Goal: Communication & Community: Answer question/provide support

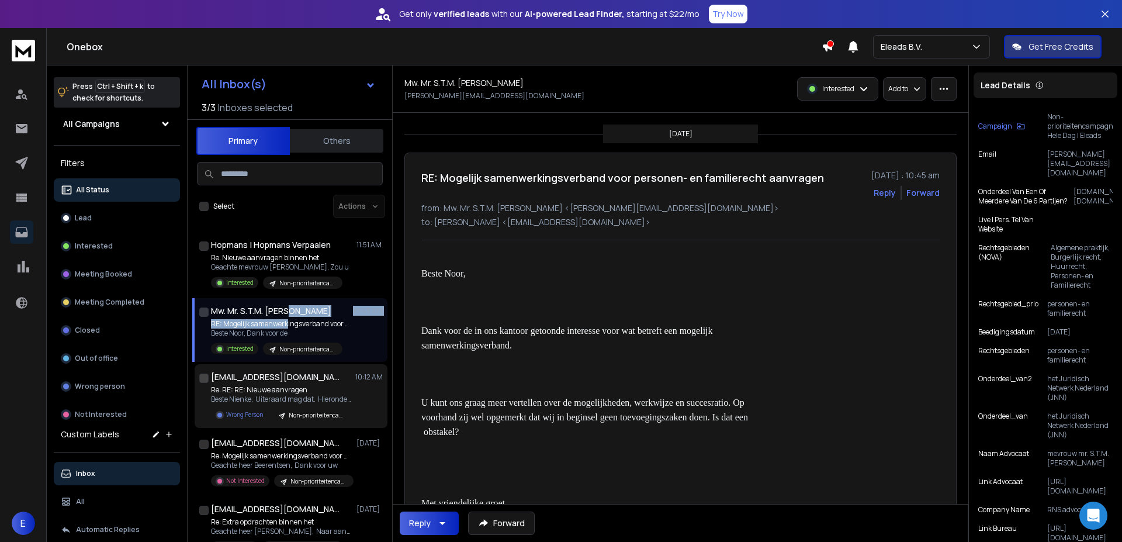
drag, startPoint x: 289, startPoint y: 318, endPoint x: 316, endPoint y: 415, distance: 101.3
click at [289, 320] on div "Mw. Mr. S.T.M. Horst 10:45 AM RE: Mogelijk samenwerkingsverband voor personen- …" at bounding box center [297, 330] width 172 height 50
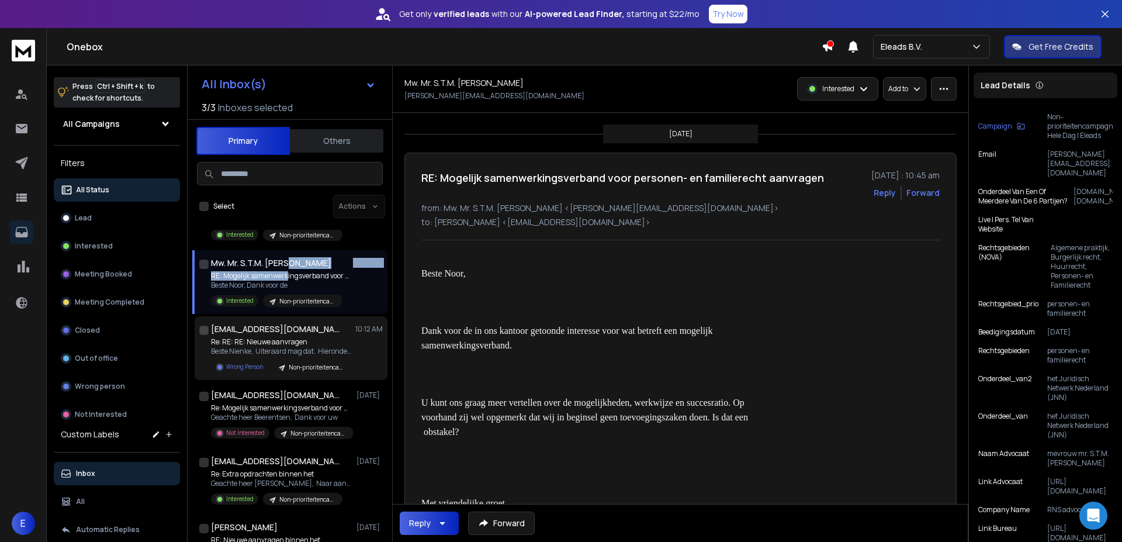
scroll to position [77, 0]
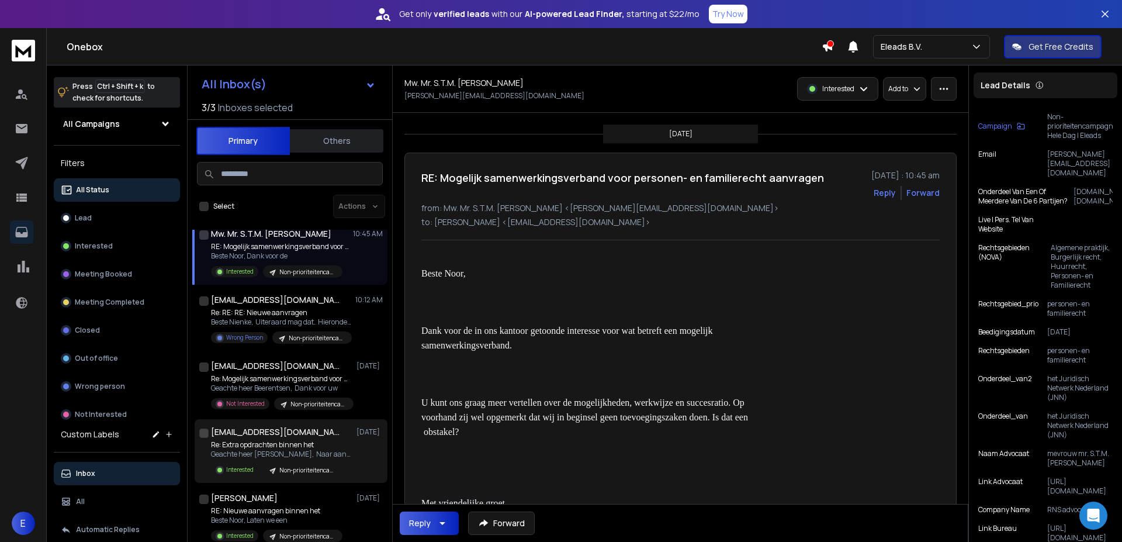
click at [321, 451] on p "Geachte heer [PERSON_NAME], Naar aanleiding van" at bounding box center [281, 453] width 140 height 9
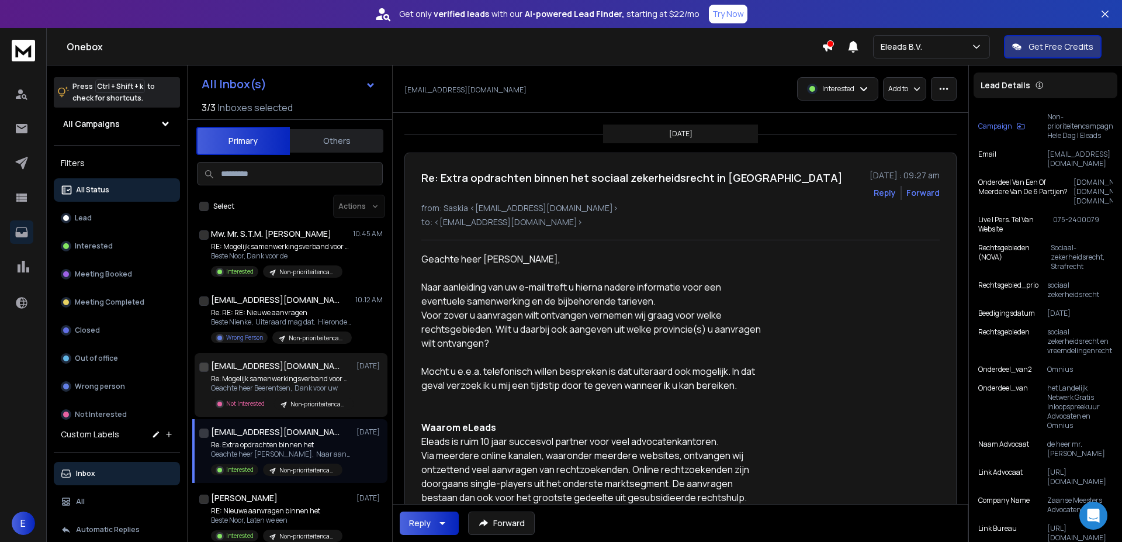
click at [312, 395] on div "Re: Mogelijk samenwerkingsverband voor personen- Geachte [PERSON_NAME], Dank vo…" at bounding box center [282, 392] width 143 height 36
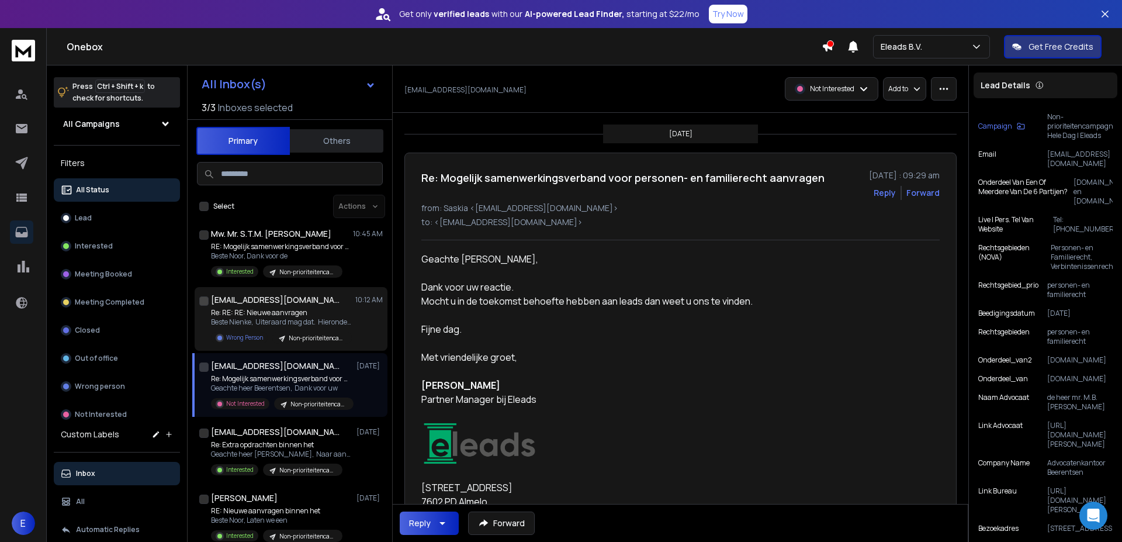
click at [298, 303] on h1 "[EMAIL_ADDRESS][DOMAIN_NAME]" at bounding box center [275, 300] width 129 height 12
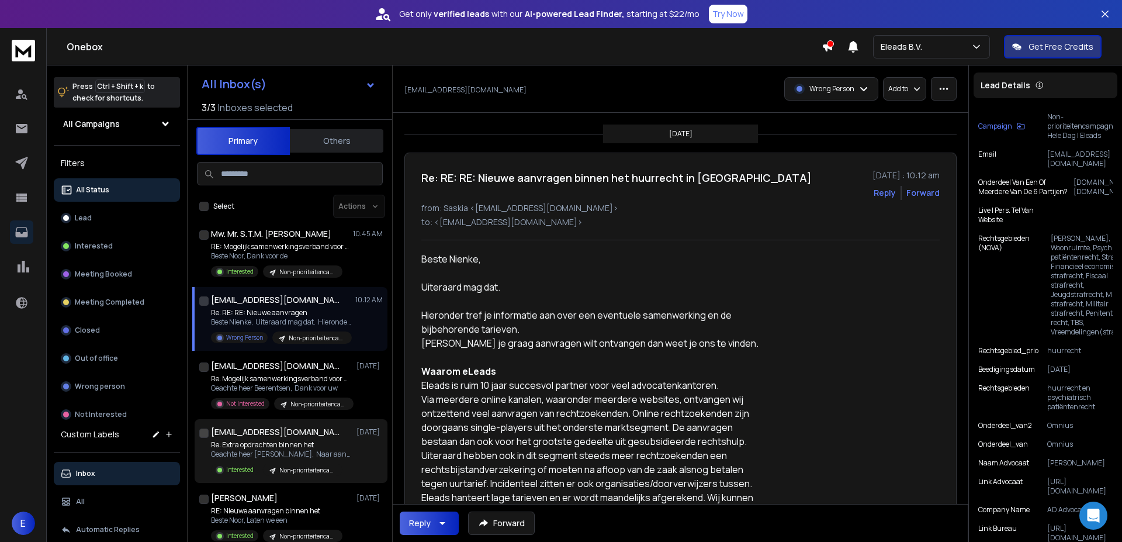
scroll to position [0, 0]
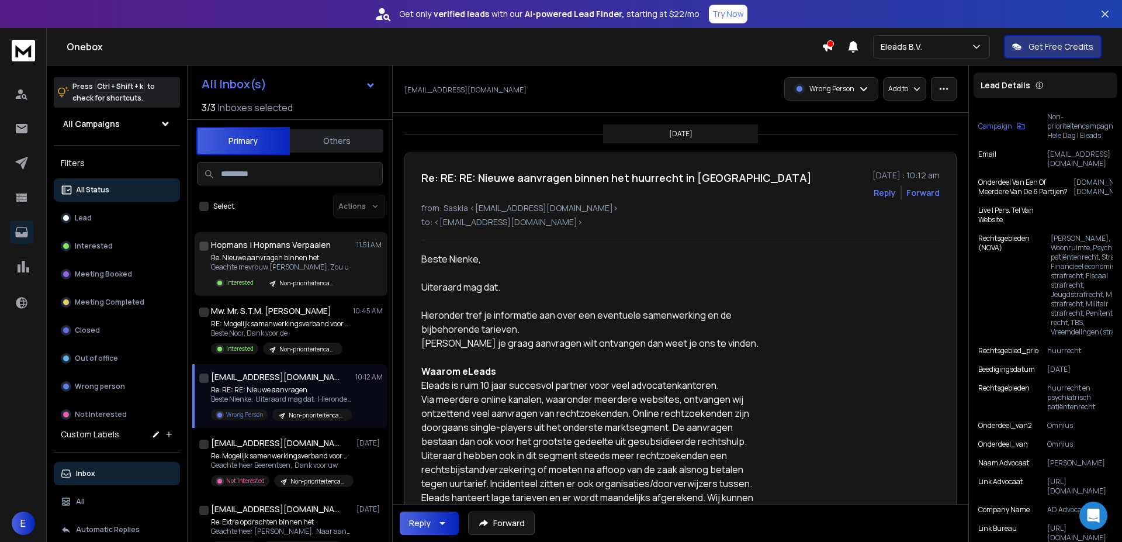
click at [285, 266] on p "Geachte mevrouw [PERSON_NAME], Zou u" at bounding box center [280, 266] width 138 height 9
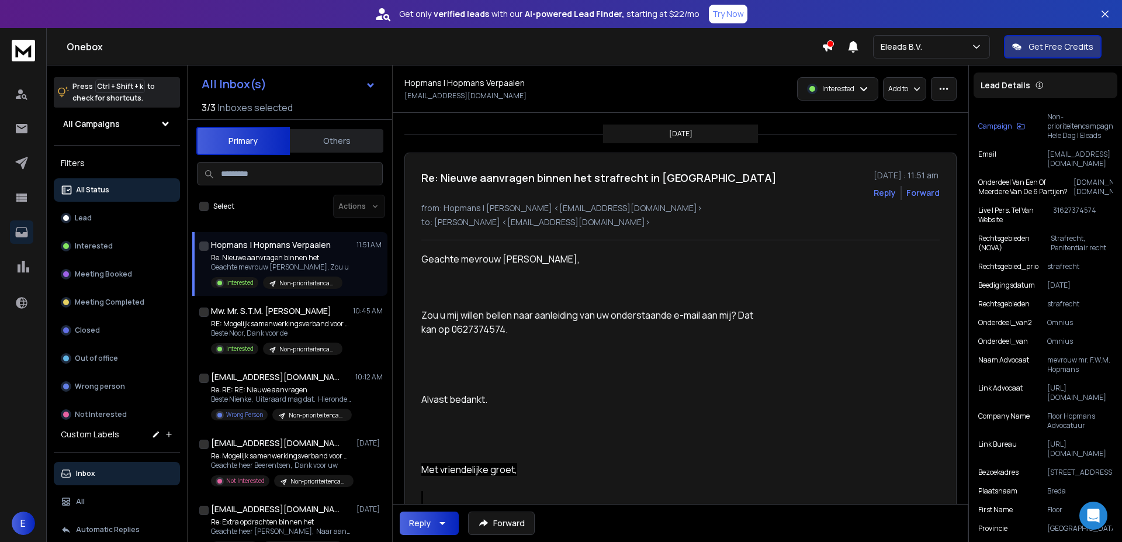
click at [859, 84] on div "Interested" at bounding box center [837, 89] width 80 height 22
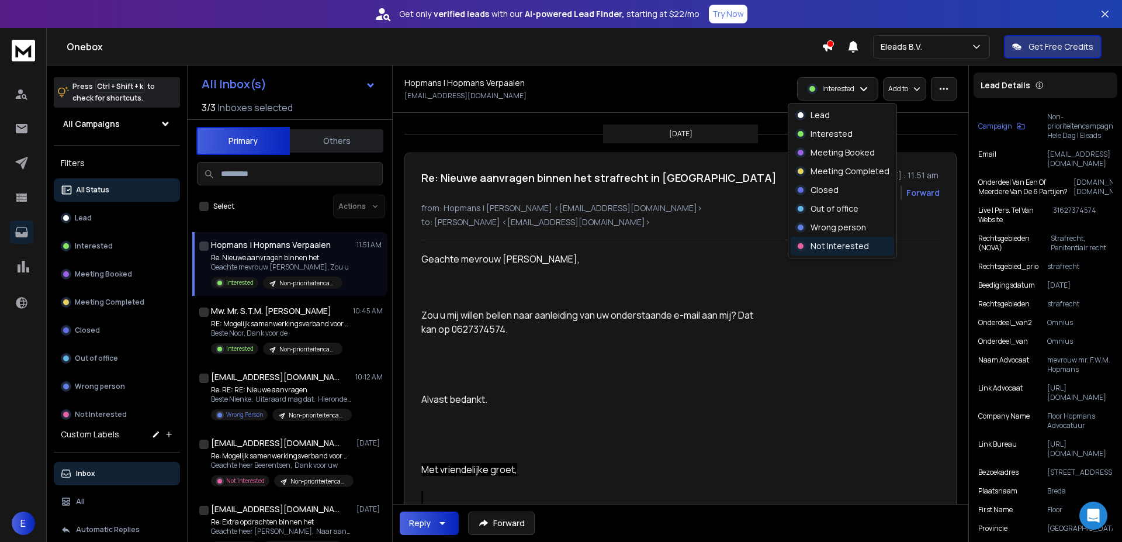
click at [832, 242] on p "Not Interested" at bounding box center [839, 246] width 58 height 12
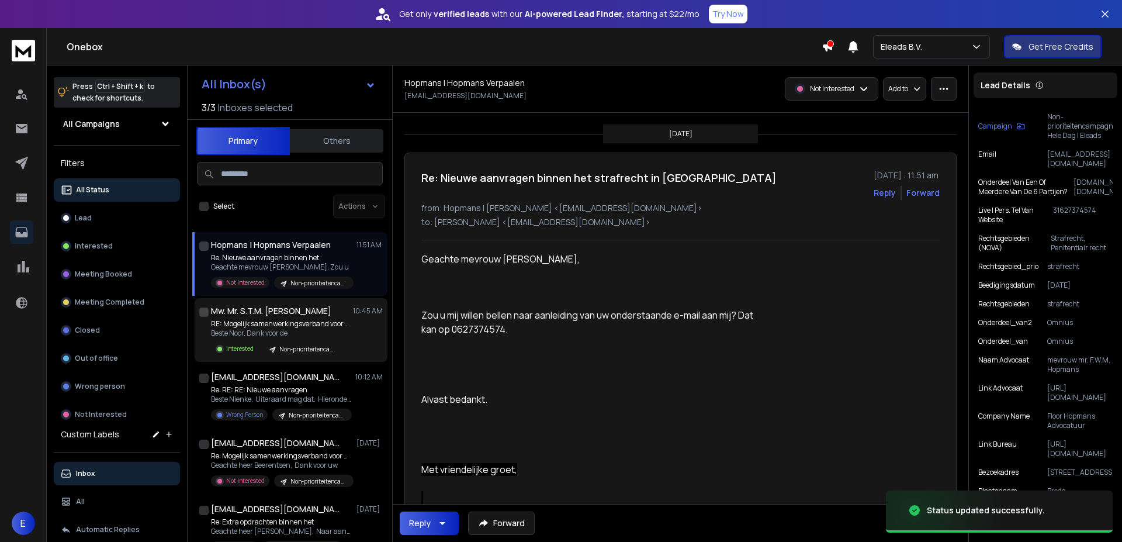
click at [300, 332] on p "Beste Noor, Dank voor de" at bounding box center [281, 332] width 140 height 9
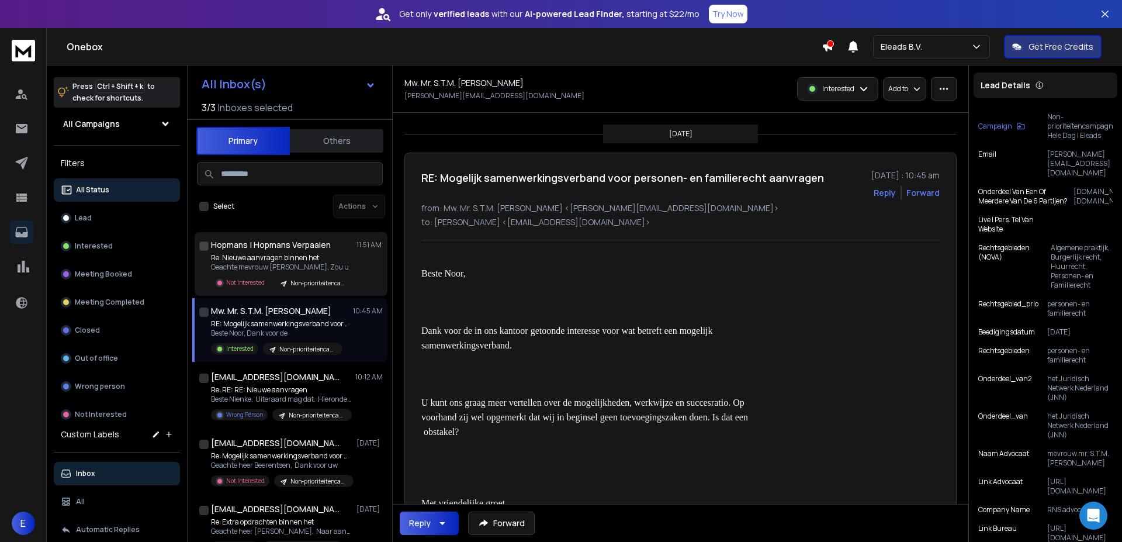
click at [306, 251] on div "Hopmans | [PERSON_NAME] 11:51 AM Re: Nieuwe aanvragen binnen het Geachte mevrou…" at bounding box center [297, 264] width 172 height 50
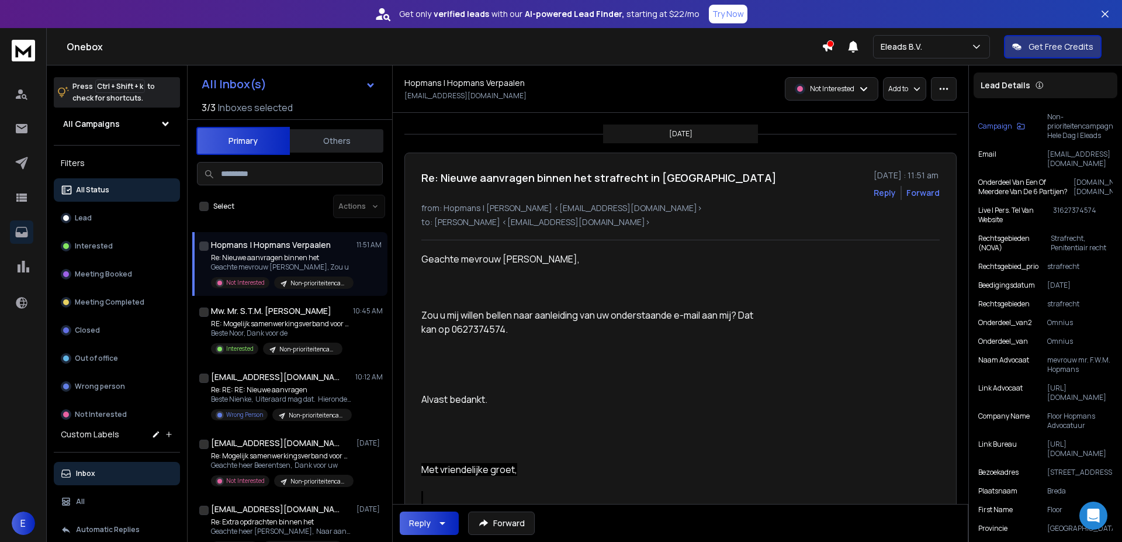
click at [859, 88] on icon at bounding box center [863, 88] width 9 height 9
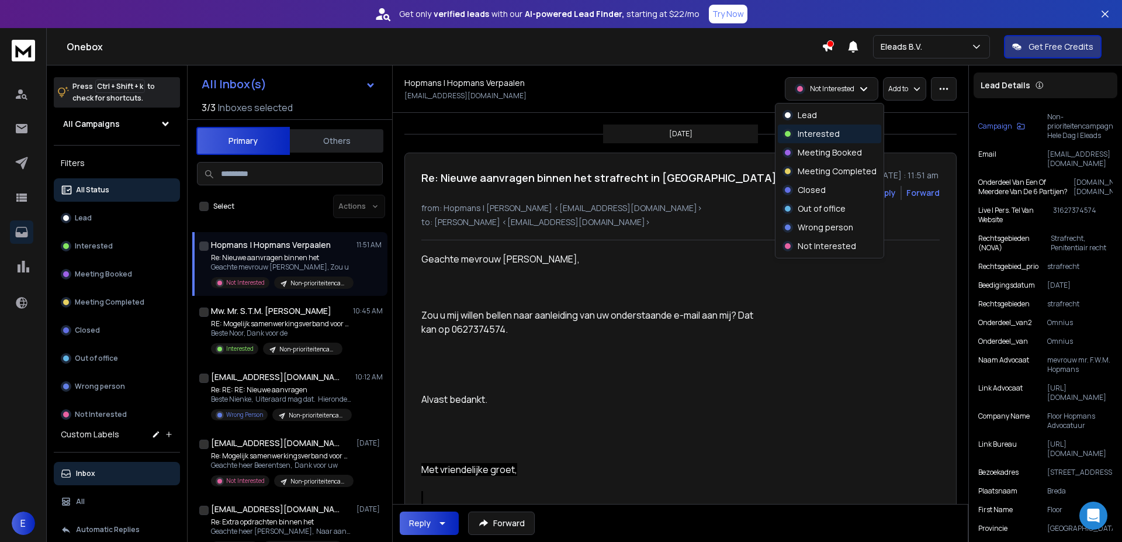
click at [821, 135] on p "Interested" at bounding box center [818, 134] width 42 height 12
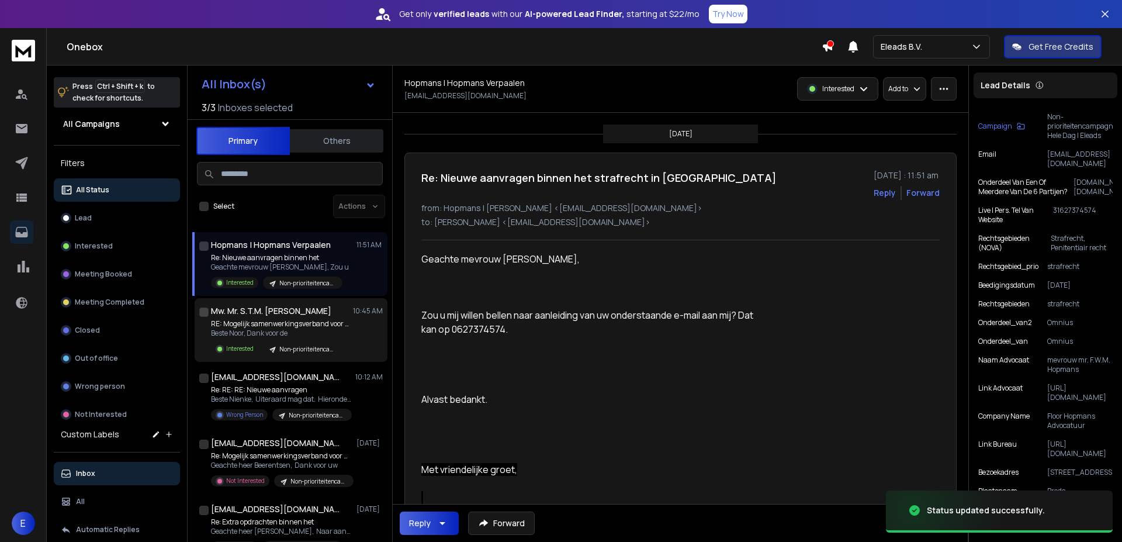
click at [252, 329] on p "Beste Noor, Dank voor de" at bounding box center [281, 332] width 140 height 9
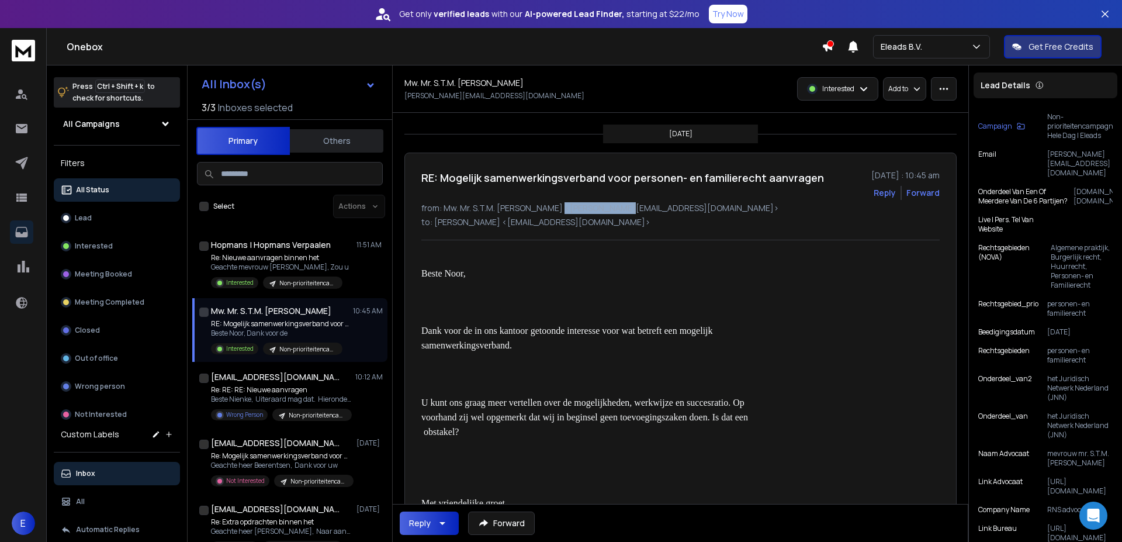
drag, startPoint x: 554, startPoint y: 209, endPoint x: 613, endPoint y: 209, distance: 59.0
click at [613, 209] on p "from: Mw. Mr. S.T.M. [PERSON_NAME] <[PERSON_NAME][EMAIL_ADDRESS][DOMAIN_NAME]>" at bounding box center [680, 208] width 518 height 12
click at [614, 209] on p "from: Mw. Mr. S.T.M. [PERSON_NAME] <[PERSON_NAME][EMAIL_ADDRESS][DOMAIN_NAME]>" at bounding box center [680, 208] width 518 height 12
drag, startPoint x: 612, startPoint y: 212, endPoint x: 551, endPoint y: 214, distance: 60.2
click at [551, 214] on p "from: Mw. Mr. S.T.M. [PERSON_NAME] <[PERSON_NAME][EMAIL_ADDRESS][DOMAIN_NAME]>" at bounding box center [680, 208] width 518 height 12
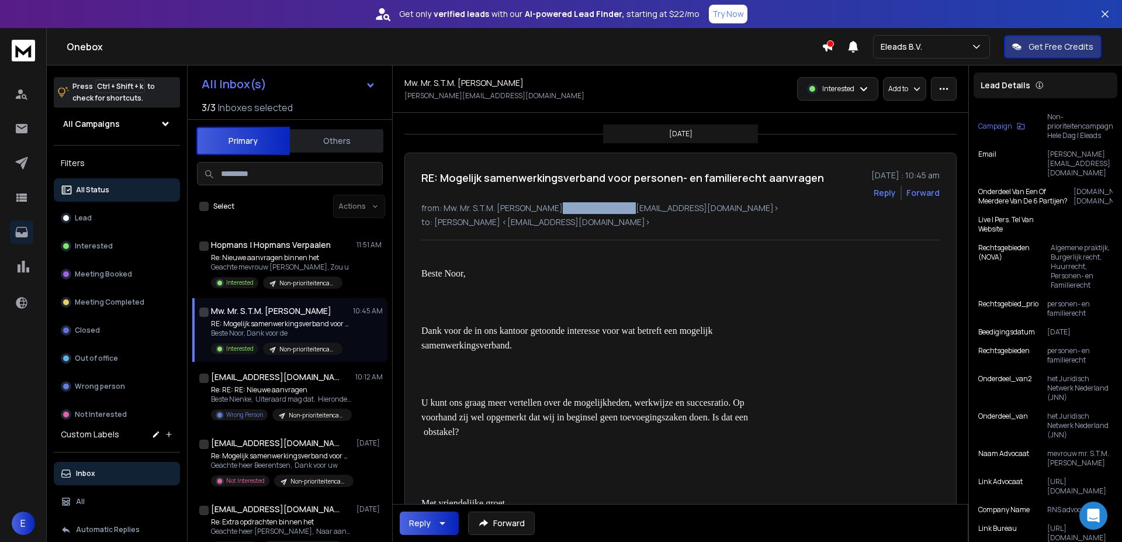
copy p "[DOMAIN_NAME]"
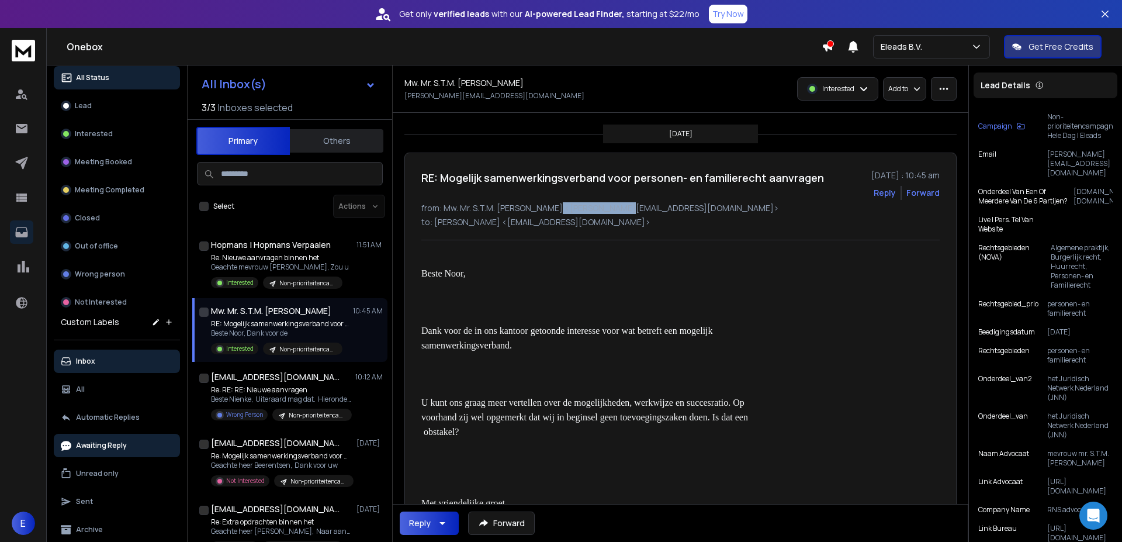
scroll to position [131, 0]
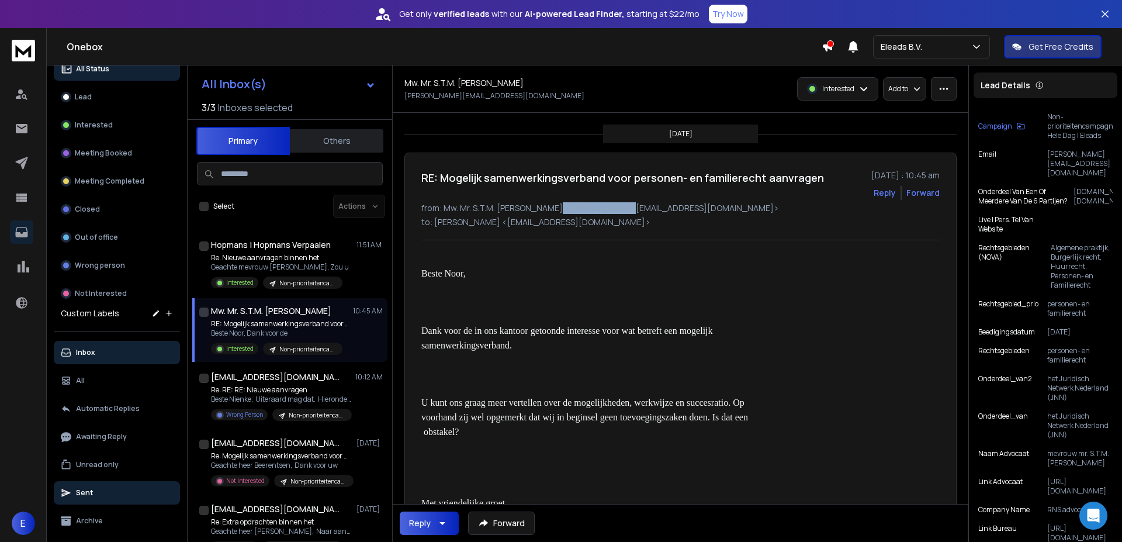
click at [99, 487] on button "Sent" at bounding box center [117, 492] width 126 height 23
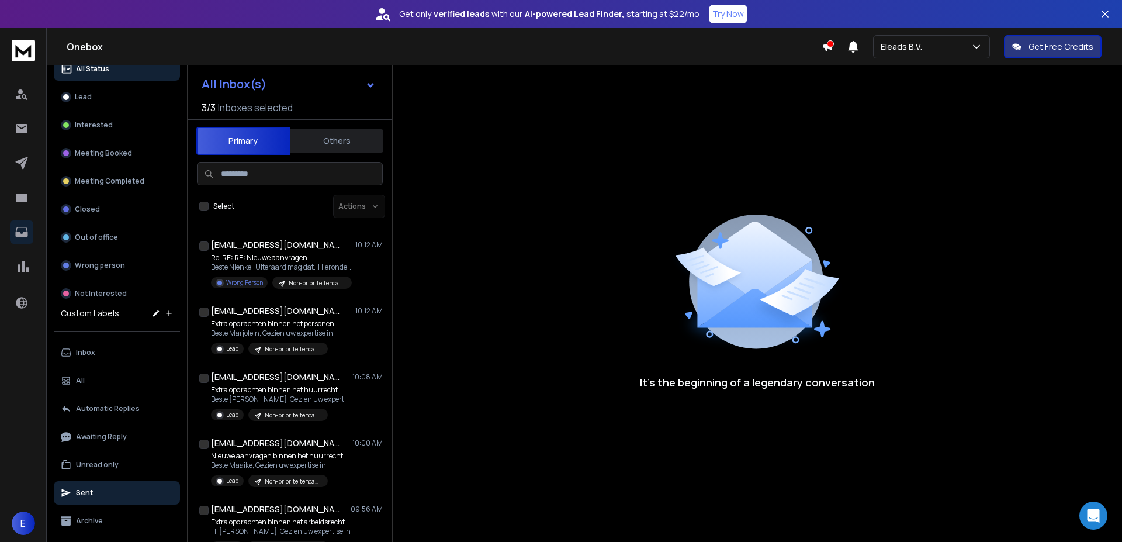
click at [259, 174] on input at bounding box center [290, 173] width 186 height 23
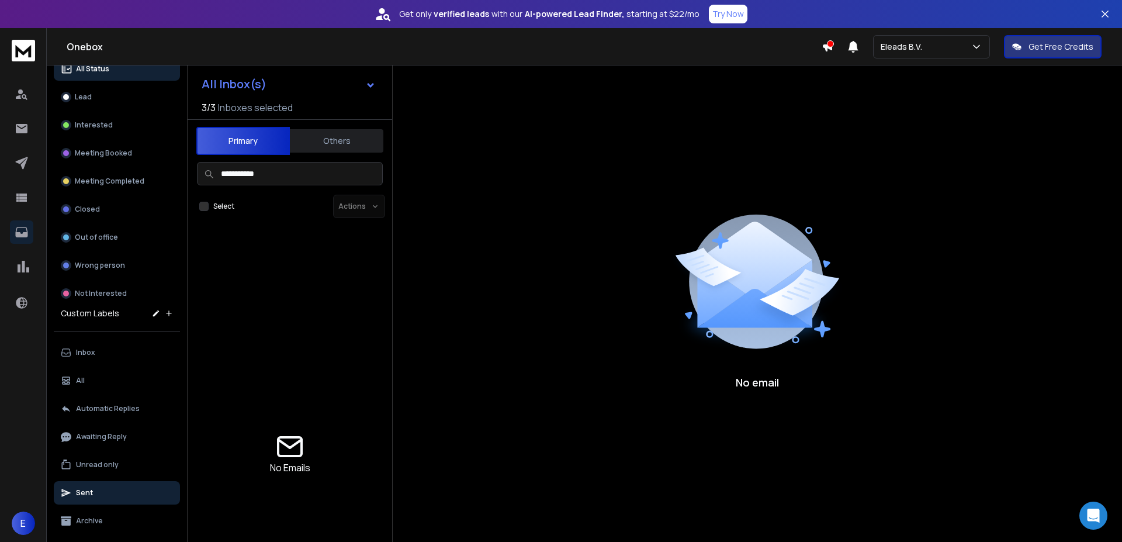
drag, startPoint x: 266, startPoint y: 173, endPoint x: 190, endPoint y: 175, distance: 75.4
click at [197, 175] on input "**********" at bounding box center [290, 173] width 186 height 23
drag, startPoint x: 290, startPoint y: 172, endPoint x: 159, endPoint y: 172, distance: 131.4
click at [197, 172] on input "**********" at bounding box center [290, 173] width 186 height 23
click at [99, 481] on button "Sent" at bounding box center [117, 492] width 126 height 23
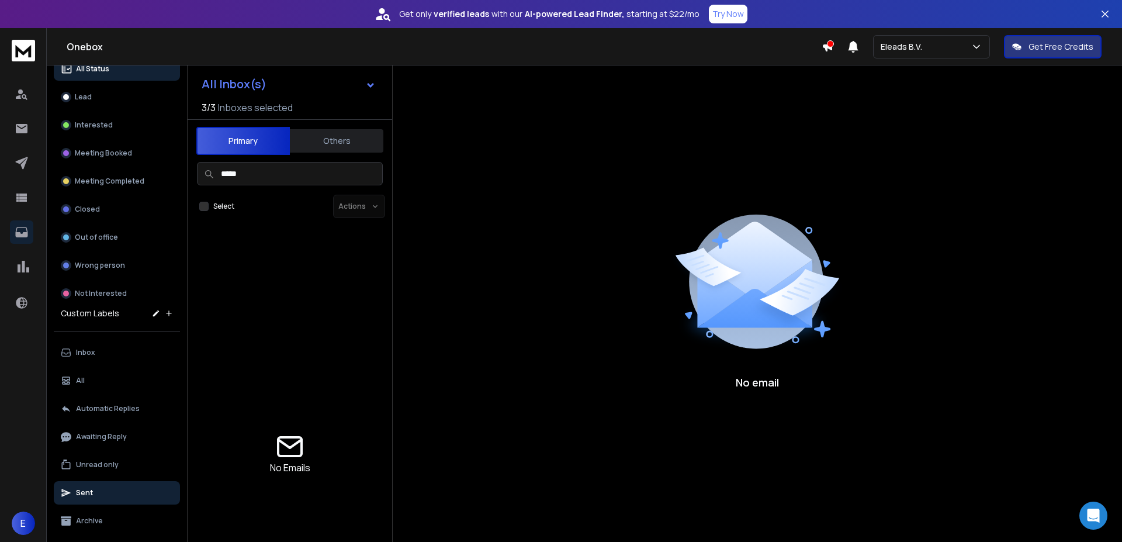
click at [260, 175] on input "*****" at bounding box center [290, 173] width 186 height 23
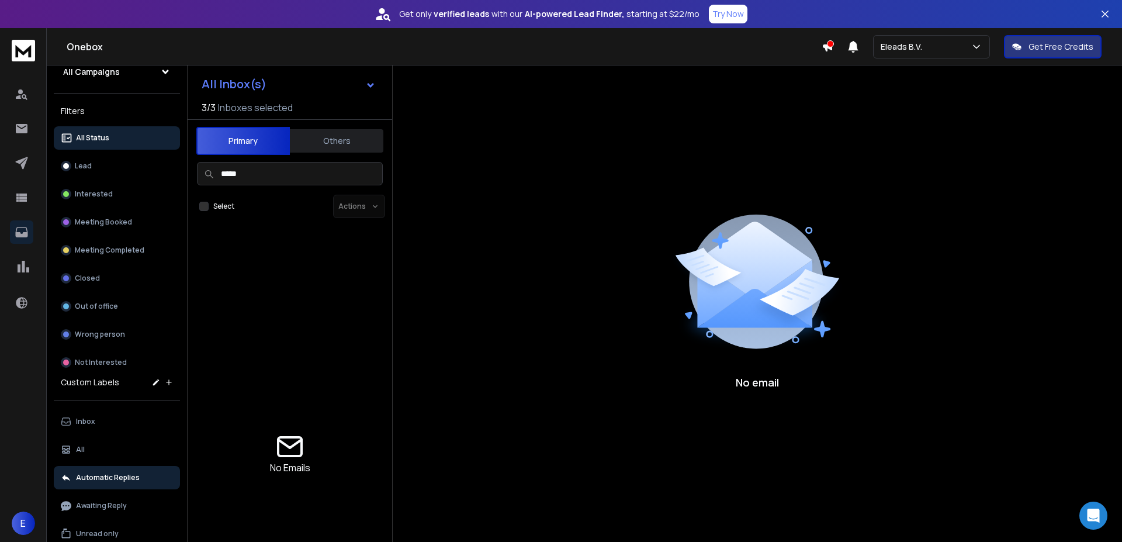
scroll to position [77, 0]
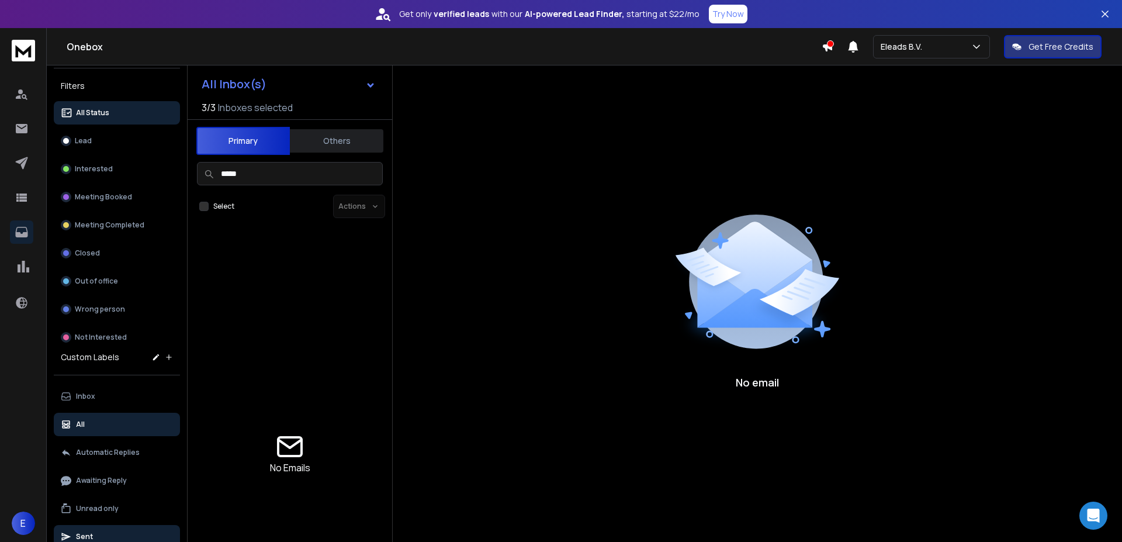
click at [95, 421] on button "All" at bounding box center [117, 423] width 126 height 23
click at [122, 408] on div "Inbox All Automatic Replies Awaiting Reply Unread only Sent Archive" at bounding box center [117, 494] width 126 height 220
click at [110, 402] on button "Inbox" at bounding box center [117, 395] width 126 height 23
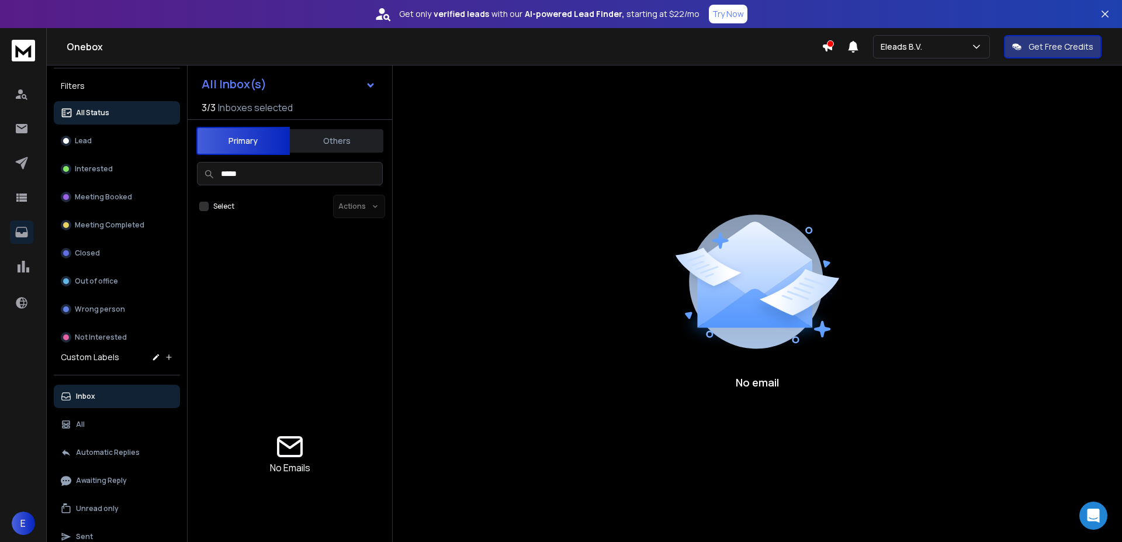
drag, startPoint x: 251, startPoint y: 177, endPoint x: 211, endPoint y: 179, distance: 39.8
click at [211, 179] on input "*****" at bounding box center [290, 173] width 186 height 23
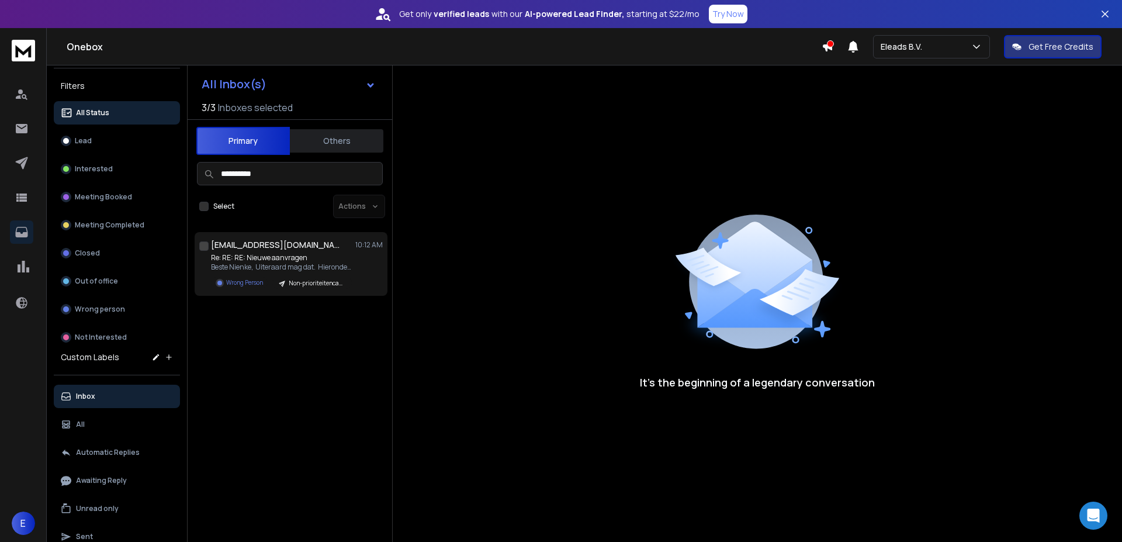
type input "**********"
click at [291, 259] on p "Re: RE: RE: Nieuwe aanvragen" at bounding box center [281, 257] width 140 height 9
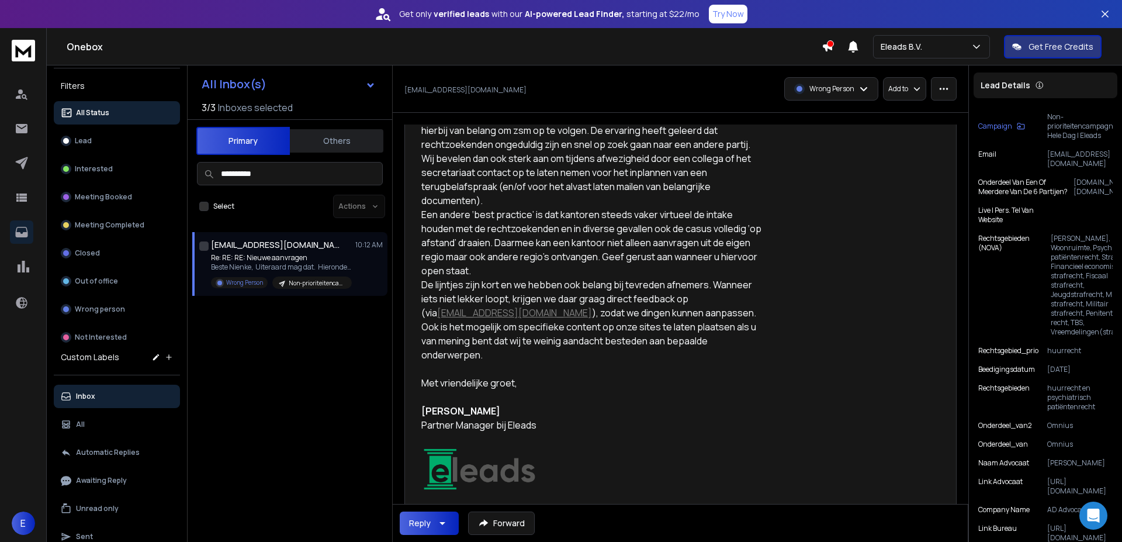
scroll to position [848, 0]
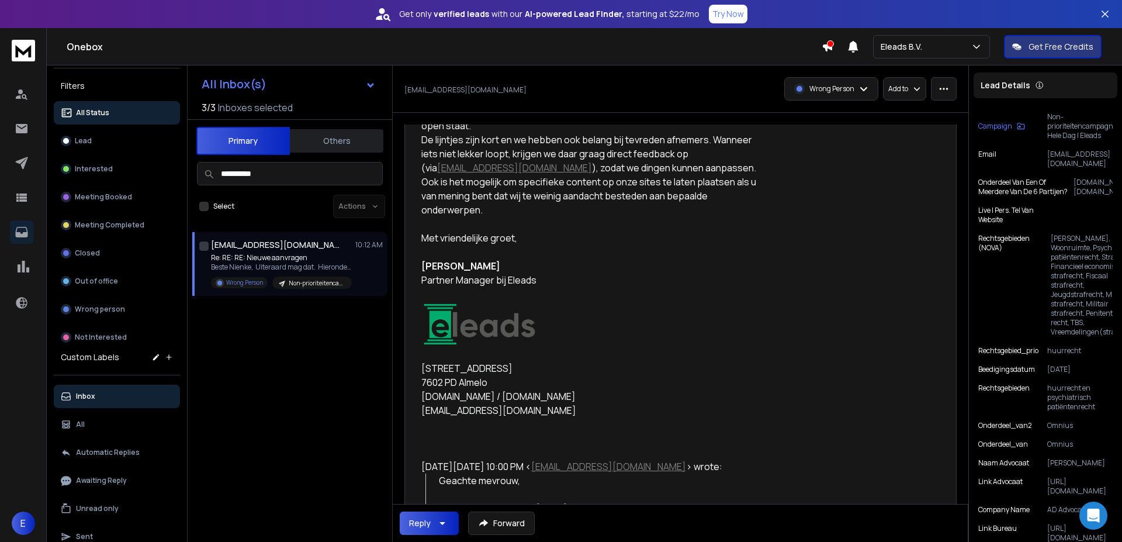
drag, startPoint x: 424, startPoint y: 371, endPoint x: 676, endPoint y: 200, distance: 305.1
copy div "Loremi dOlors Ametco ad elit 16 sedd eiusmodte incidid utla etdo magnaaliquaeni…"
click at [90, 400] on p "Inbox" at bounding box center [85, 395] width 19 height 9
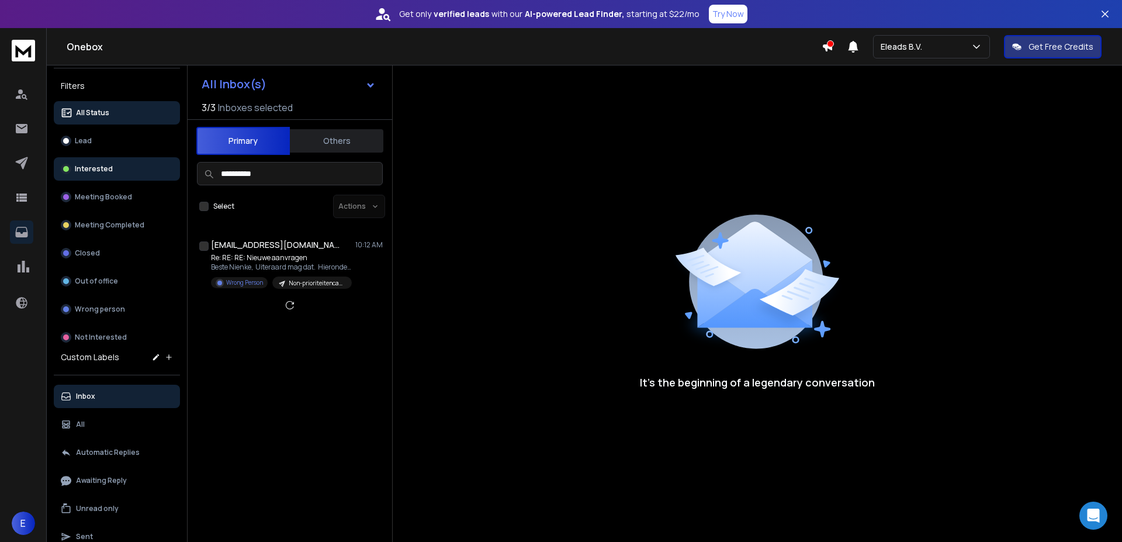
scroll to position [0, 0]
drag, startPoint x: 273, startPoint y: 171, endPoint x: 194, endPoint y: 171, distance: 78.9
click at [197, 171] on input "**********" at bounding box center [290, 173] width 186 height 23
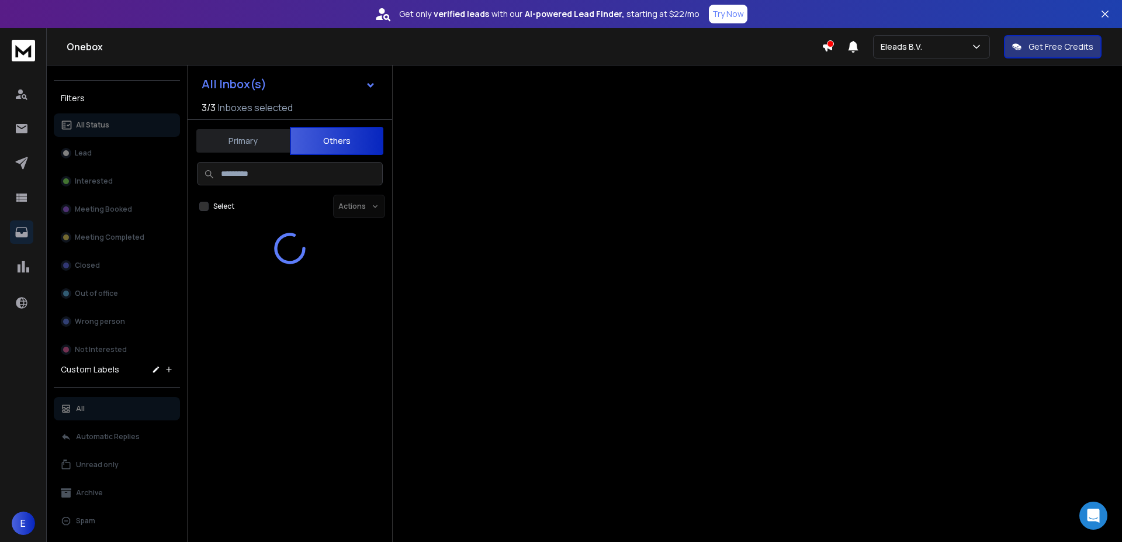
click at [338, 143] on button "Others" at bounding box center [336, 141] width 93 height 28
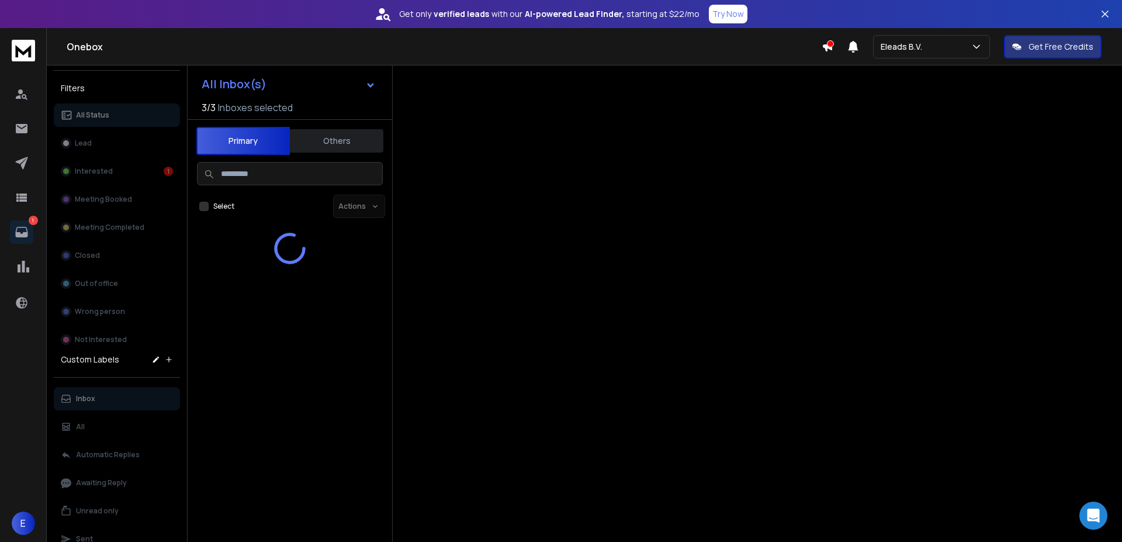
click at [253, 143] on button "Primary" at bounding box center [242, 141] width 93 height 28
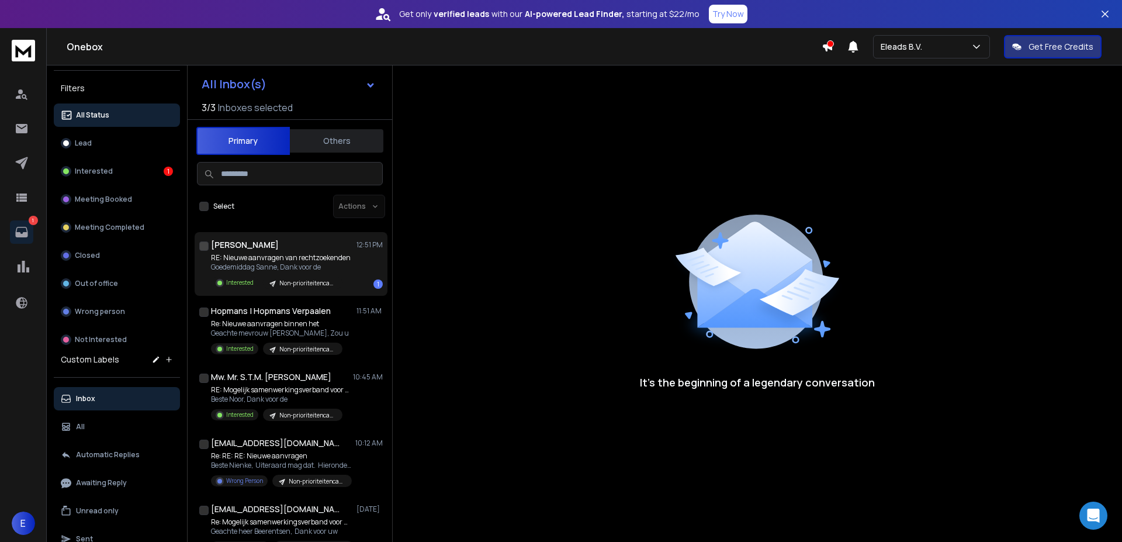
click at [310, 267] on p "Goedemiddag Sanne, Dank voor de" at bounding box center [281, 266] width 140 height 9
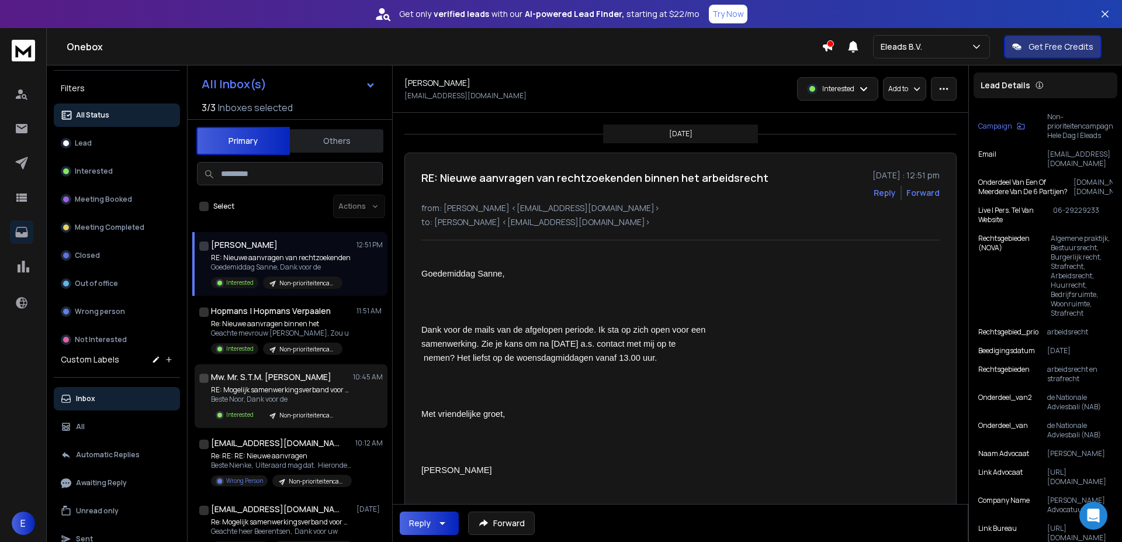
scroll to position [77, 0]
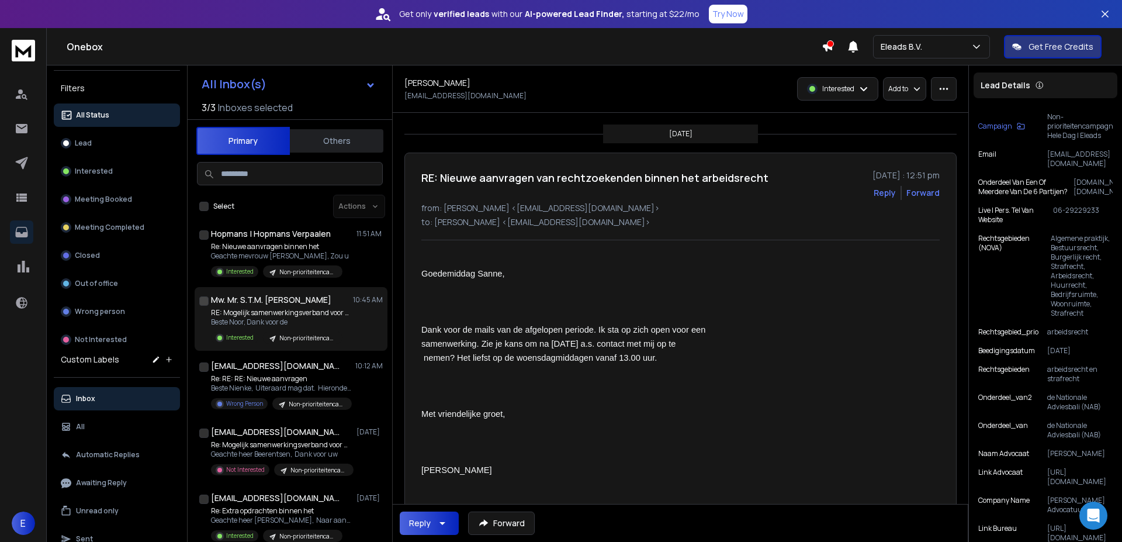
click at [320, 322] on p "Beste Noor, Dank voor de" at bounding box center [281, 321] width 140 height 9
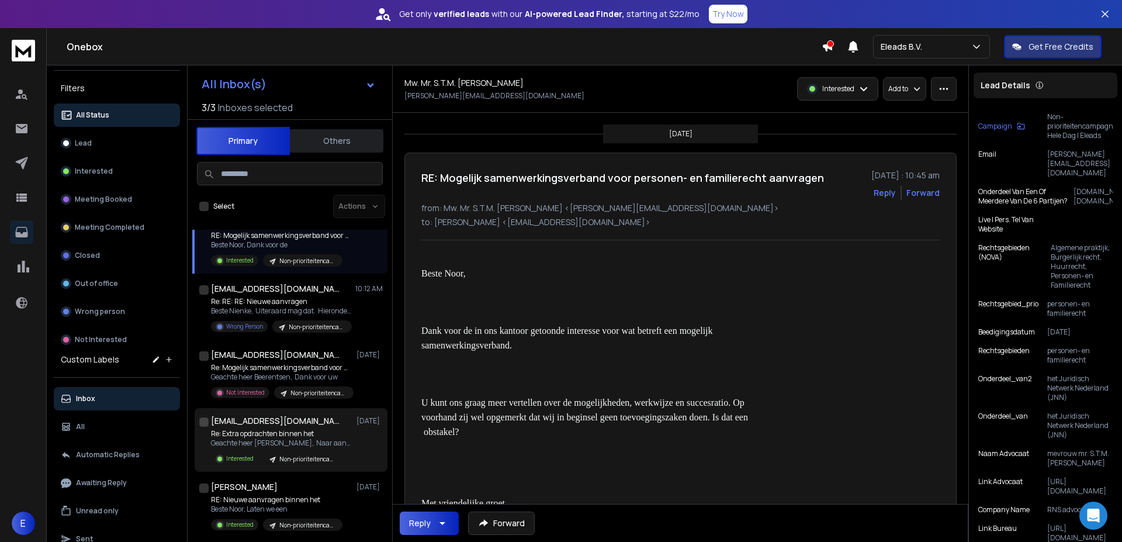
scroll to position [231, 0]
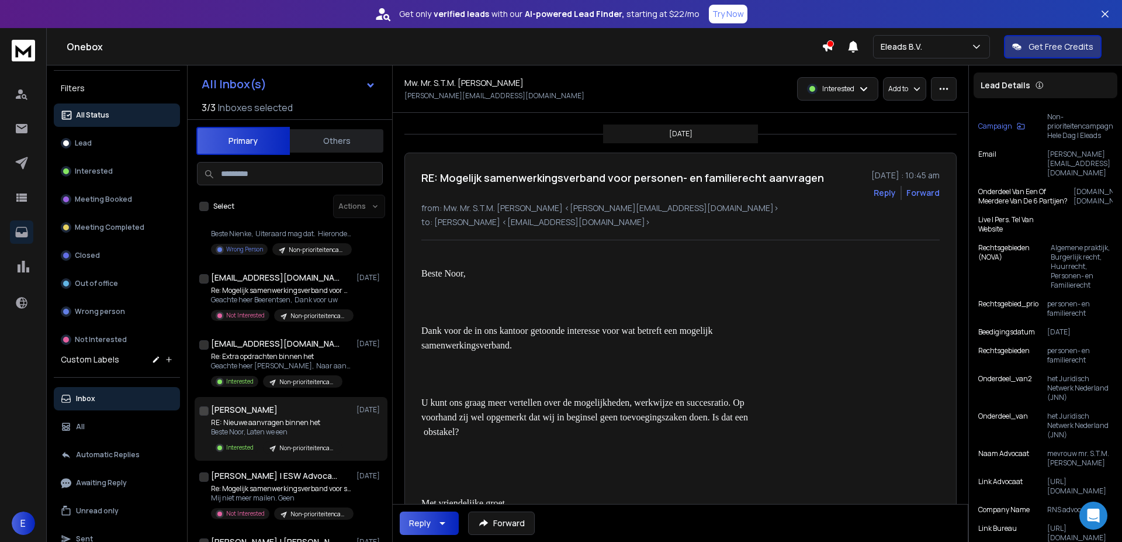
click at [311, 424] on p "RE: Nieuwe aanvragen binnen het" at bounding box center [276, 422] width 131 height 9
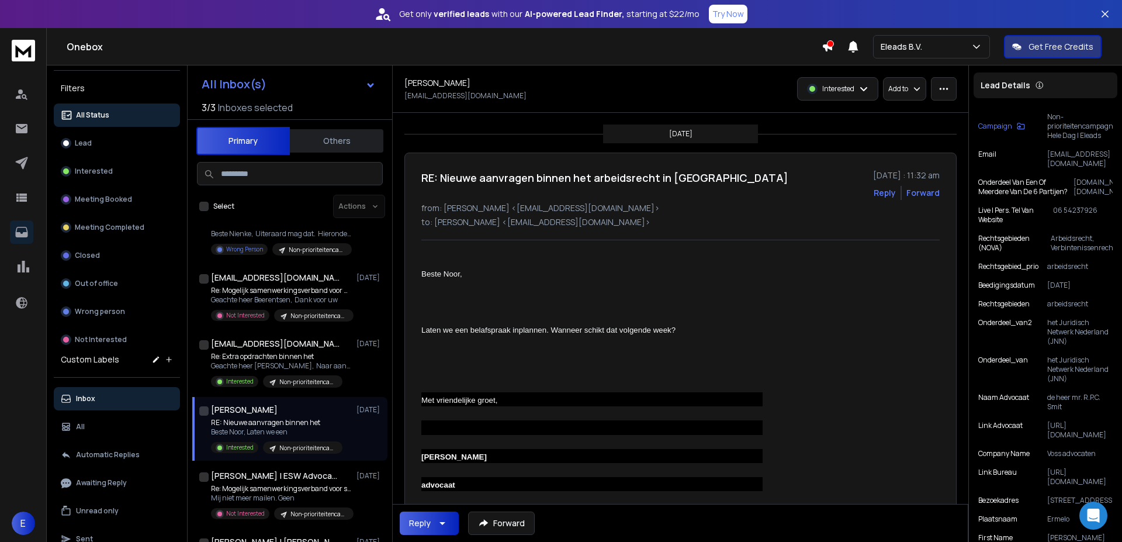
click at [873, 193] on button "Reply" at bounding box center [884, 193] width 22 height 12
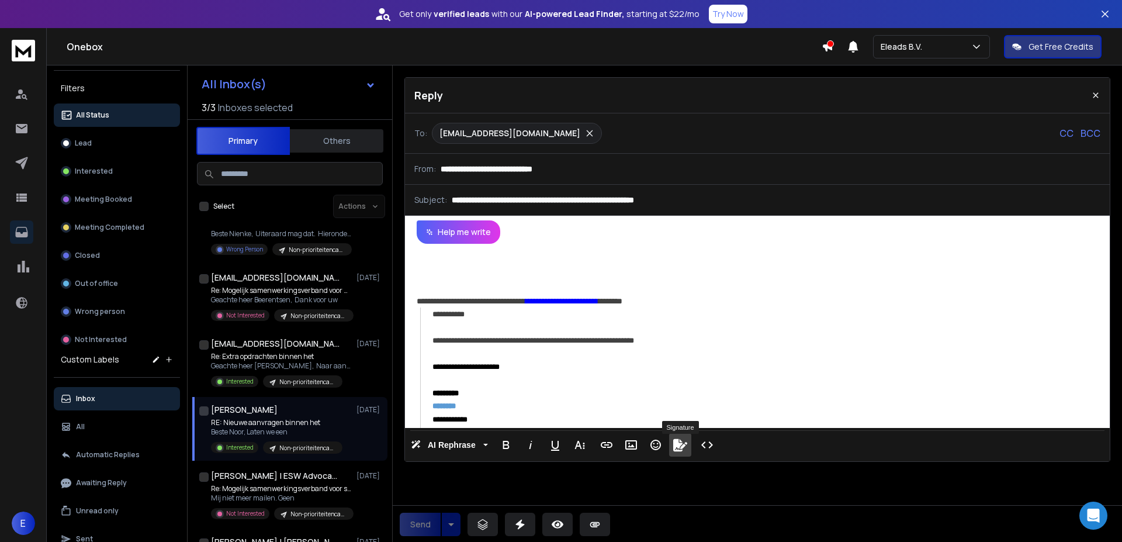
click at [674, 447] on icon "button" at bounding box center [680, 445] width 14 height 12
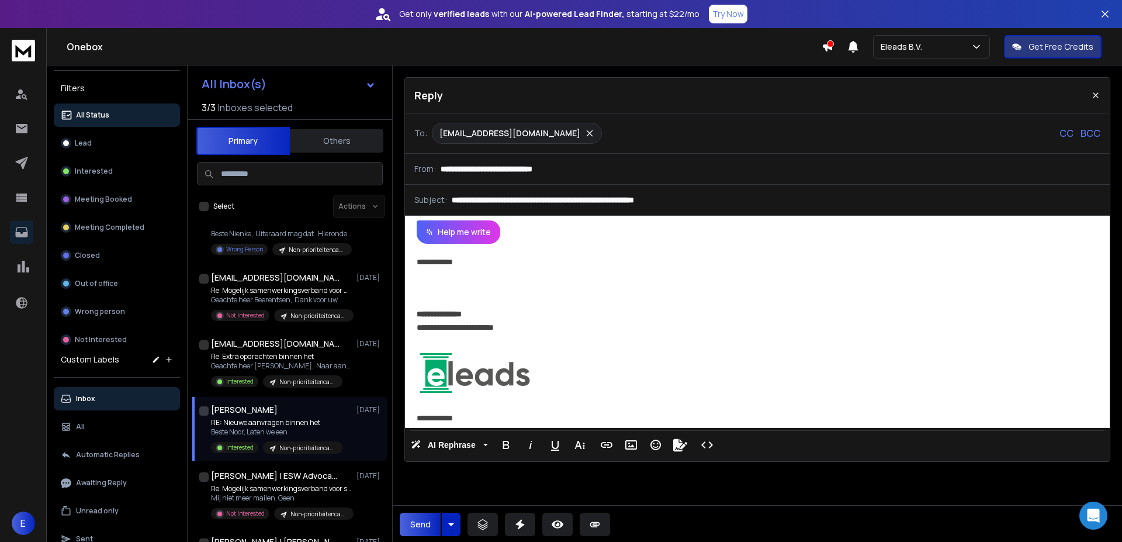
click at [421, 251] on div "**********" at bounding box center [757, 336] width 704 height 184
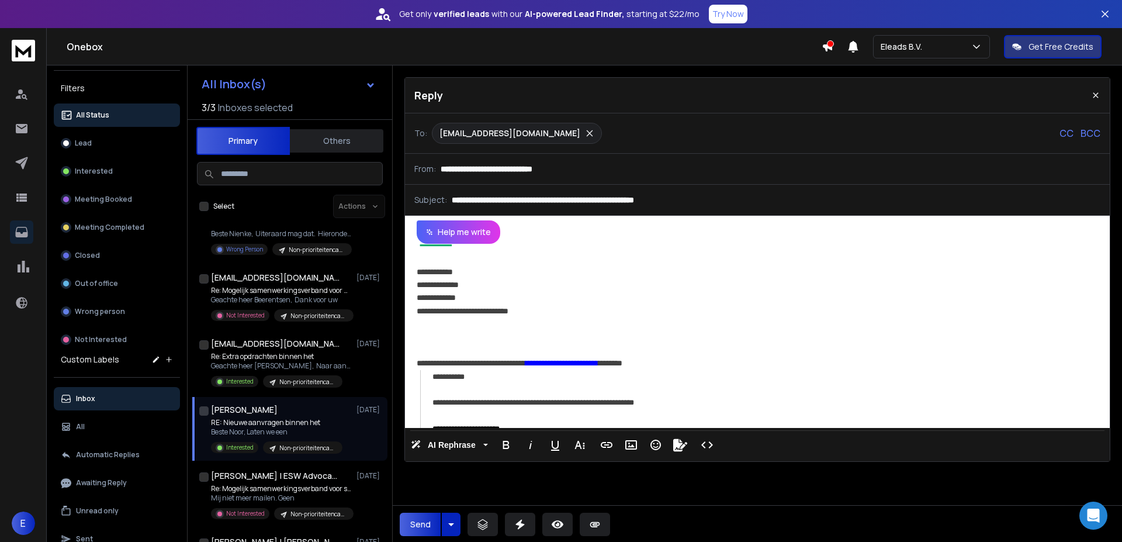
scroll to position [0, 0]
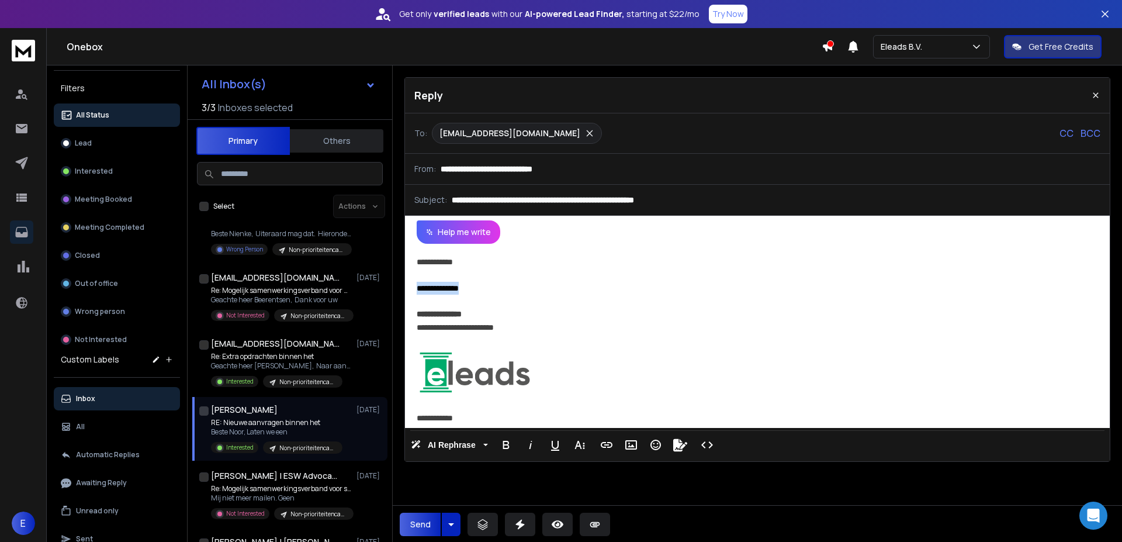
click at [413, 290] on div "**********" at bounding box center [752, 336] width 695 height 184
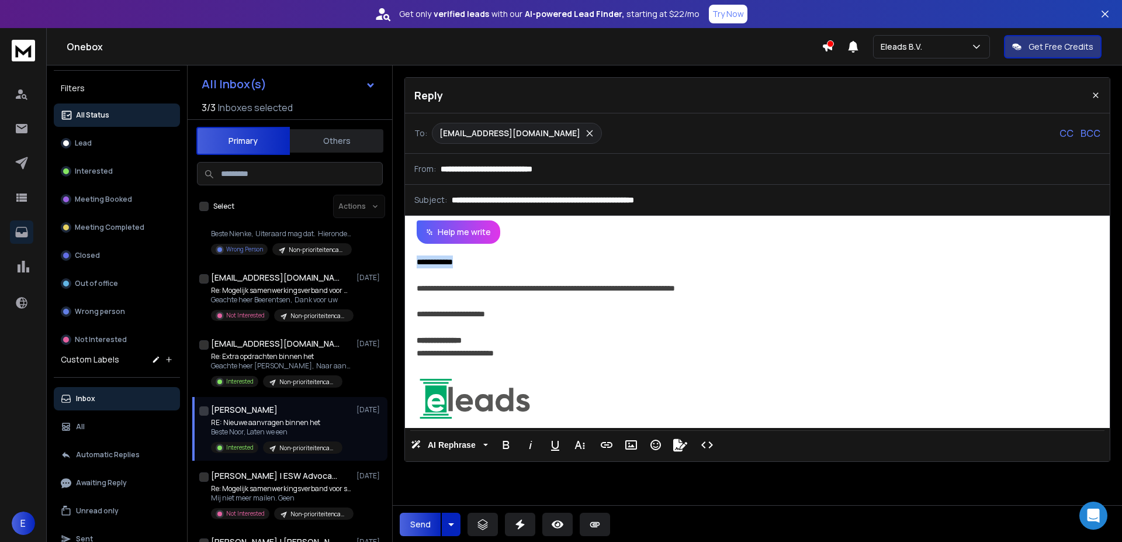
drag, startPoint x: 472, startPoint y: 262, endPoint x: 397, endPoint y: 262, distance: 74.8
click at [405, 262] on div "**********" at bounding box center [752, 336] width 695 height 184
drag, startPoint x: 589, startPoint y: 132, endPoint x: 428, endPoint y: 133, distance: 161.2
click at [606, 133] on input at bounding box center [647, 133] width 82 height 21
drag, startPoint x: 440, startPoint y: 132, endPoint x: 543, endPoint y: 133, distance: 103.4
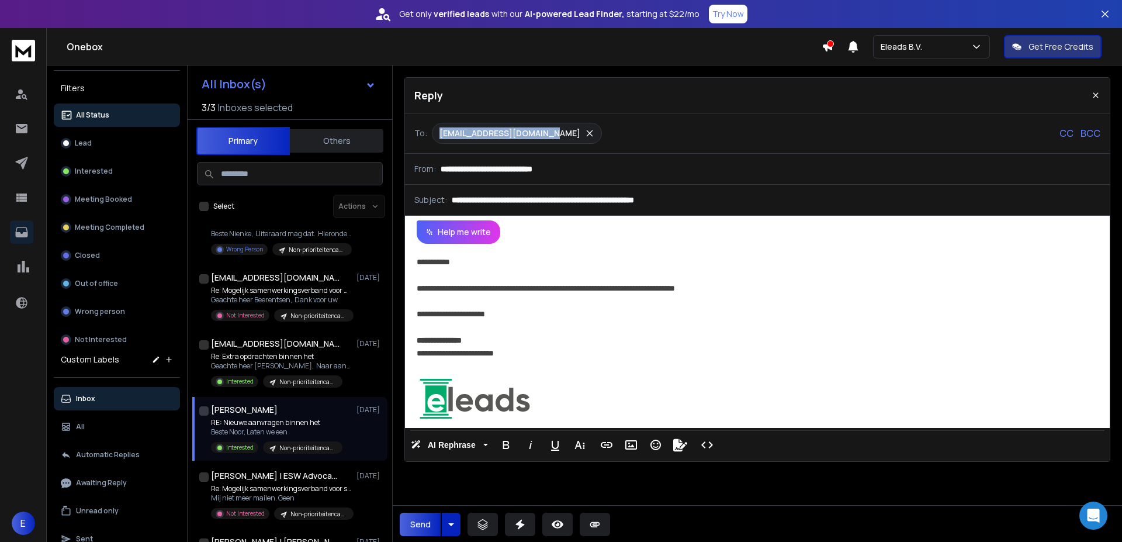
click at [543, 133] on div "[EMAIL_ADDRESS][DOMAIN_NAME]" at bounding box center [517, 133] width 170 height 21
copy p "ricksmit@vossadvocaten.n"
click at [412, 522] on button "Send" at bounding box center [420, 523] width 41 height 23
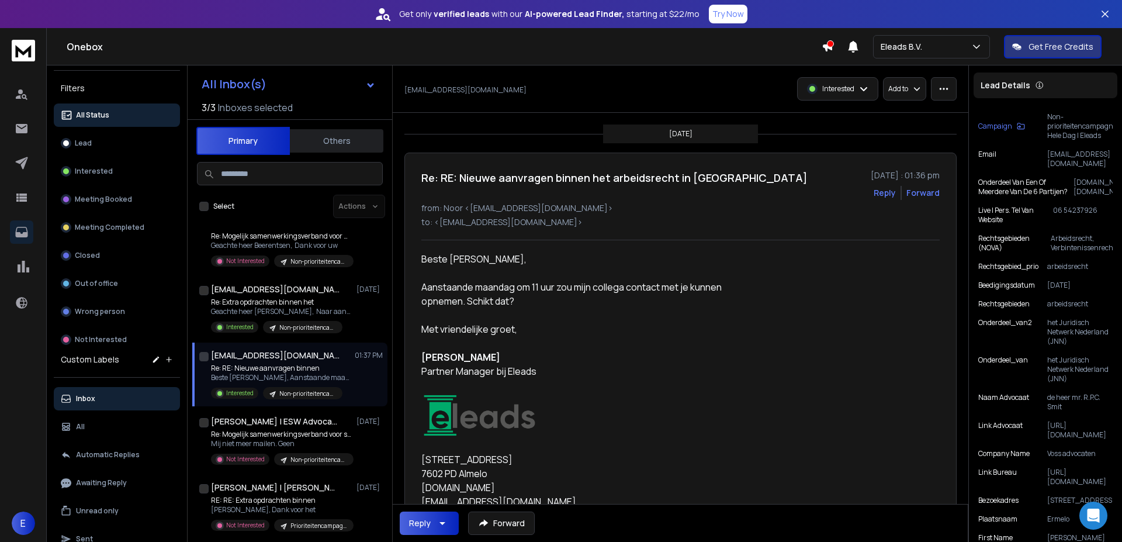
scroll to position [308, 0]
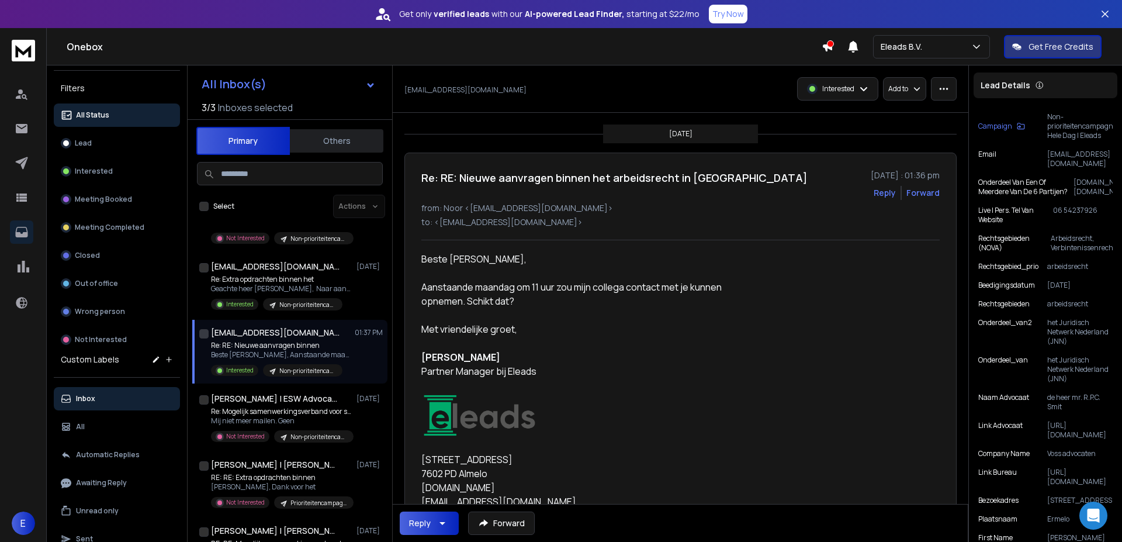
click at [289, 358] on p "Beste [PERSON_NAME], Aanstaande maandag om 11" at bounding box center [281, 354] width 140 height 9
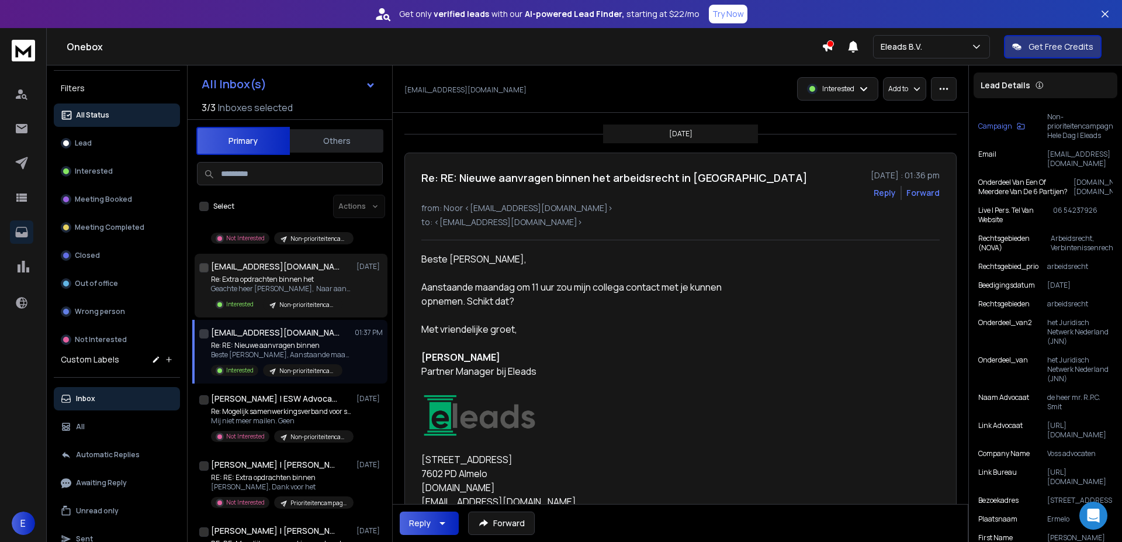
click at [298, 291] on p "Geachte heer [PERSON_NAME], Naar aanleiding van" at bounding box center [281, 288] width 140 height 9
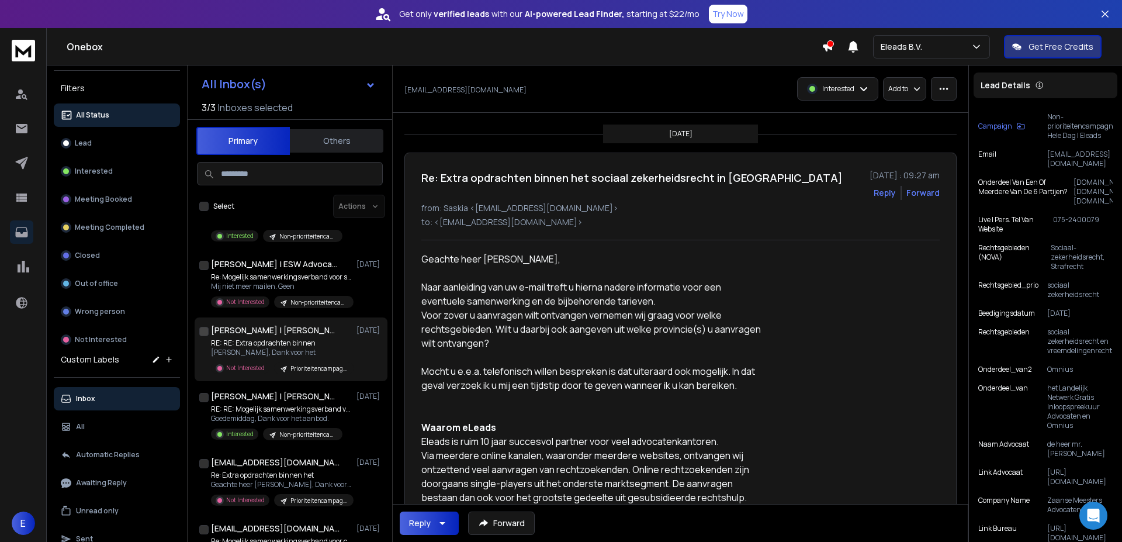
scroll to position [463, 0]
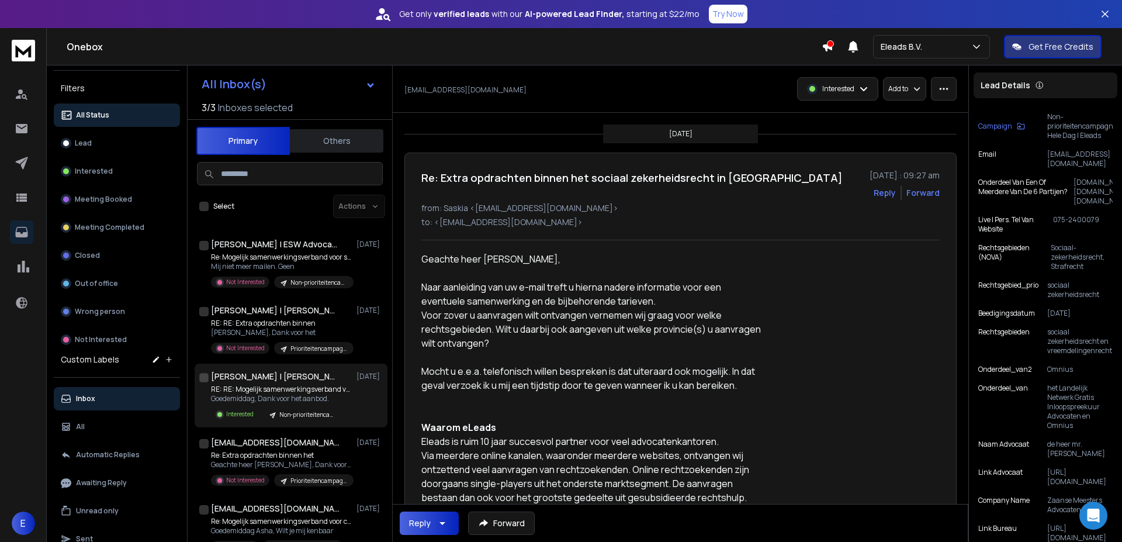
click at [293, 394] on p "Goedemiddag, Dank voor het aanbod." at bounding box center [281, 398] width 140 height 9
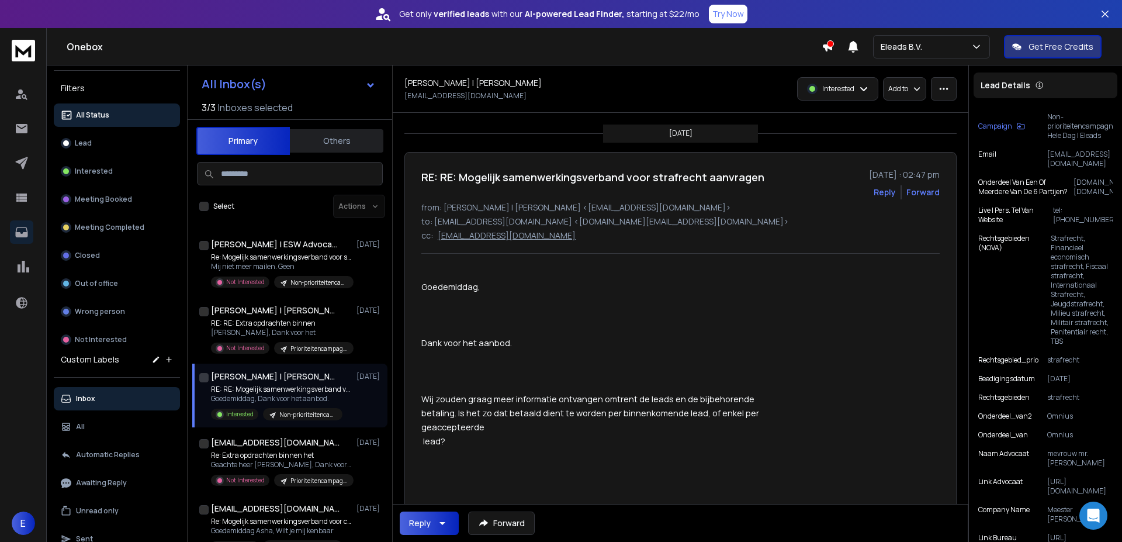
scroll to position [0, 0]
copy p "[DOMAIN_NAME]"
drag, startPoint x: 573, startPoint y: 232, endPoint x: 497, endPoint y: 231, distance: 75.9
click at [499, 235] on div "cc: [EMAIL_ADDRESS][DOMAIN_NAME] Add to Lead List Add to Campaign" at bounding box center [680, 236] width 518 height 12
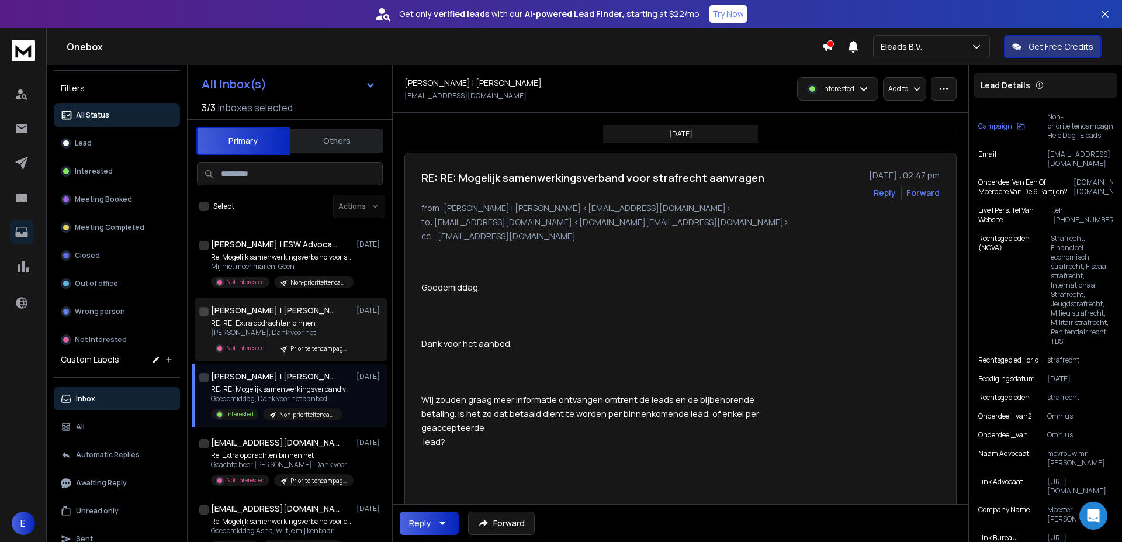
click at [291, 335] on p "[PERSON_NAME], Dank voor het" at bounding box center [281, 332] width 140 height 9
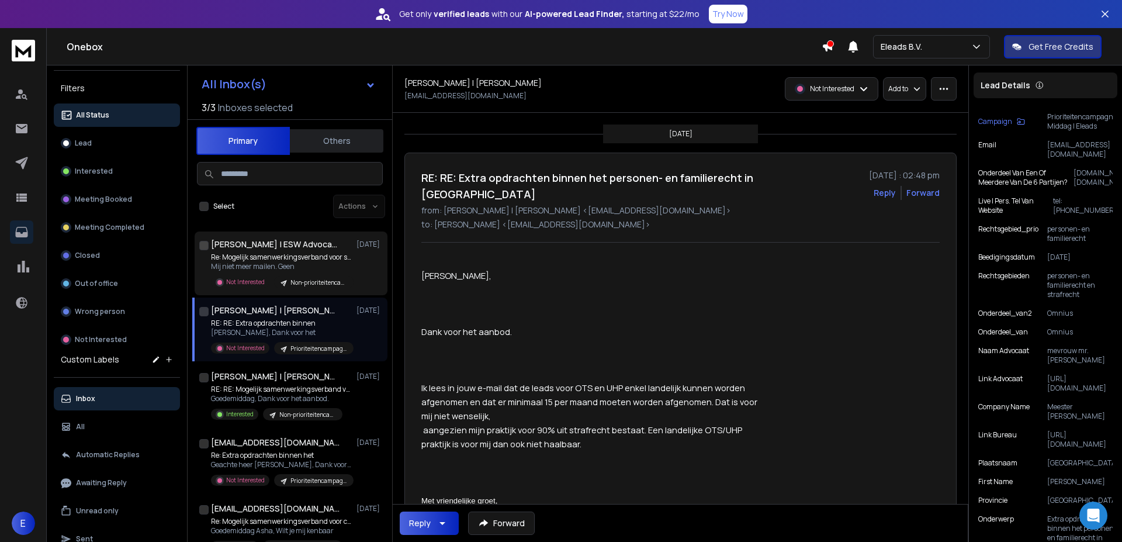
click at [289, 266] on p "Mij niet meer mailen. Geen" at bounding box center [281, 266] width 140 height 9
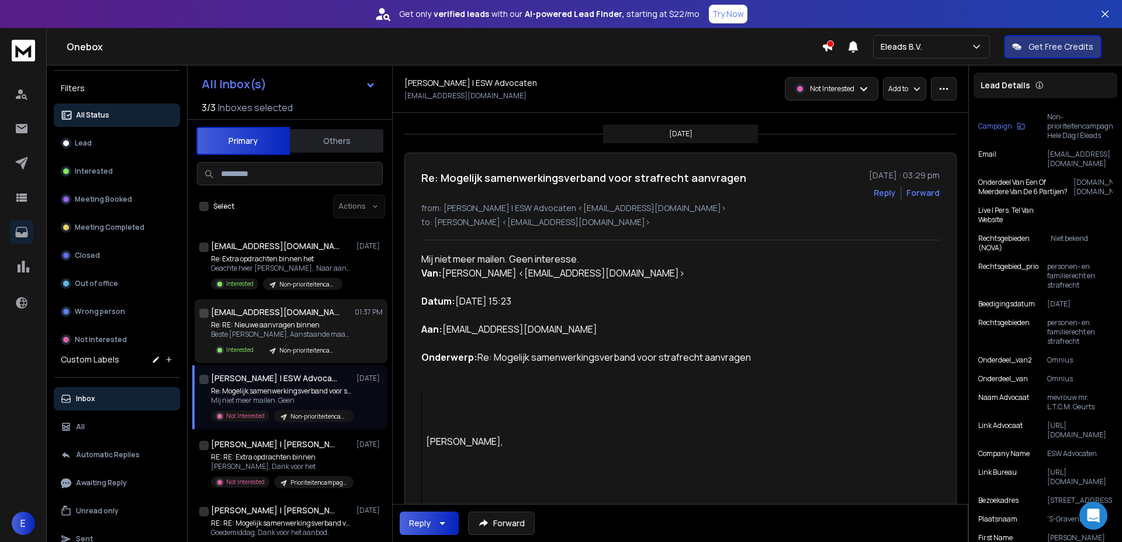
scroll to position [308, 0]
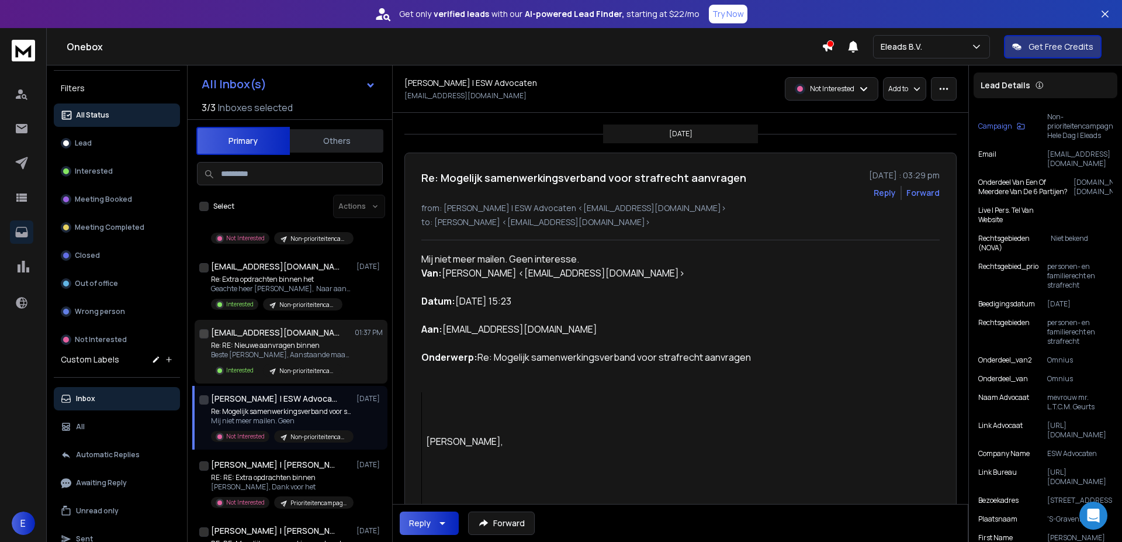
click at [311, 349] on p "Re: RE: Nieuwe aanvragen binnen" at bounding box center [281, 345] width 140 height 9
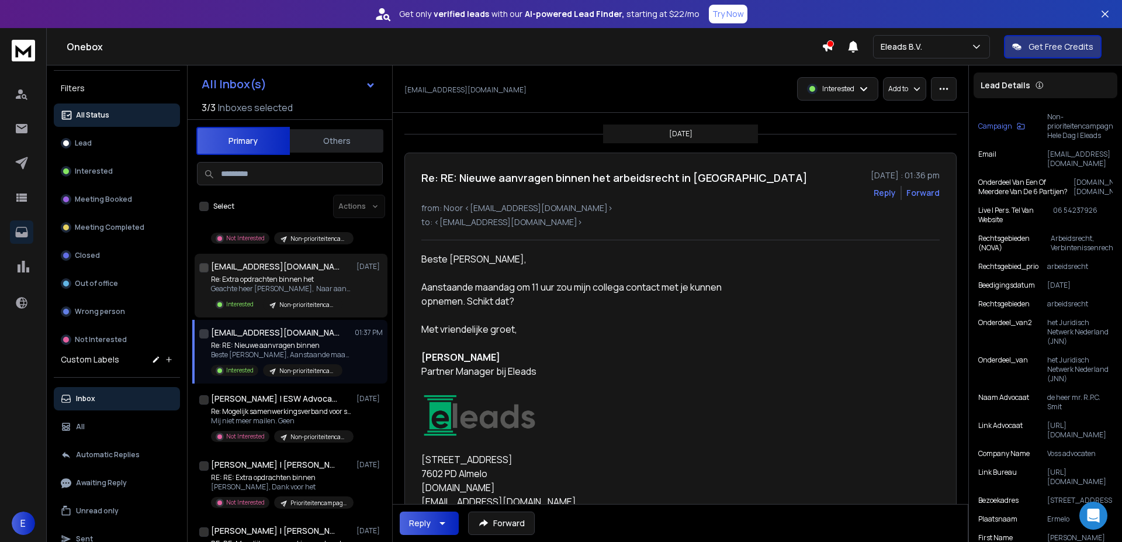
click at [309, 286] on p "Geachte heer [PERSON_NAME], Naar aanleiding van" at bounding box center [281, 288] width 140 height 9
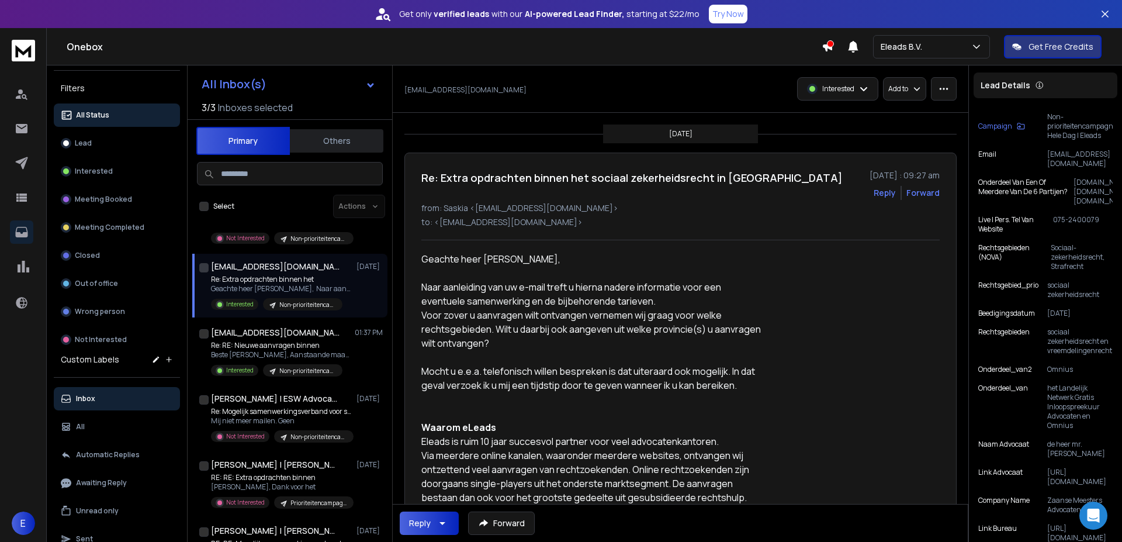
click at [298, 279] on p "Re: Extra opdrachten binnen het" at bounding box center [281, 279] width 140 height 9
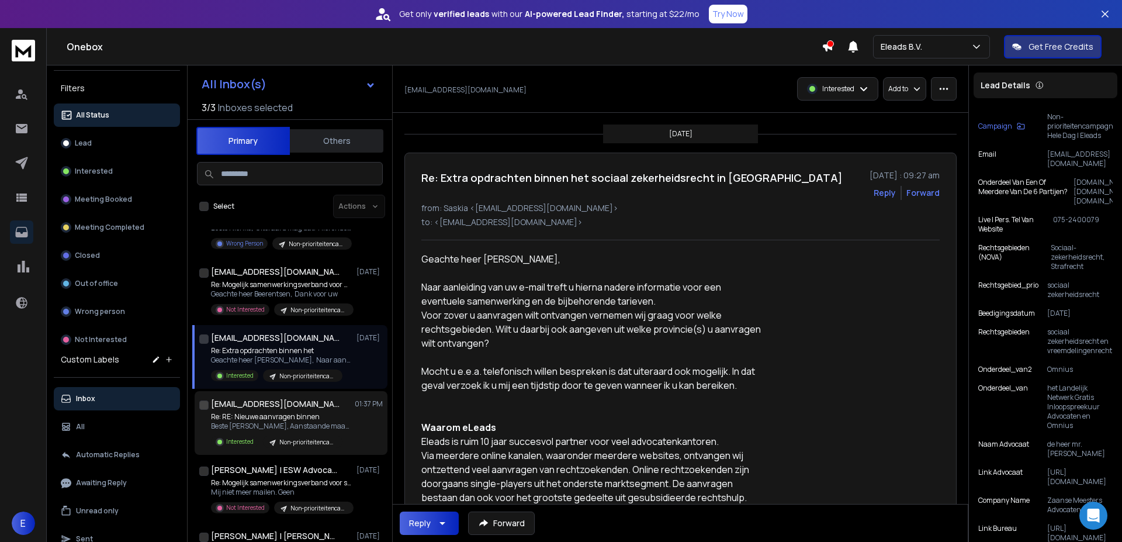
scroll to position [231, 0]
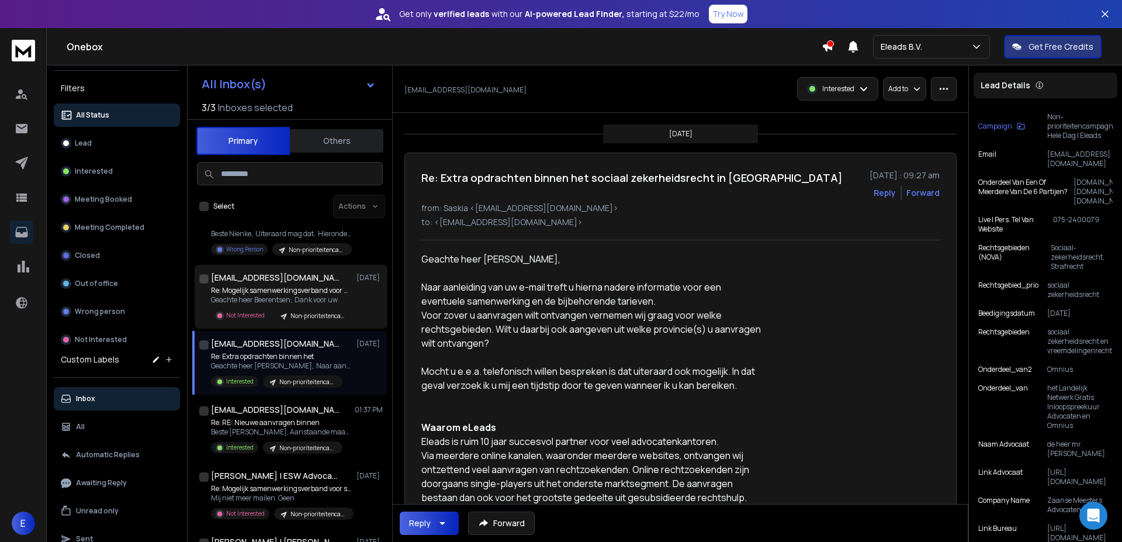
click at [308, 283] on div "[EMAIL_ADDRESS][DOMAIN_NAME] [DATE] Re: Mogelijk samenwerkingsverband voor pers…" at bounding box center [297, 297] width 172 height 50
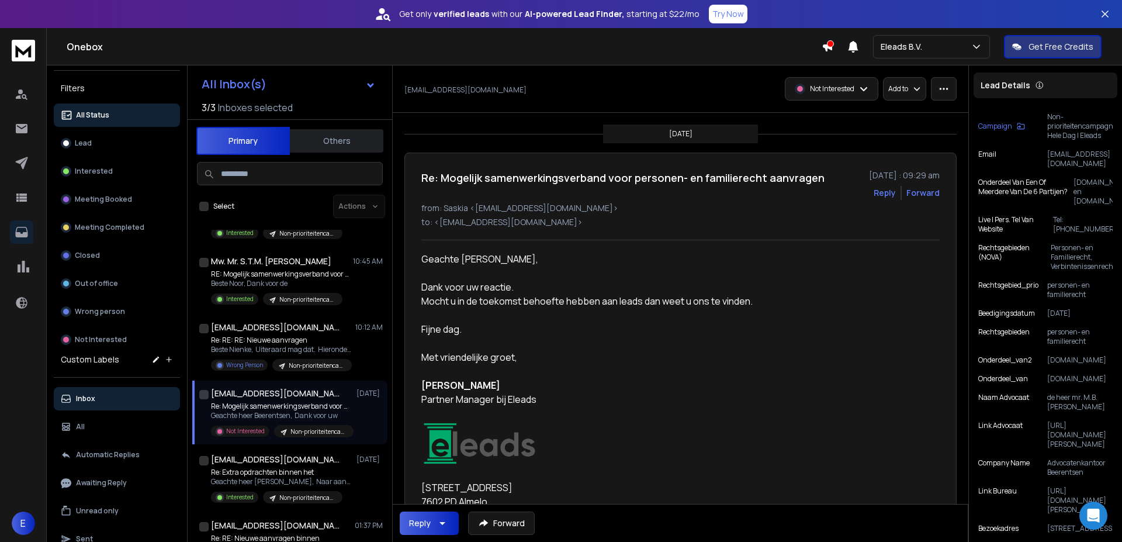
scroll to position [77, 0]
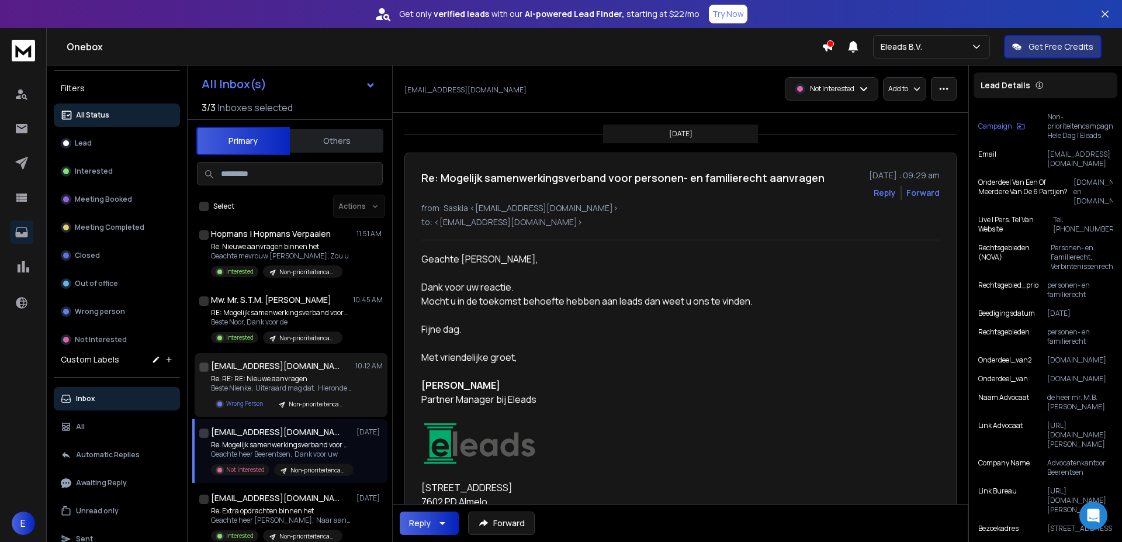
click at [303, 384] on p "Beste Nienke, Uiteraard mag dat. Hieronder tref" at bounding box center [281, 387] width 140 height 9
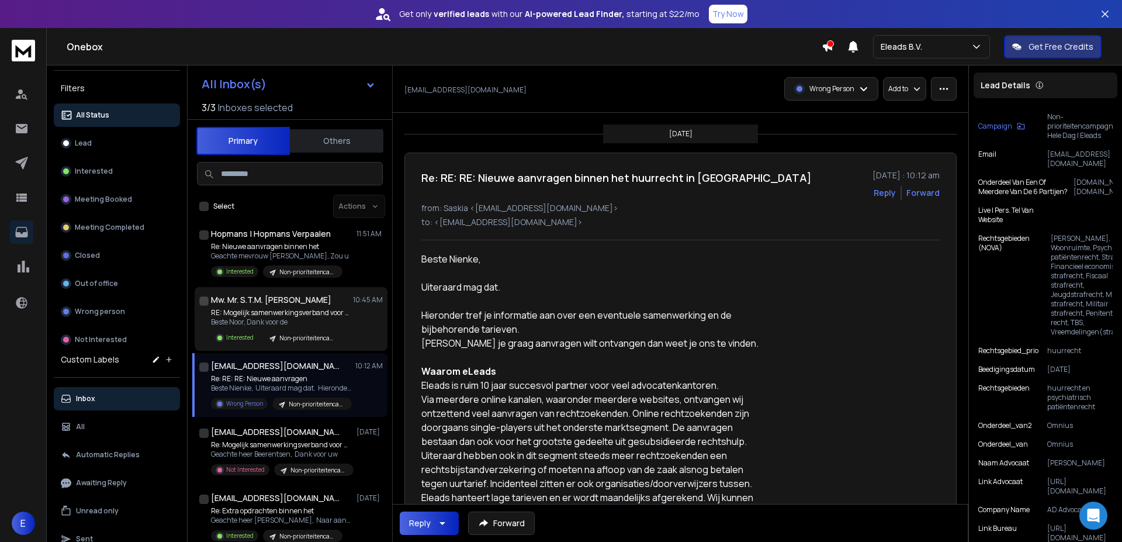
click at [313, 321] on p "Beste Noor, Dank voor de" at bounding box center [281, 321] width 140 height 9
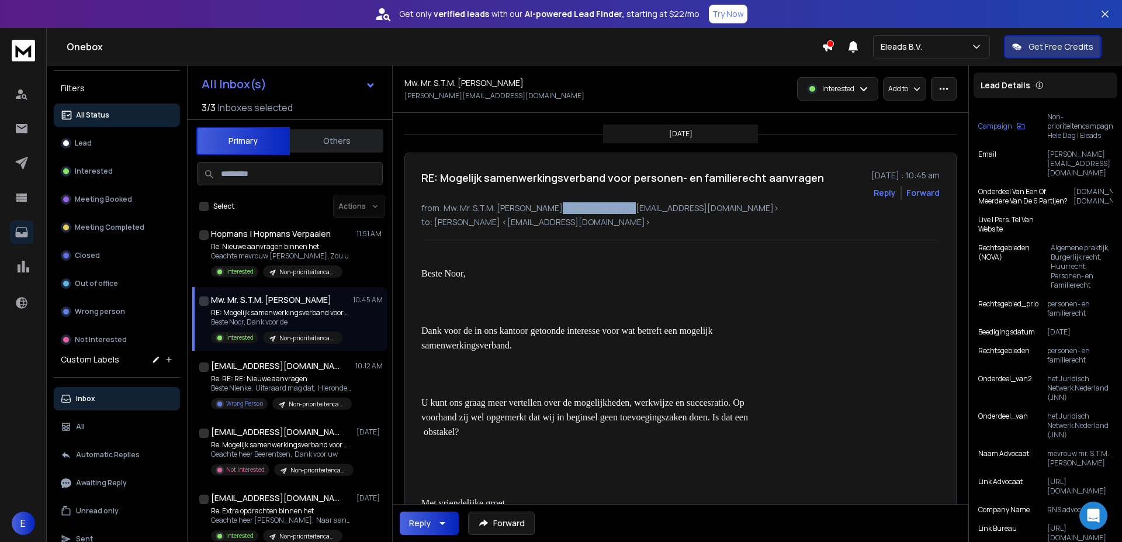
drag, startPoint x: 612, startPoint y: 210, endPoint x: 551, endPoint y: 212, distance: 60.8
click at [551, 212] on p "from: Mw. Mr. S.T.M. [PERSON_NAME] <[PERSON_NAME][EMAIL_ADDRESS][DOMAIN_NAME]>" at bounding box center [680, 208] width 518 height 12
copy p "[DOMAIN_NAME]"
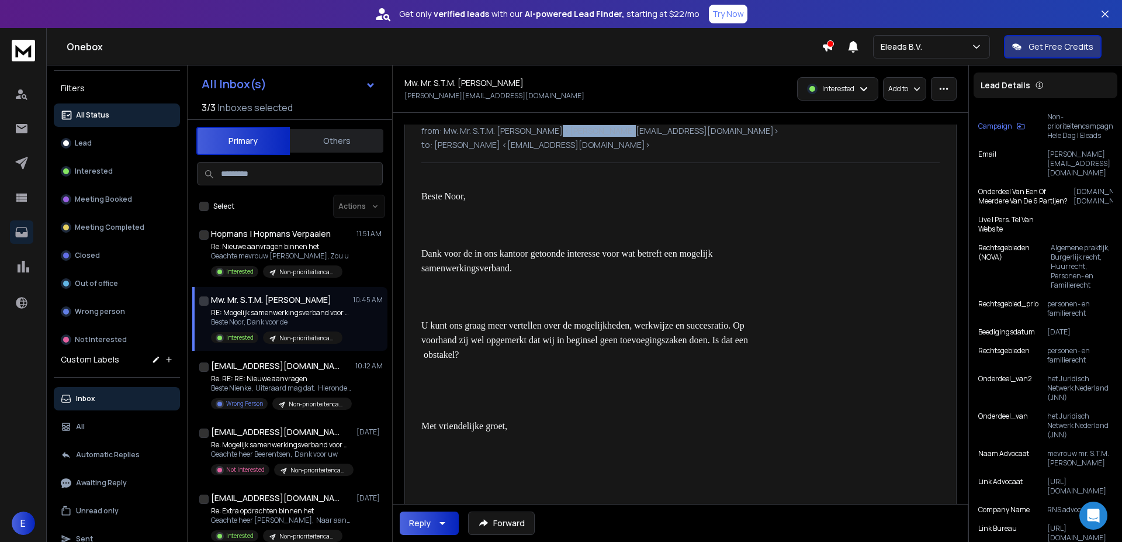
scroll to position [0, 0]
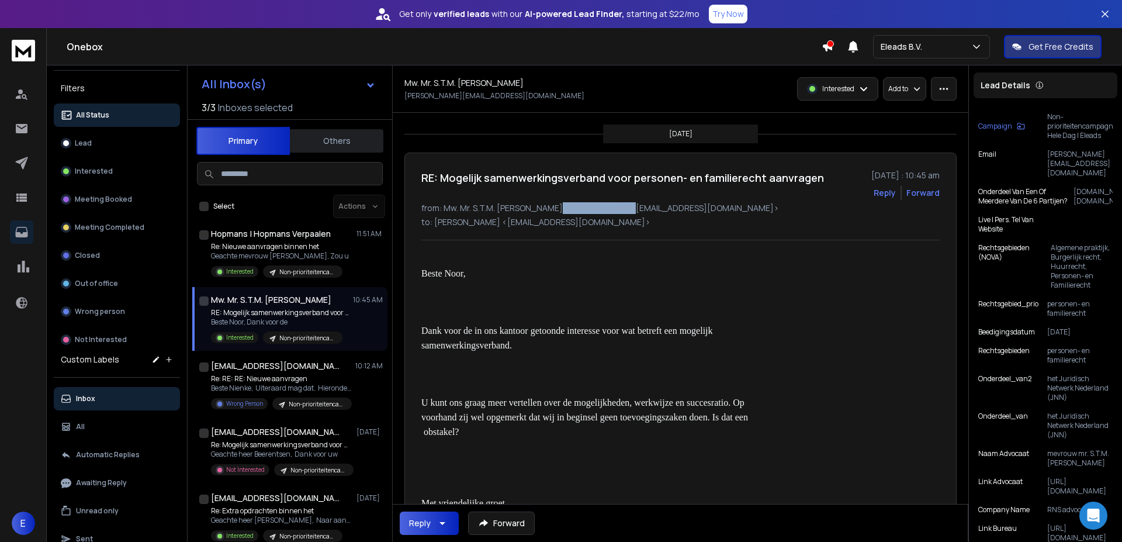
click at [873, 196] on button "Reply" at bounding box center [884, 193] width 22 height 12
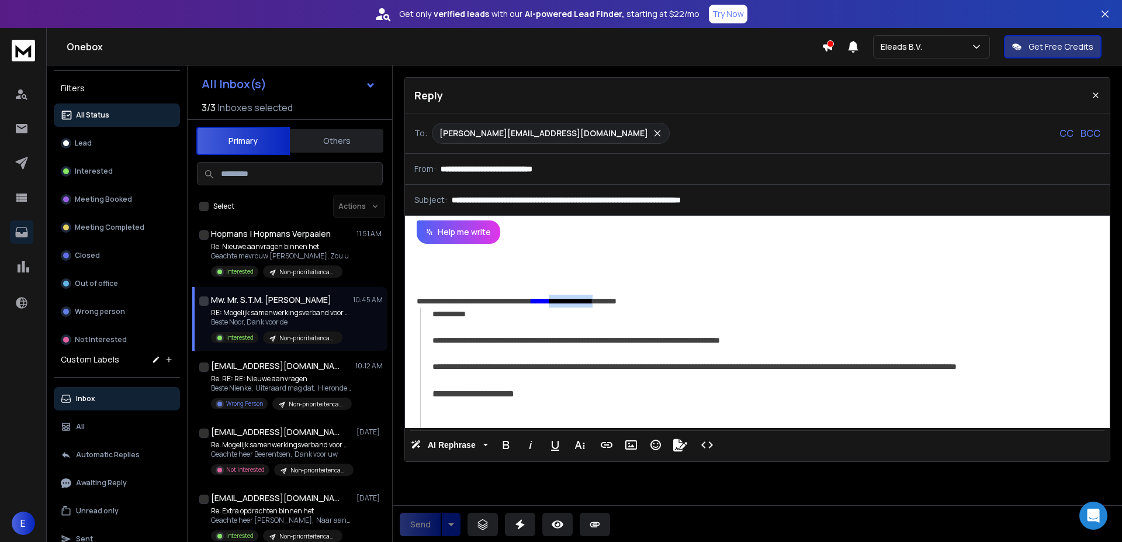
drag, startPoint x: 655, startPoint y: 302, endPoint x: 598, endPoint y: 301, distance: 57.2
click at [598, 301] on div "**********" at bounding box center [746, 300] width 661 height 13
copy link "**********"
click at [676, 446] on icon "button" at bounding box center [680, 445] width 14 height 12
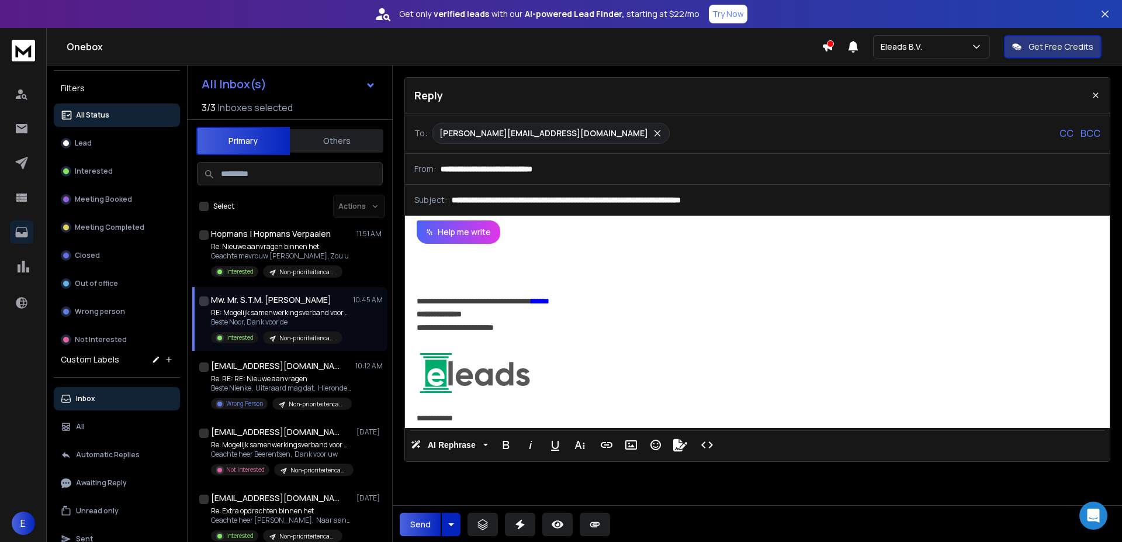
click at [1092, 97] on icon at bounding box center [1094, 94] width 5 height 5
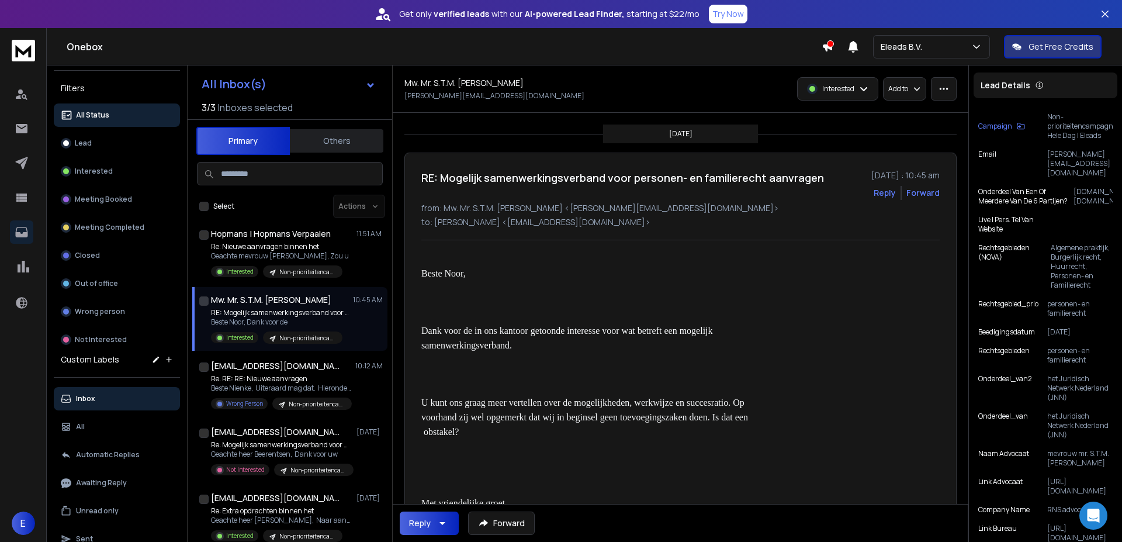
click at [277, 313] on p "RE: Mogelijk samenwerkingsverband voor personen-" at bounding box center [281, 312] width 140 height 9
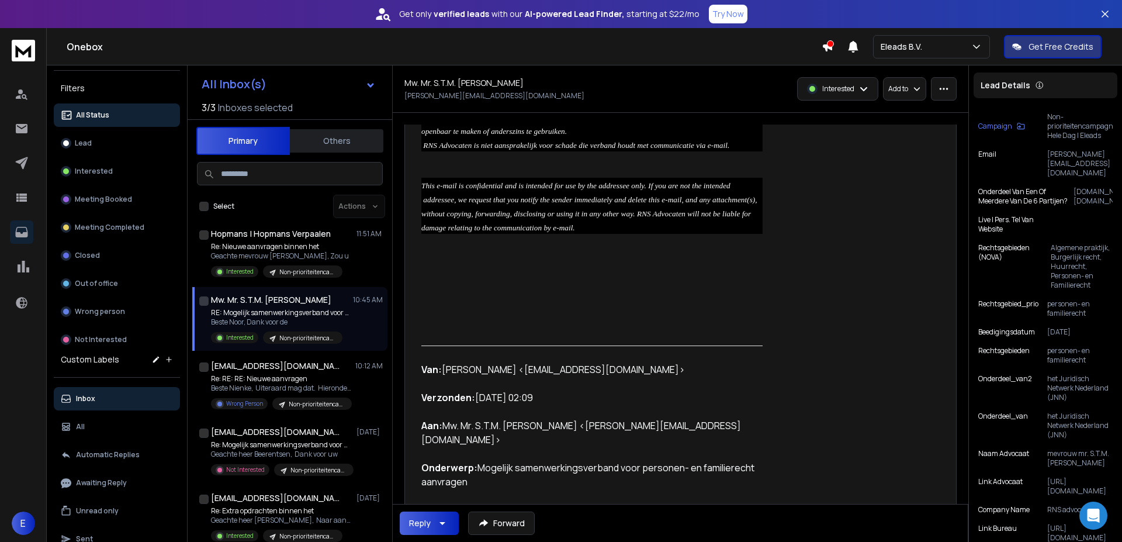
scroll to position [1002, 0]
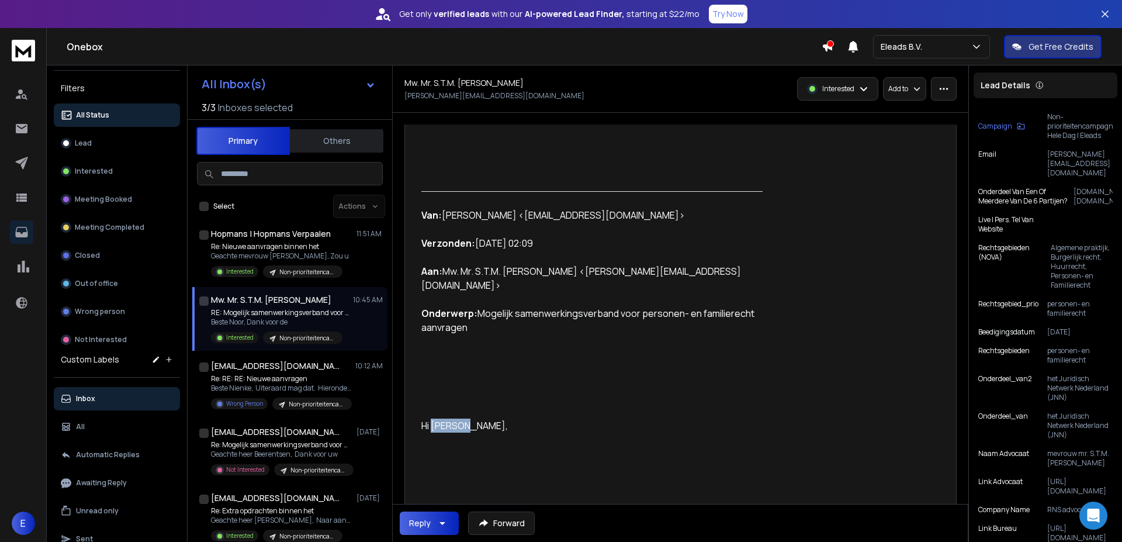
drag, startPoint x: 461, startPoint y: 452, endPoint x: 433, endPoint y: 452, distance: 27.5
click at [433, 432] on p "Hi [PERSON_NAME]," at bounding box center [591, 425] width 341 height 14
copy p "Shirien"
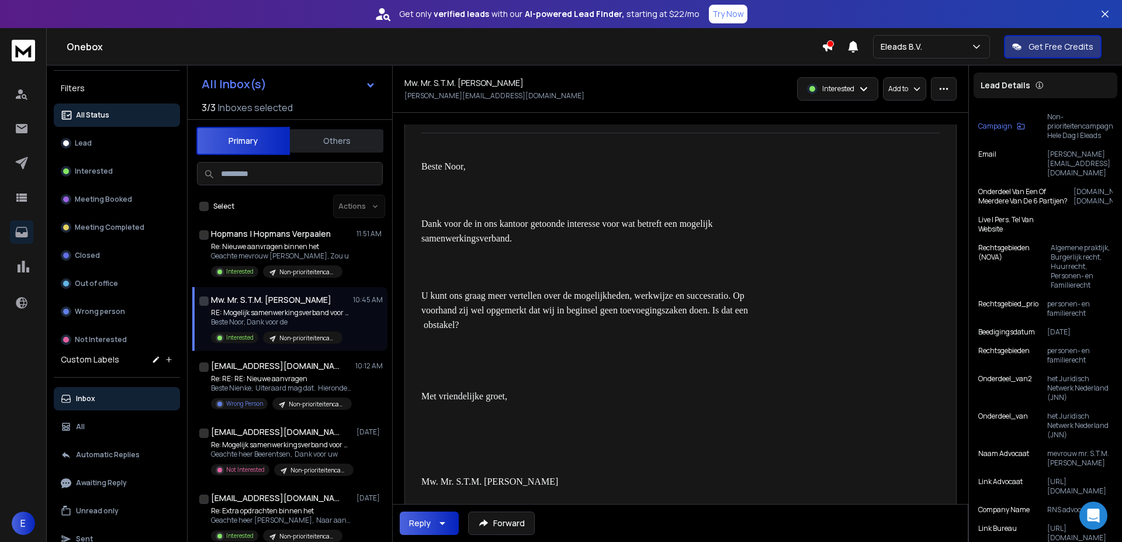
scroll to position [0, 0]
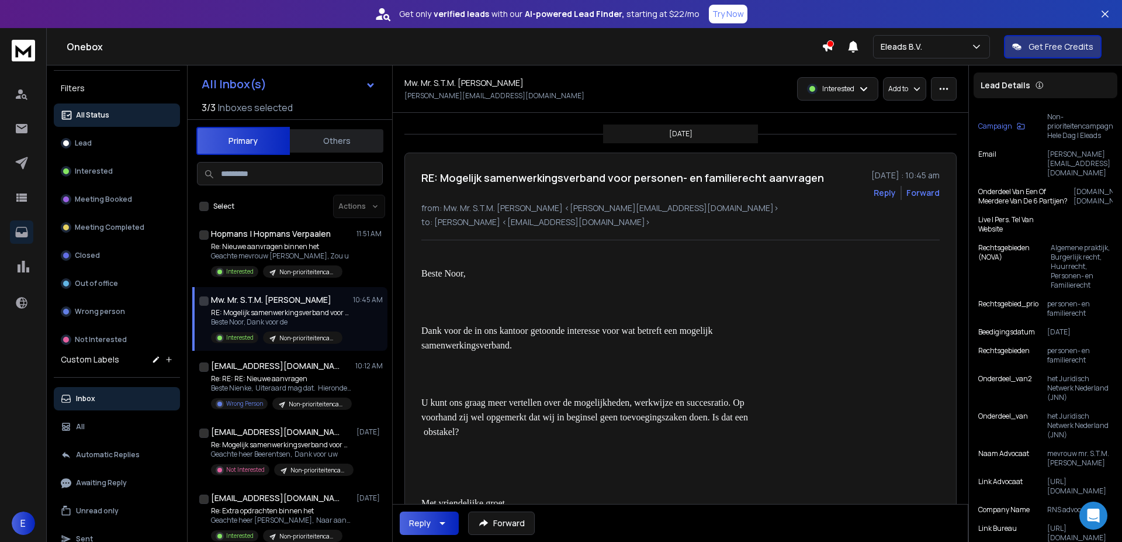
click at [426, 519] on div "Reply" at bounding box center [420, 523] width 22 height 12
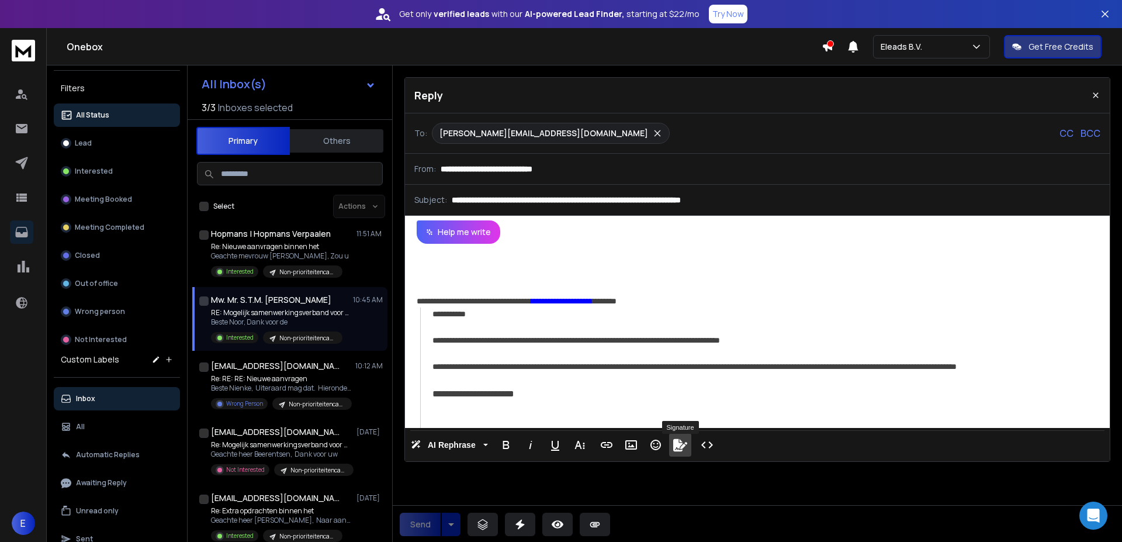
click at [678, 442] on icon "button" at bounding box center [680, 445] width 14 height 12
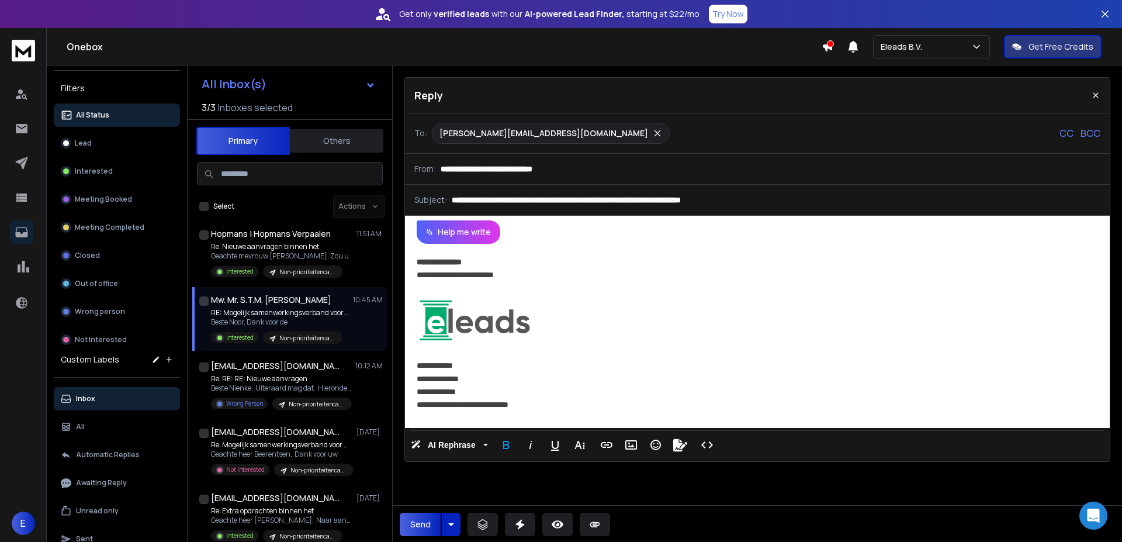
click at [416, 260] on div "**********" at bounding box center [757, 336] width 704 height 184
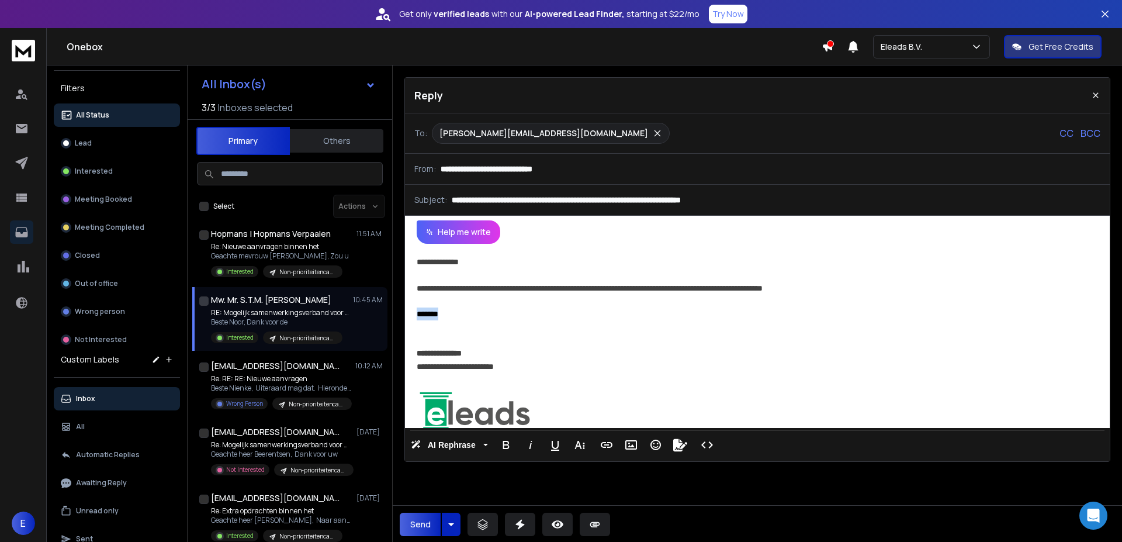
drag, startPoint x: 452, startPoint y: 313, endPoint x: 390, endPoint y: 313, distance: 61.3
click at [405, 313] on div "**********" at bounding box center [752, 336] width 695 height 184
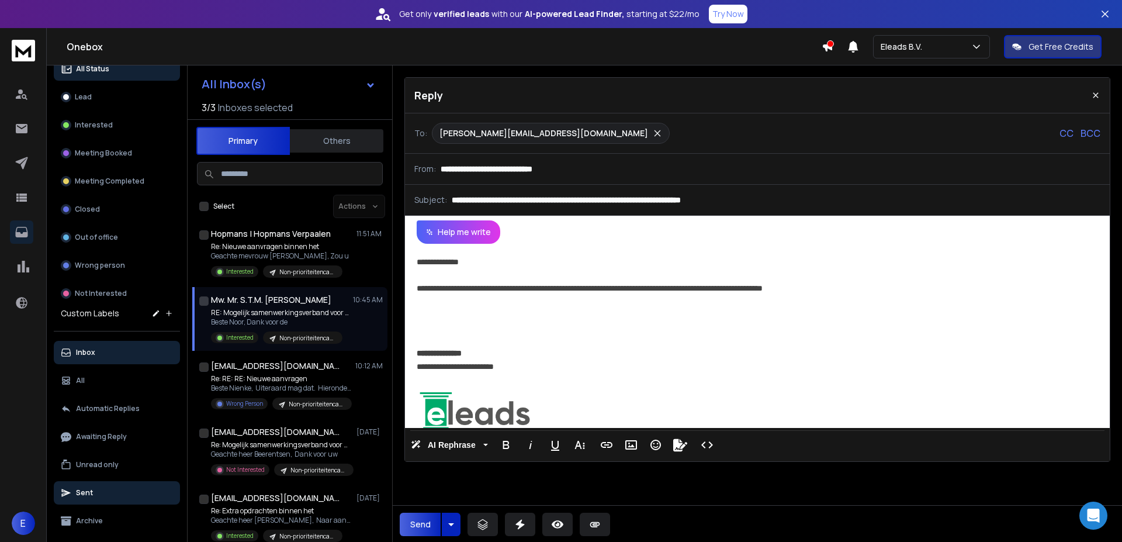
click at [106, 481] on button "Sent" at bounding box center [117, 492] width 126 height 23
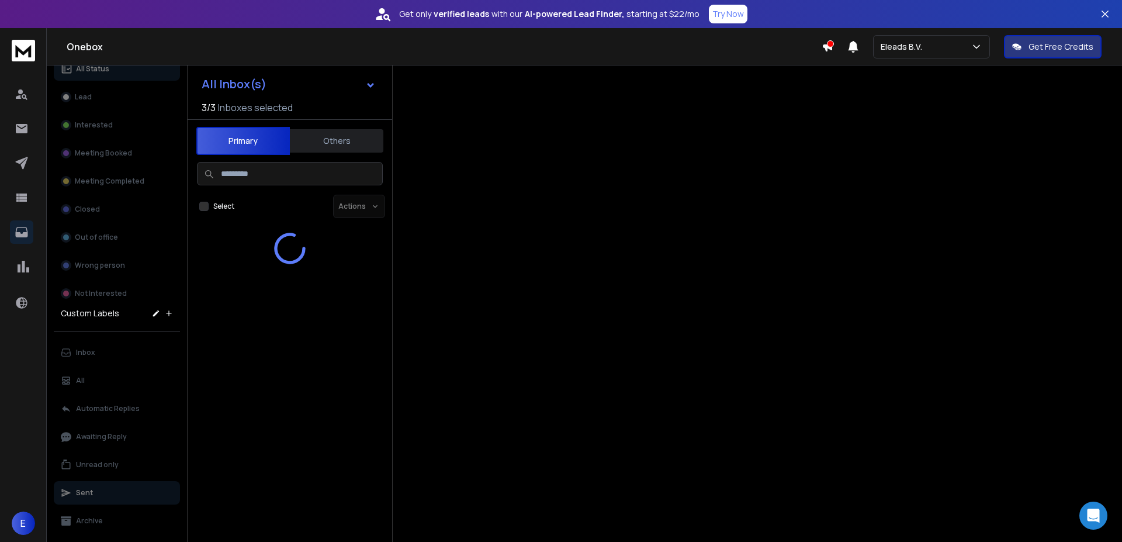
click at [260, 179] on input at bounding box center [290, 173] width 186 height 23
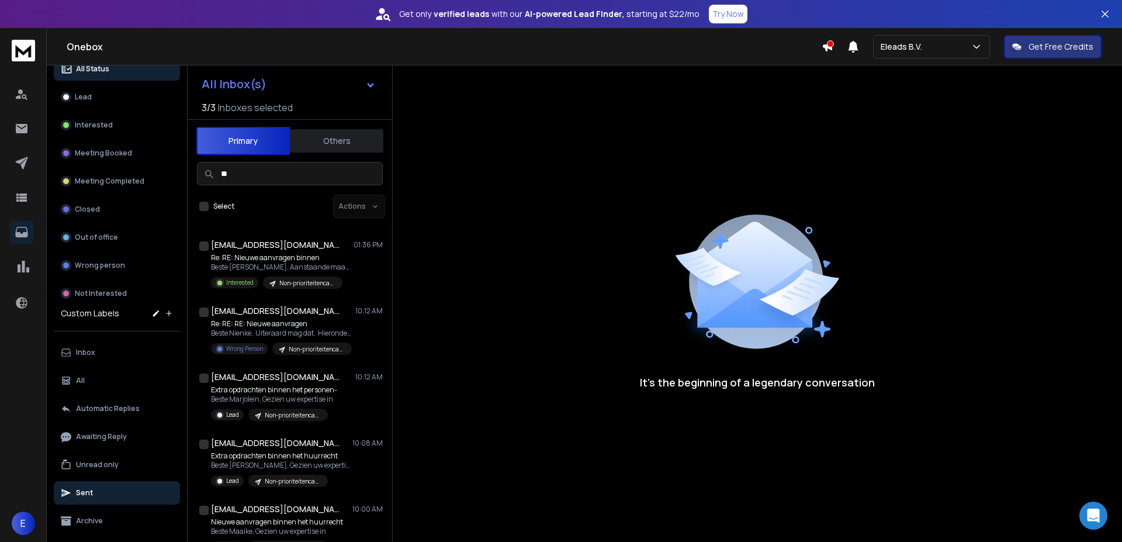
type input "*"
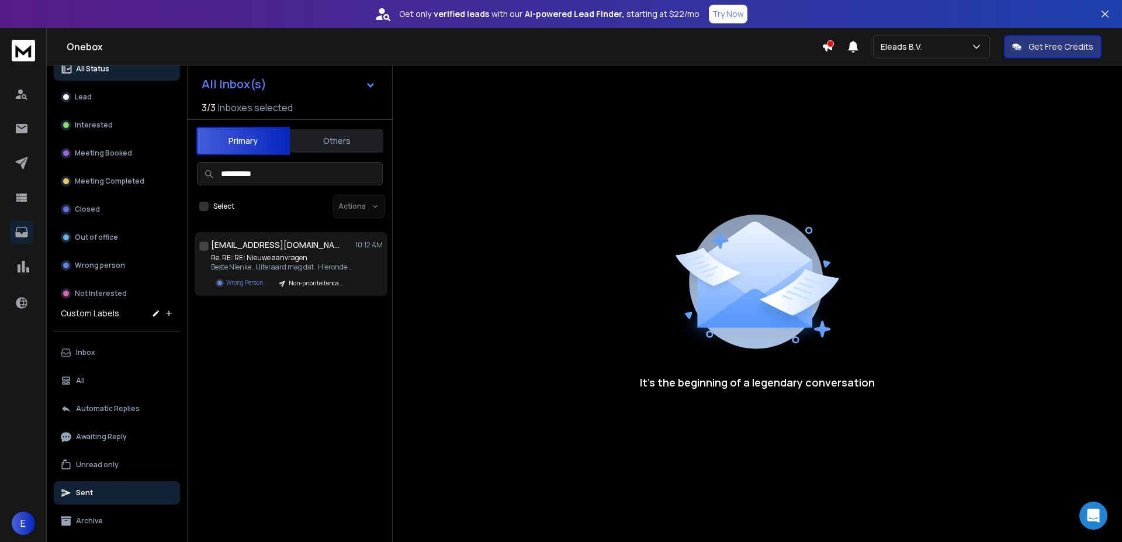
type input "**********"
click at [256, 282] on p "Wrong Person" at bounding box center [244, 282] width 37 height 9
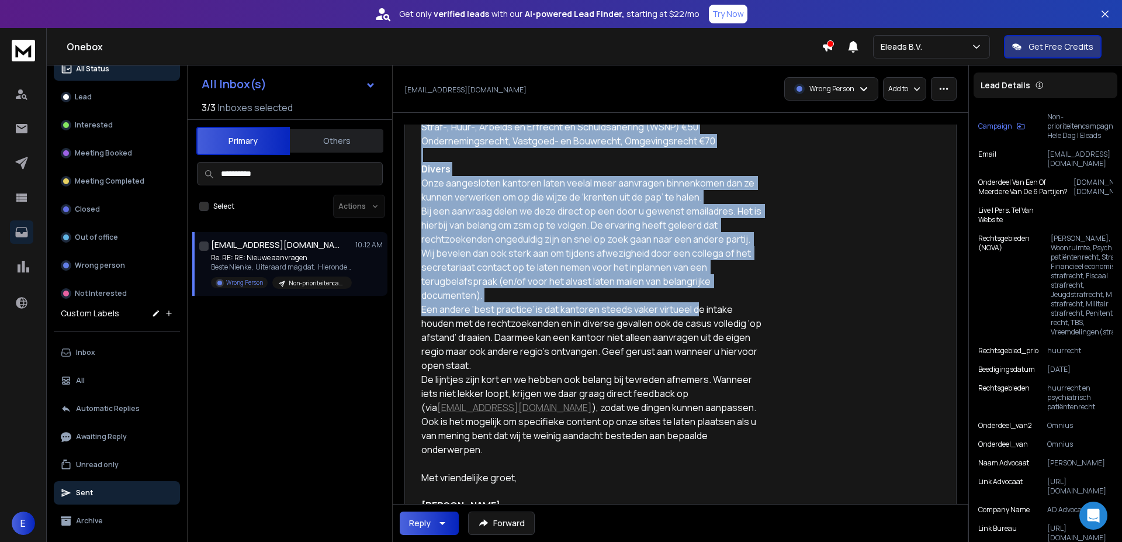
scroll to position [617, 0]
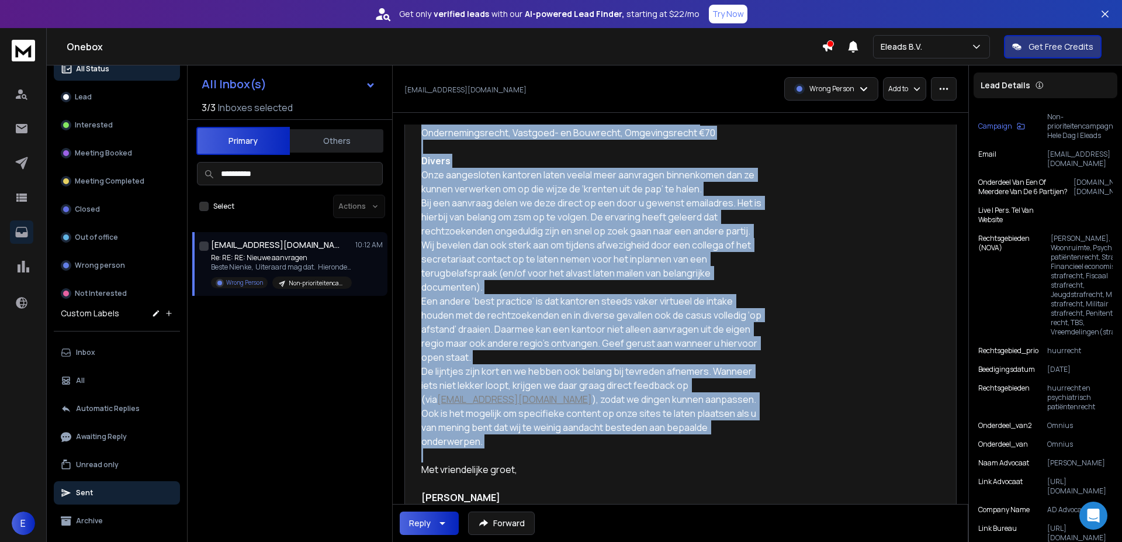
drag, startPoint x: 419, startPoint y: 372, endPoint x: 689, endPoint y: 442, distance: 278.8
copy div "Loremi dOlors Ametco ad elit 16 sedd eiusmodte incidid utla etdo magnaaliquaeni…"
click at [114, 352] on button "Inbox" at bounding box center [117, 352] width 126 height 23
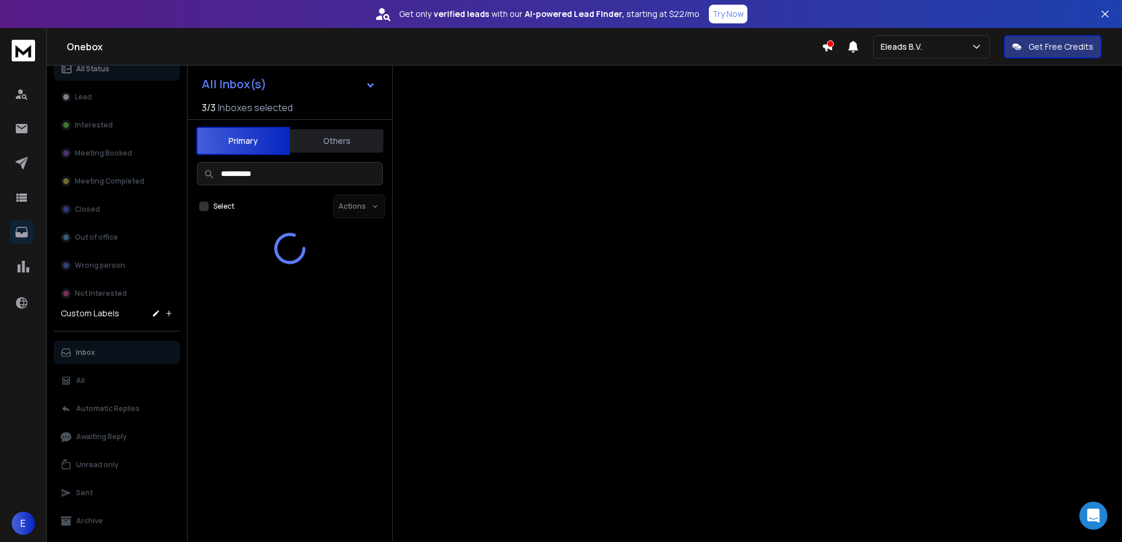
scroll to position [0, 0]
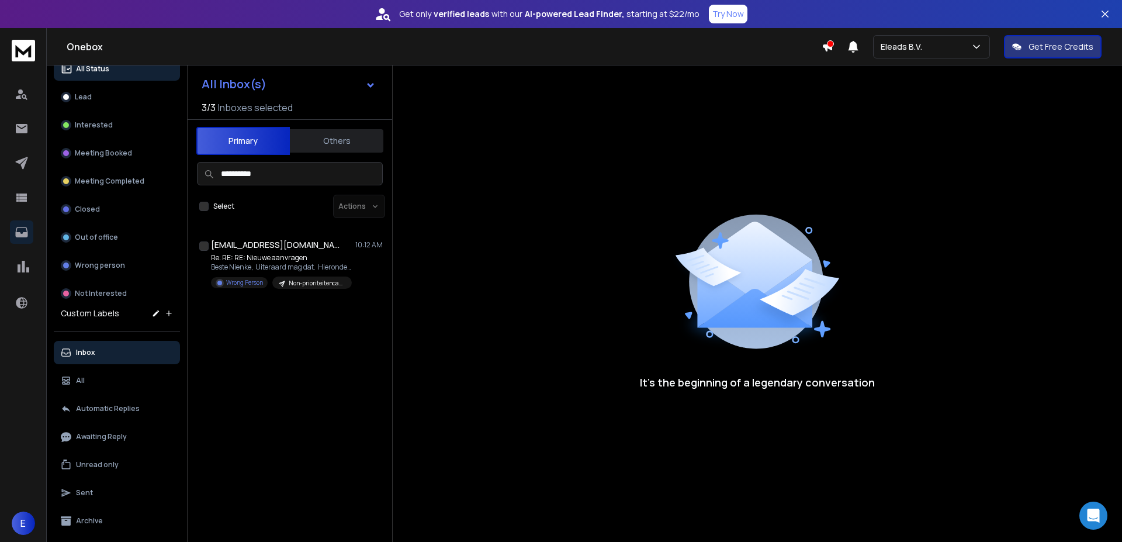
drag, startPoint x: 267, startPoint y: 174, endPoint x: 202, endPoint y: 175, distance: 65.4
click at [202, 175] on input "**********" at bounding box center [290, 173] width 186 height 23
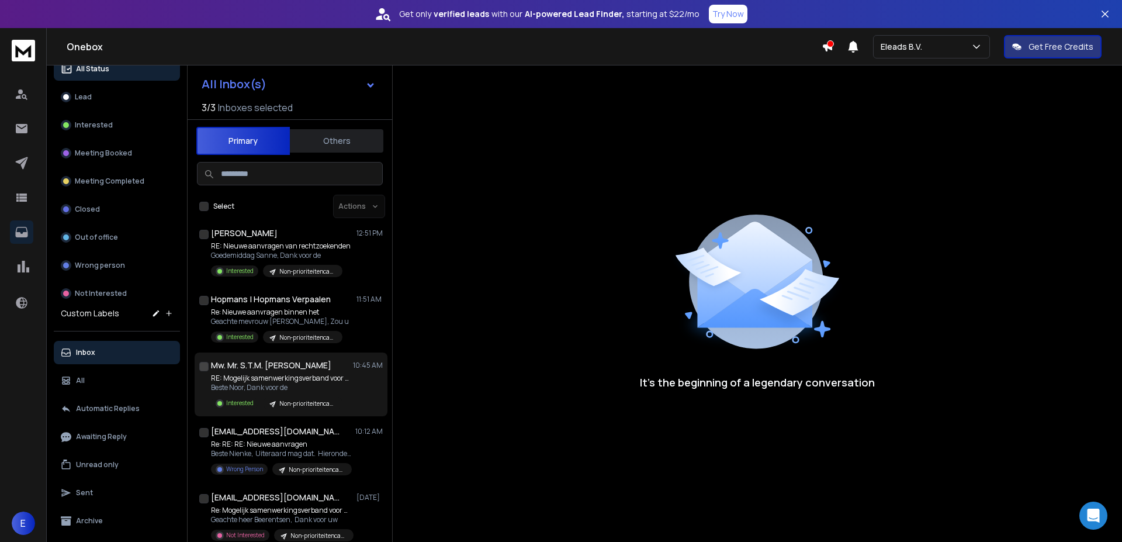
scroll to position [231, 0]
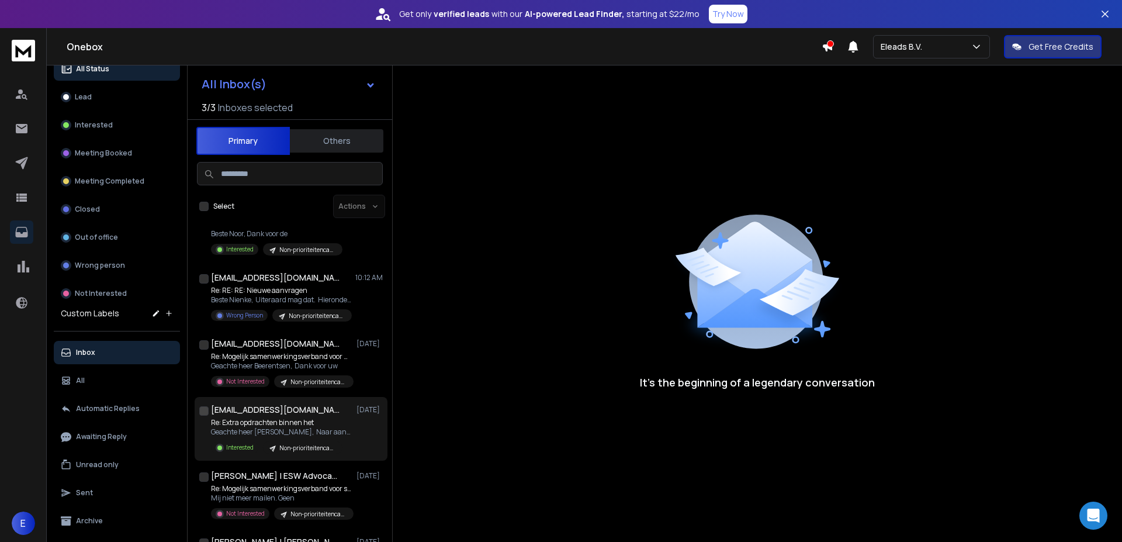
click at [314, 429] on p "Geachte heer [PERSON_NAME], Naar aanleiding van" at bounding box center [281, 431] width 140 height 9
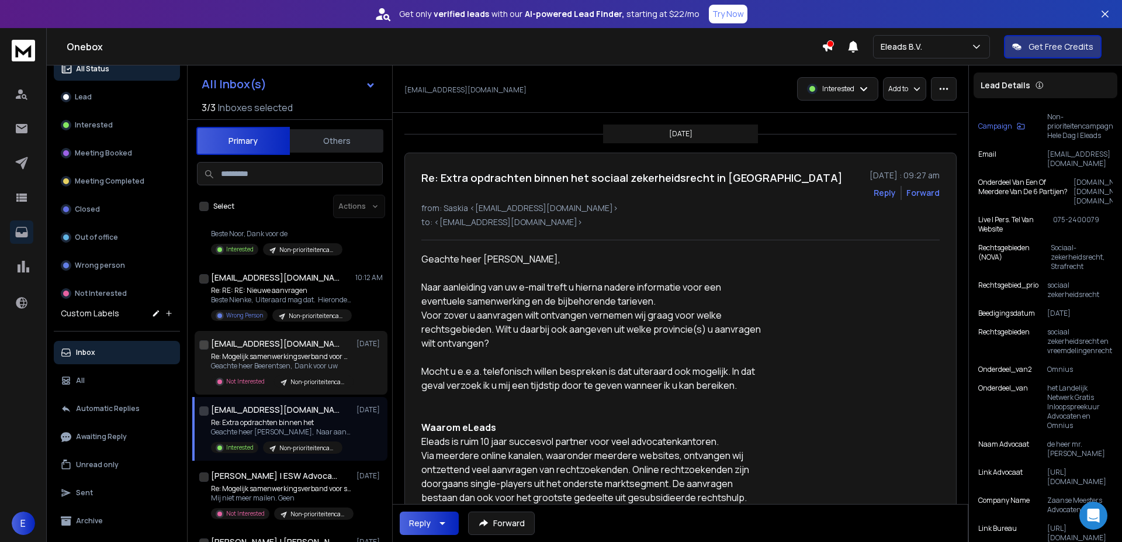
click at [314, 365] on p "Geachte heer Beerentsen, Dank voor uw" at bounding box center [281, 365] width 140 height 9
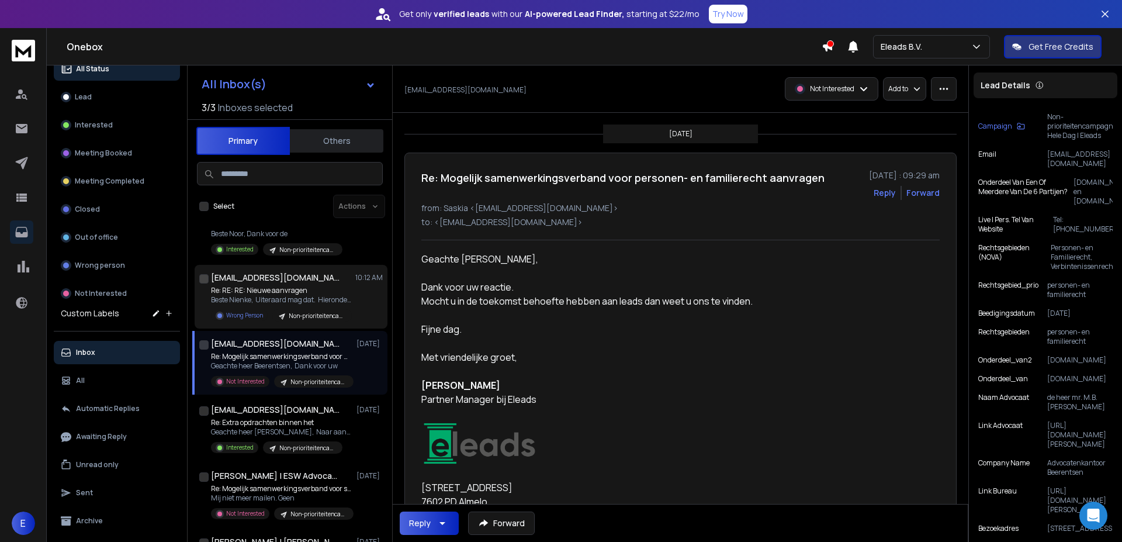
click at [299, 294] on p "Re: RE: RE: Nieuwe aanvragen" at bounding box center [281, 290] width 140 height 9
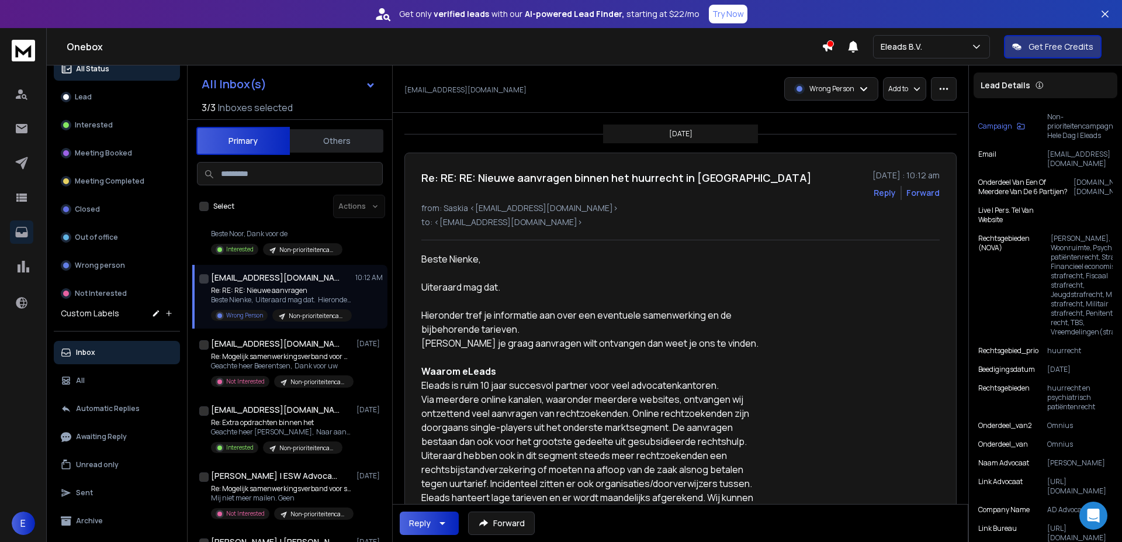
scroll to position [154, 0]
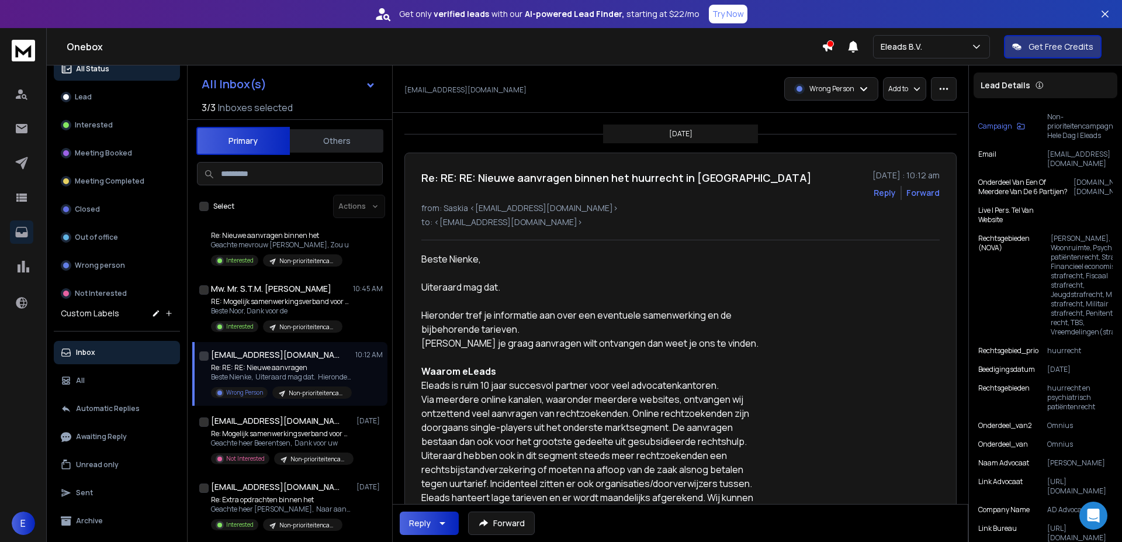
click at [289, 376] on p "Beste Nienke, Uiteraard mag dat. Hieronder tref" at bounding box center [281, 376] width 140 height 9
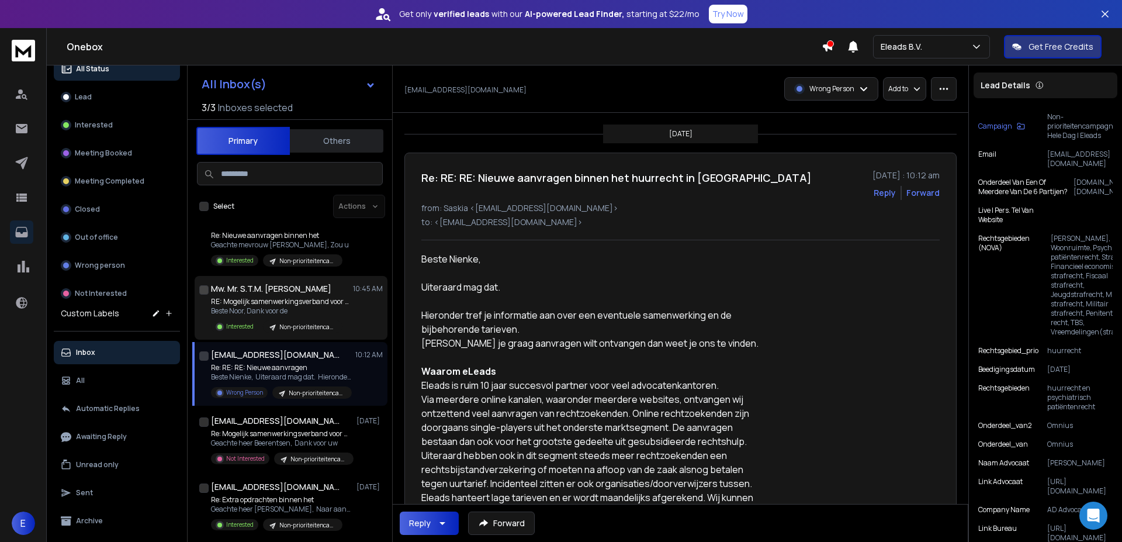
click at [308, 304] on p "RE: Mogelijk samenwerkingsverband voor personen-" at bounding box center [281, 301] width 140 height 9
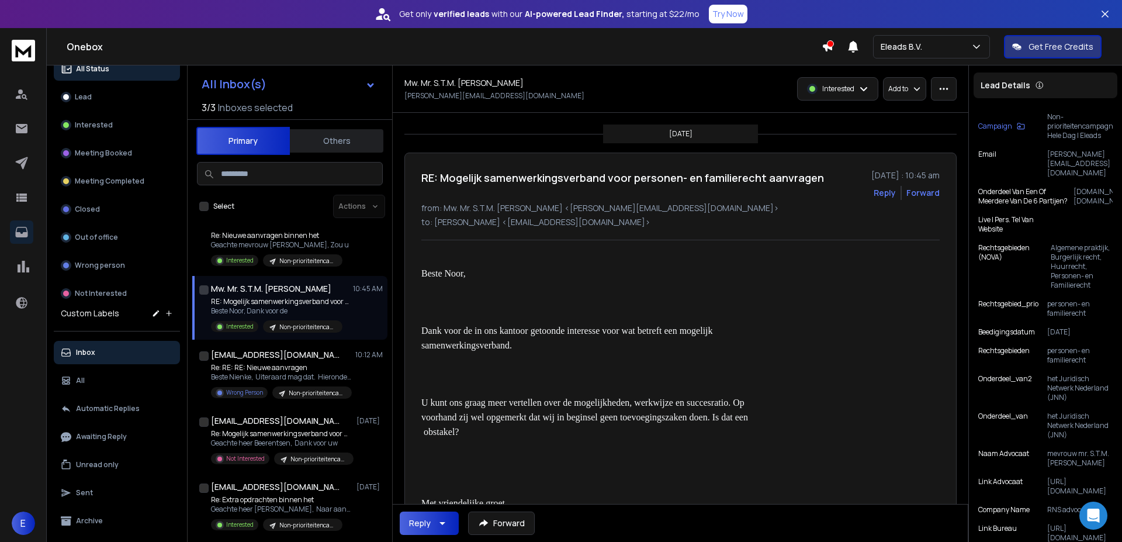
click at [873, 193] on button "Reply" at bounding box center [884, 193] width 22 height 12
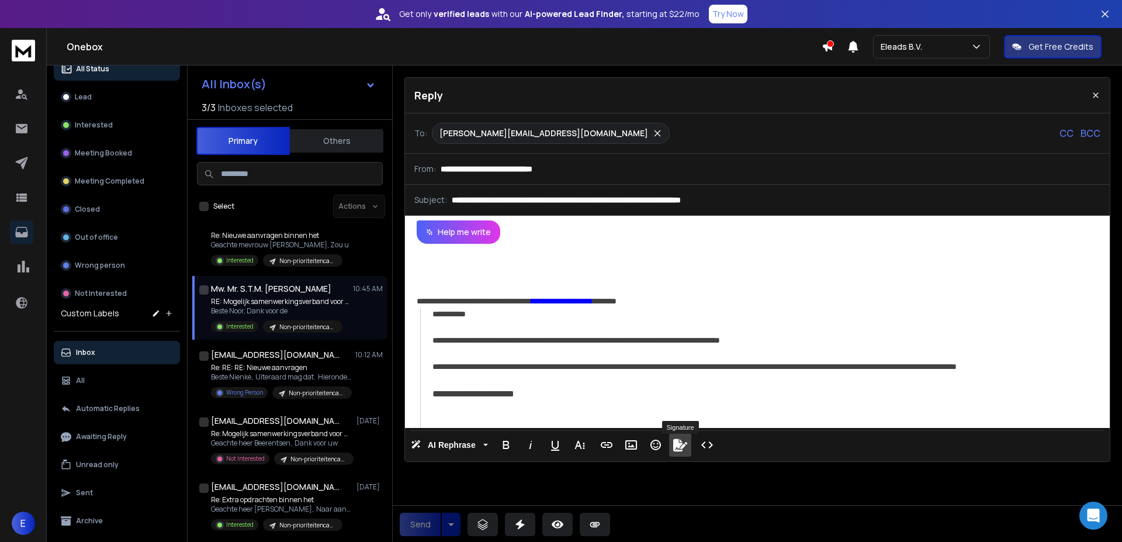
click at [681, 441] on icon "button" at bounding box center [680, 445] width 14 height 12
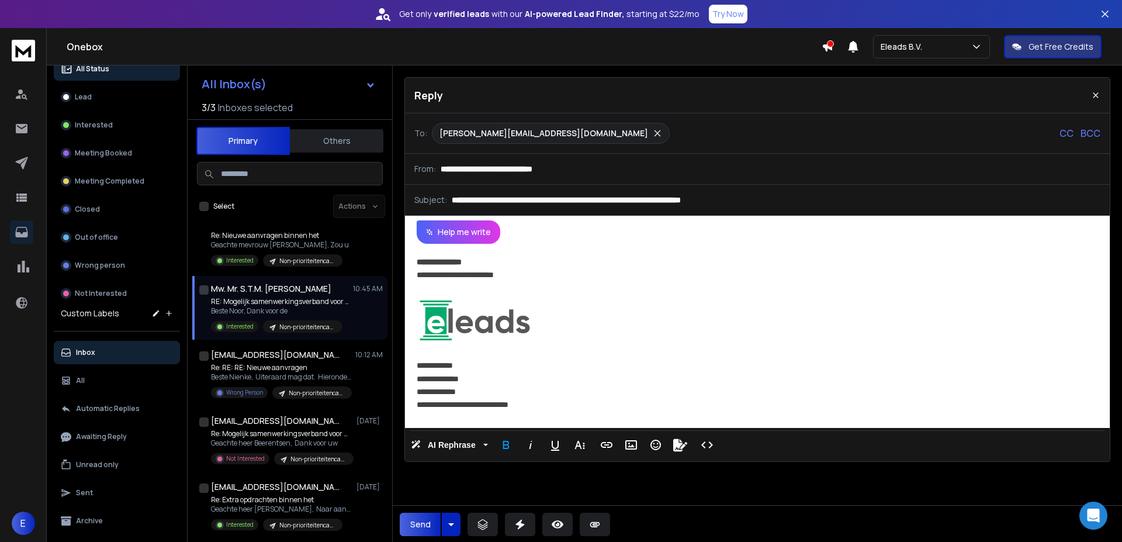
click at [416, 259] on strong "**********" at bounding box center [438, 262] width 45 height 8
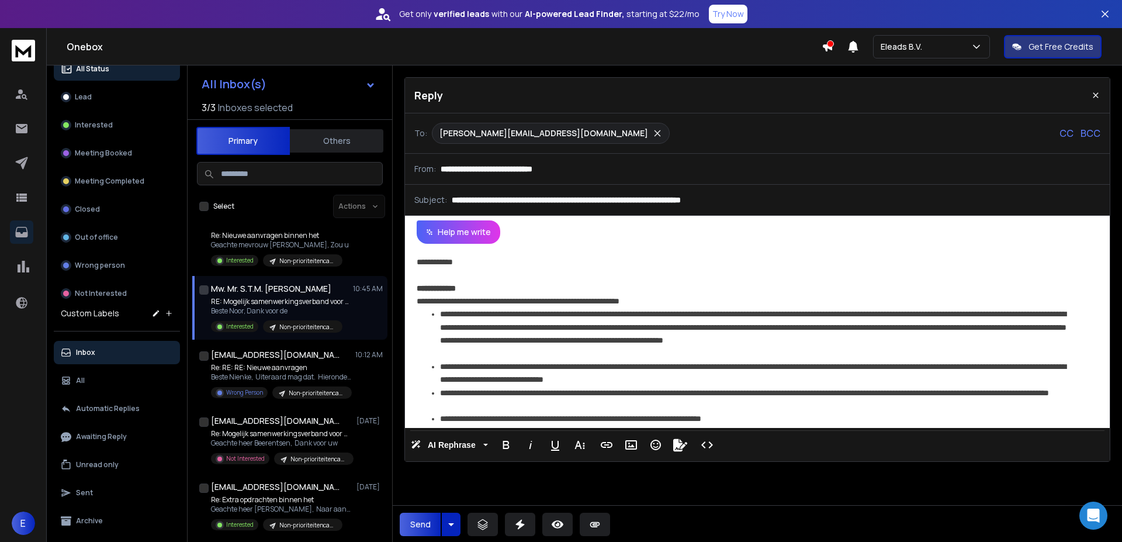
click at [490, 259] on div "**********" at bounding box center [746, 261] width 661 height 13
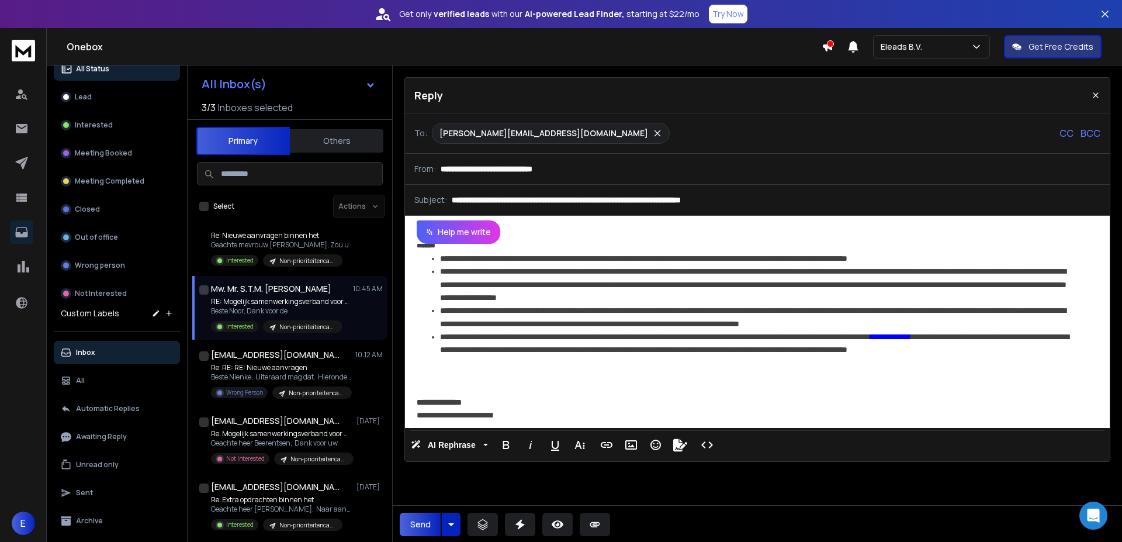
scroll to position [449, 0]
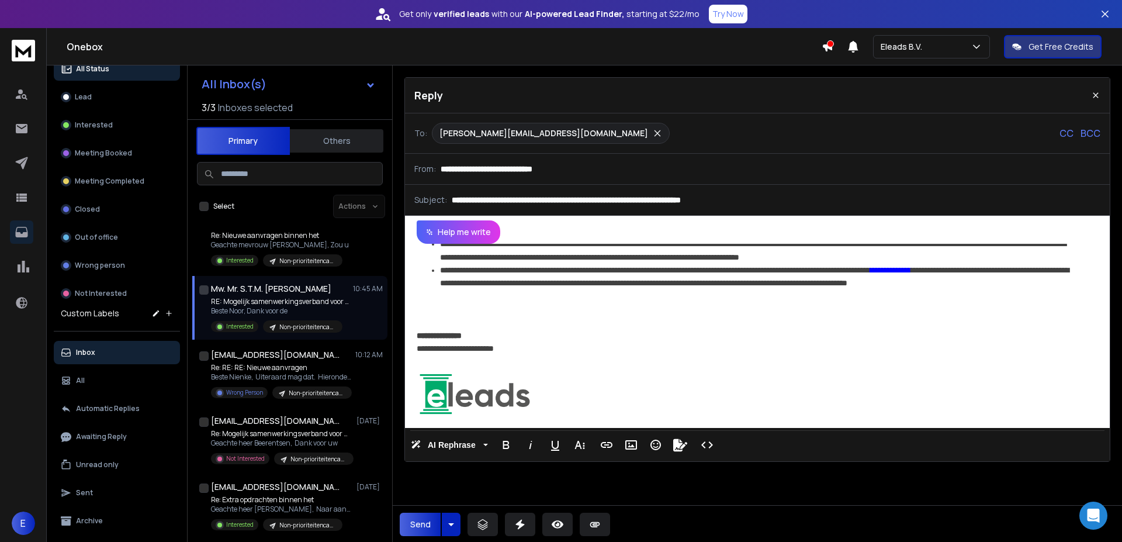
click at [432, 315] on div at bounding box center [751, 309] width 671 height 13
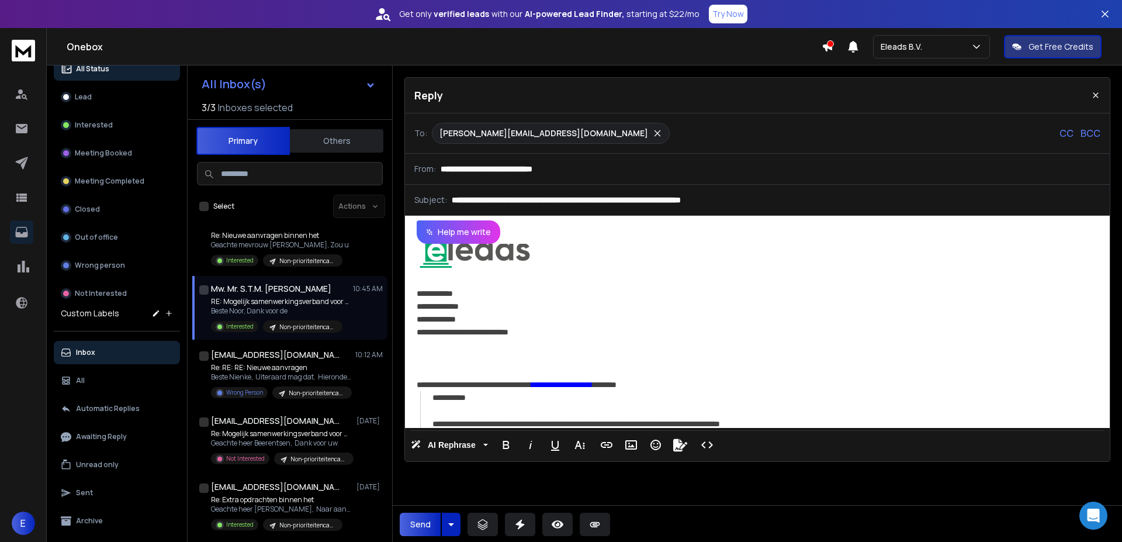
scroll to position [617, 0]
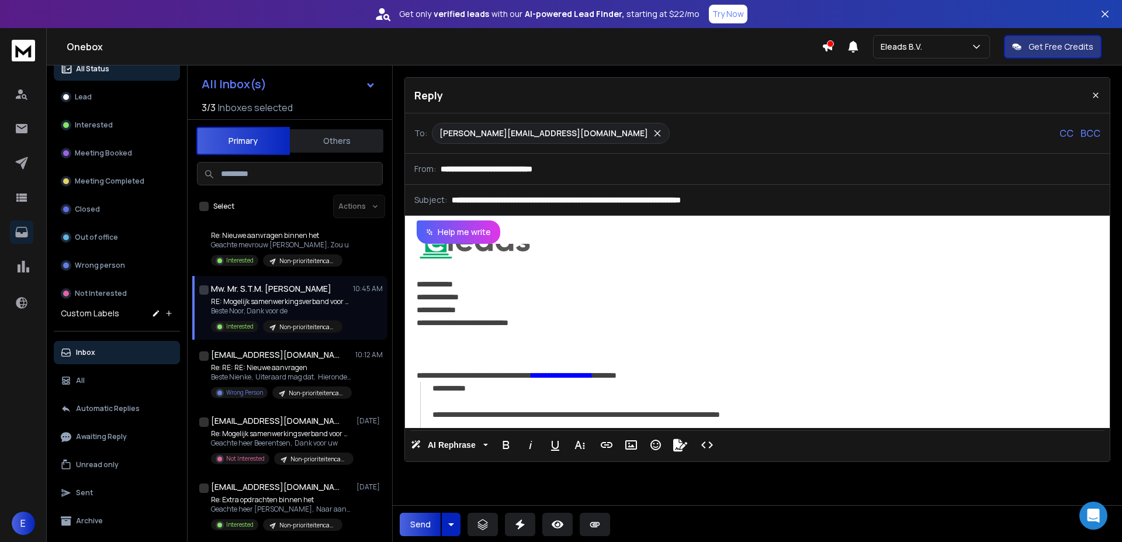
click at [418, 526] on button "Send" at bounding box center [420, 523] width 41 height 23
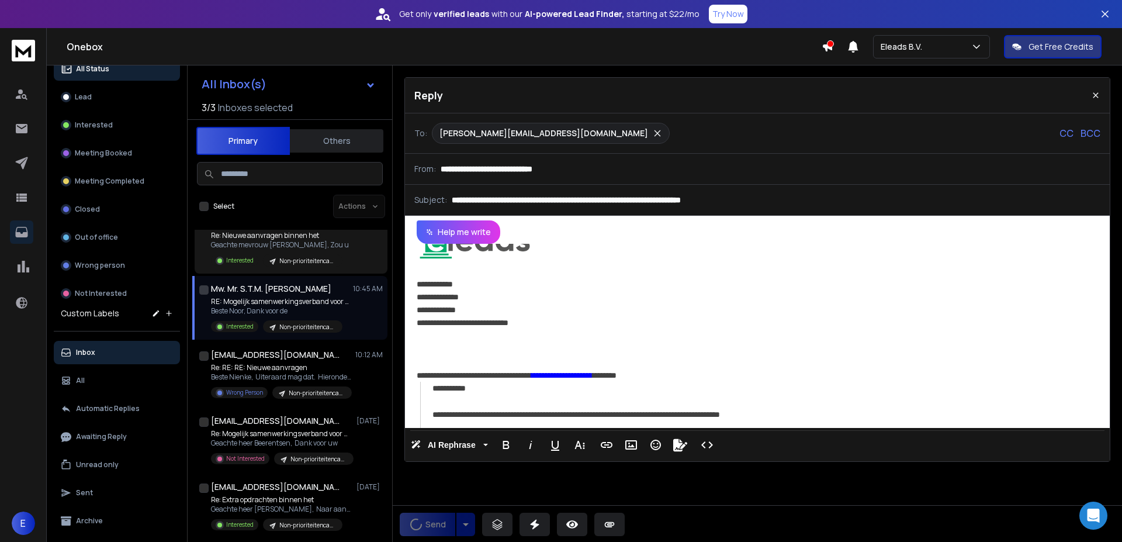
click at [317, 244] on p "Geachte mevrouw [PERSON_NAME], Zou u" at bounding box center [280, 244] width 138 height 9
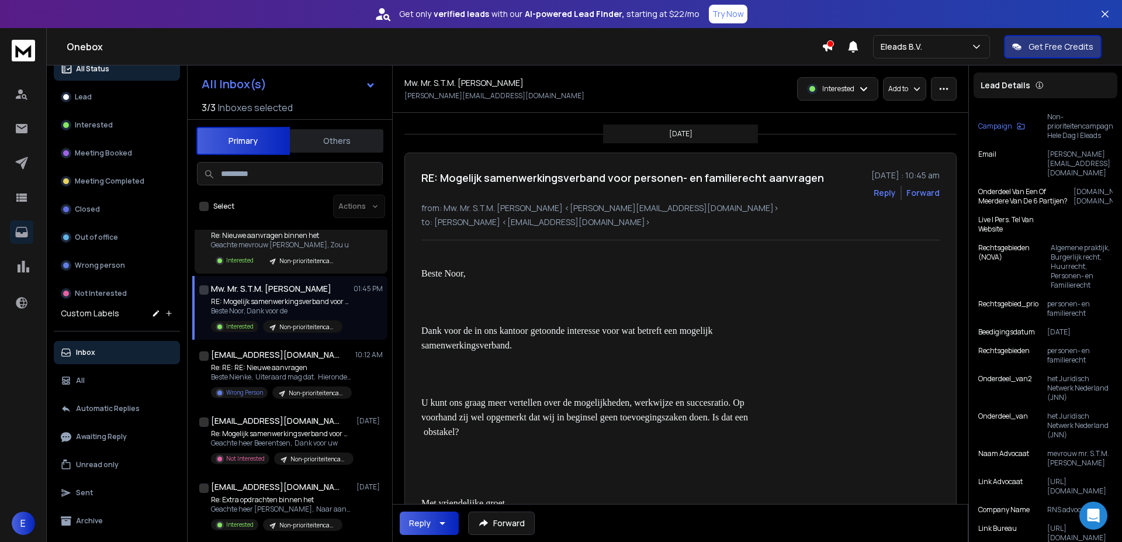
click at [313, 254] on div "Non-prioriteitencampagne Hele Dag | Eleads" at bounding box center [302, 260] width 79 height 12
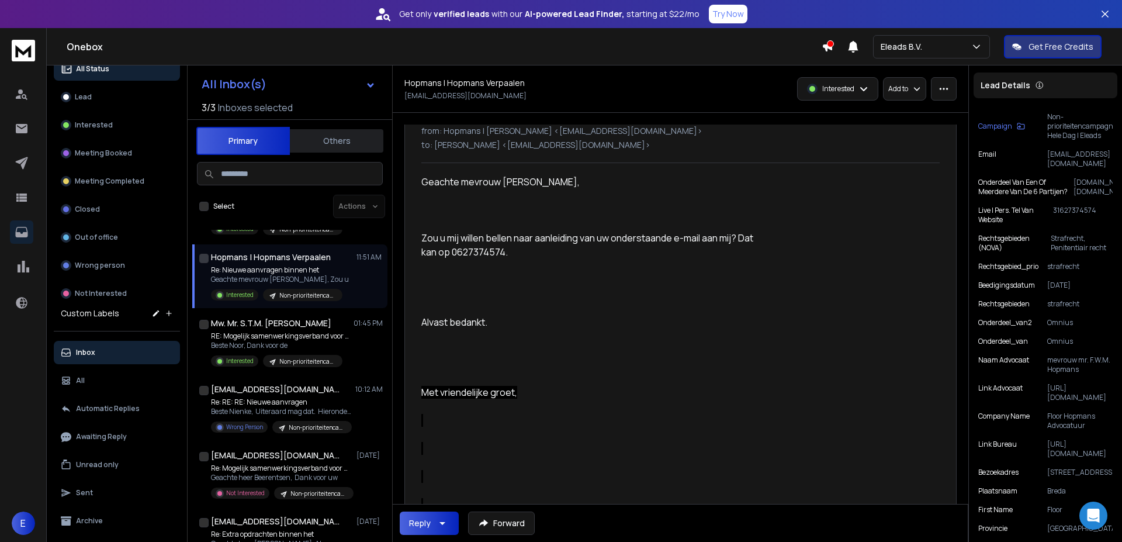
scroll to position [77, 0]
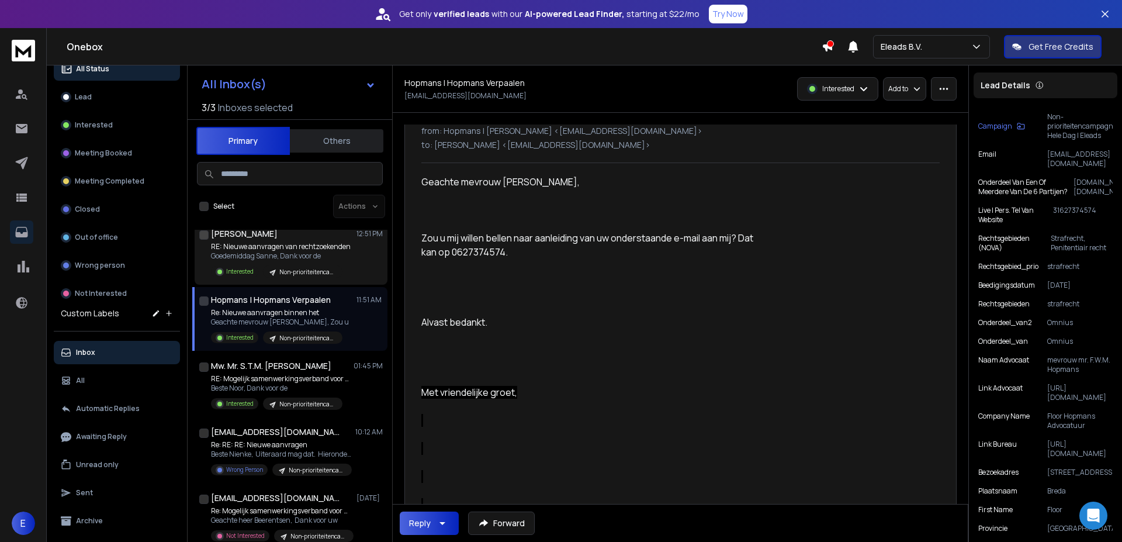
click at [284, 246] on p "RE: Nieuwe aanvragen van rechtzoekenden" at bounding box center [281, 246] width 140 height 9
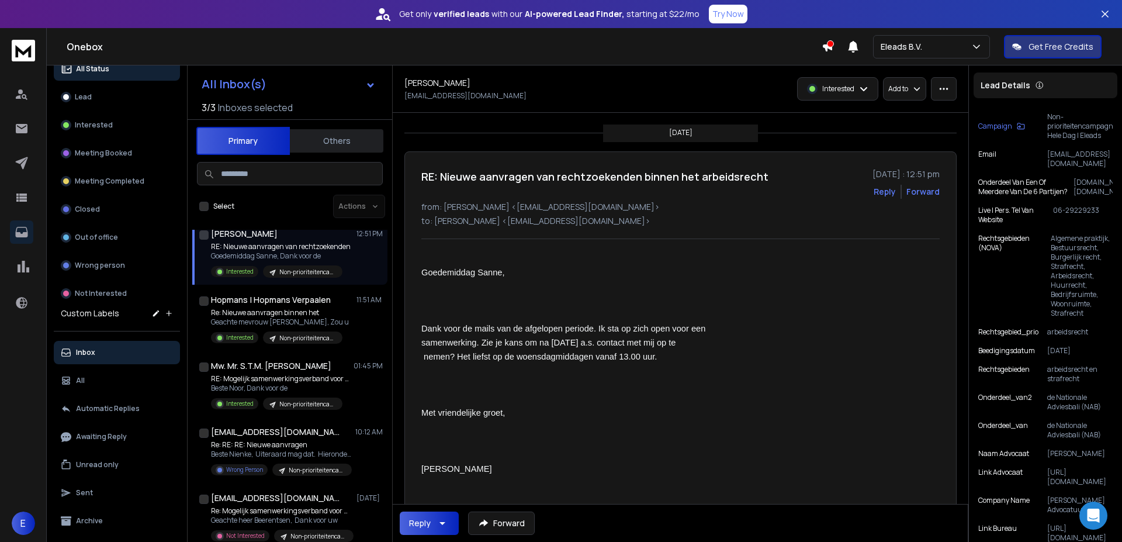
scroll to position [0, 0]
click at [423, 522] on div "Reply" at bounding box center [420, 523] width 22 height 12
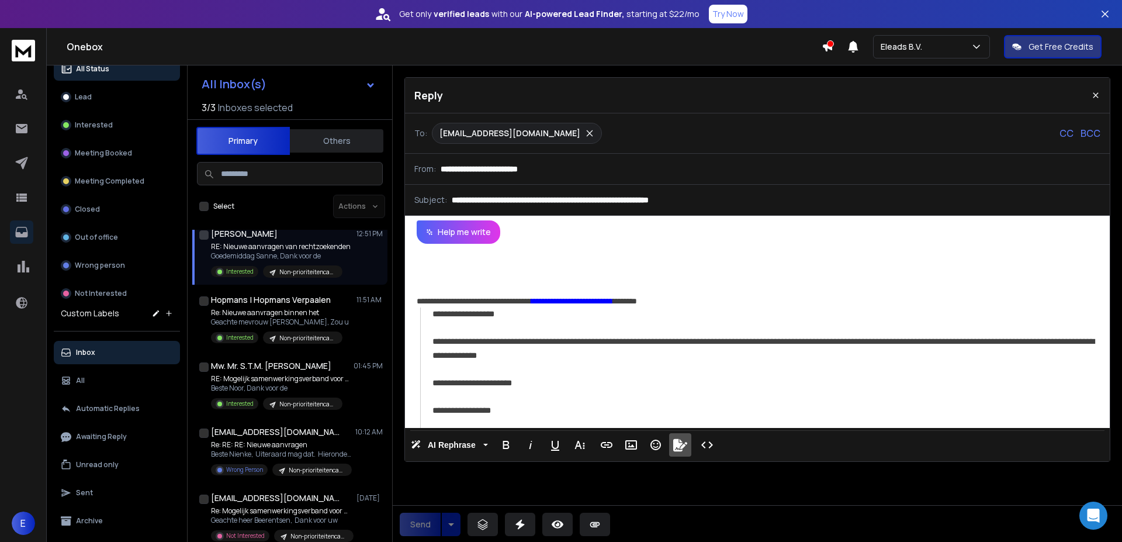
click at [682, 447] on icon "button" at bounding box center [680, 445] width 14 height 12
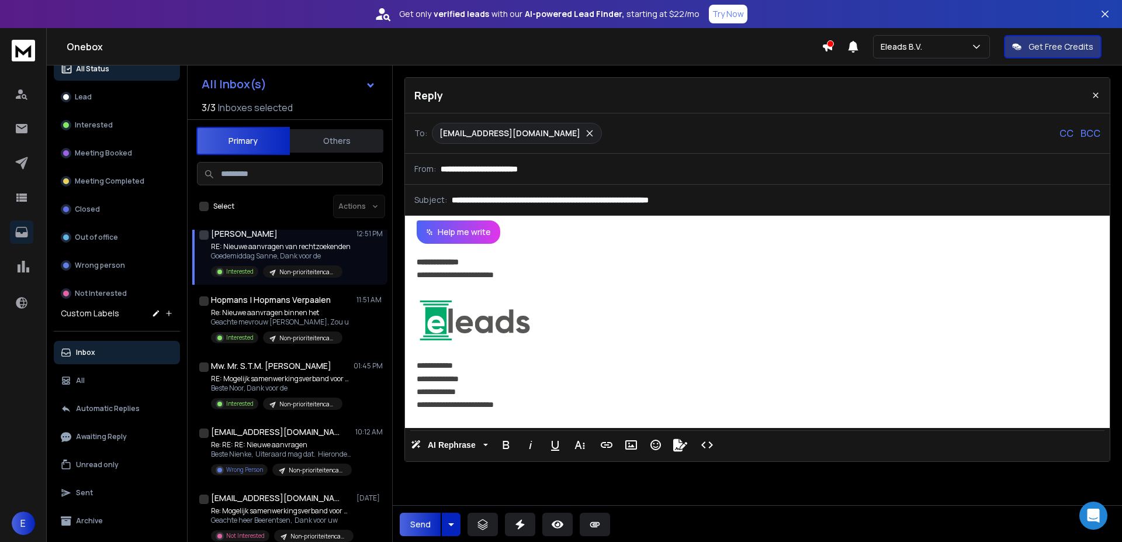
click at [417, 263] on strong "**********" at bounding box center [437, 262] width 42 height 8
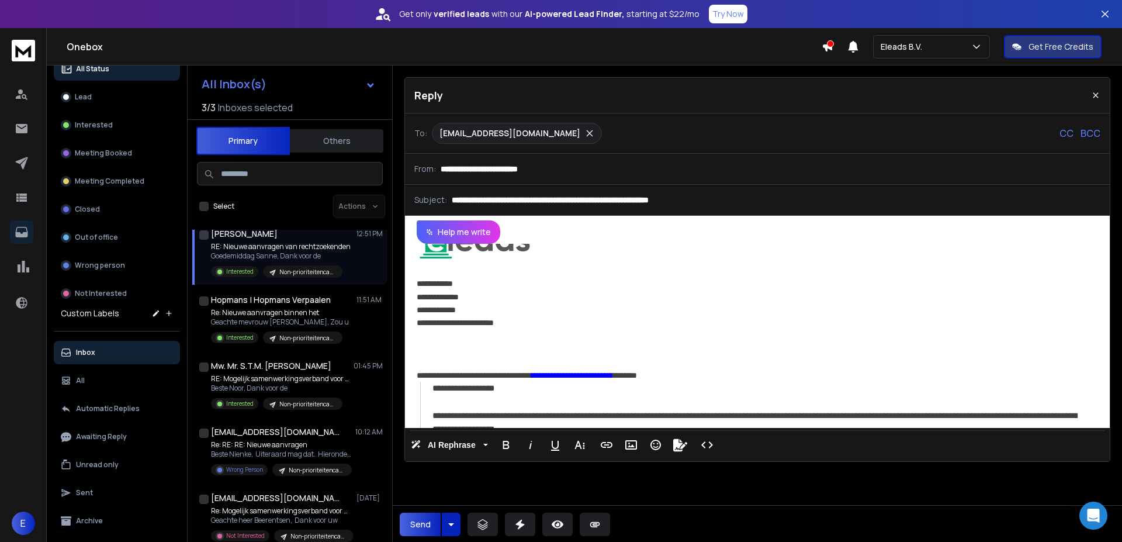
scroll to position [280, 0]
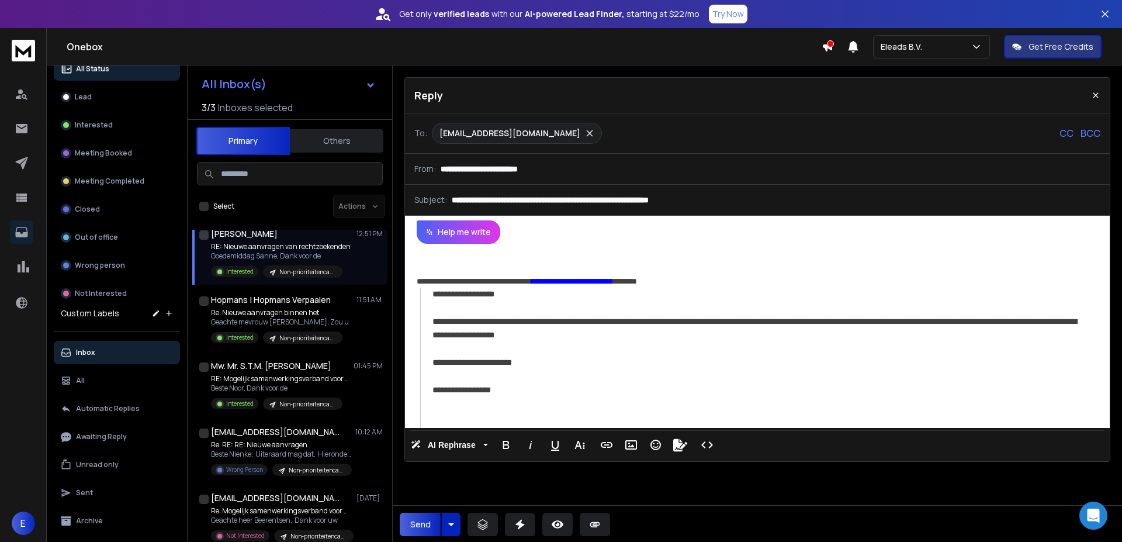
click at [428, 526] on button "Send" at bounding box center [420, 523] width 41 height 23
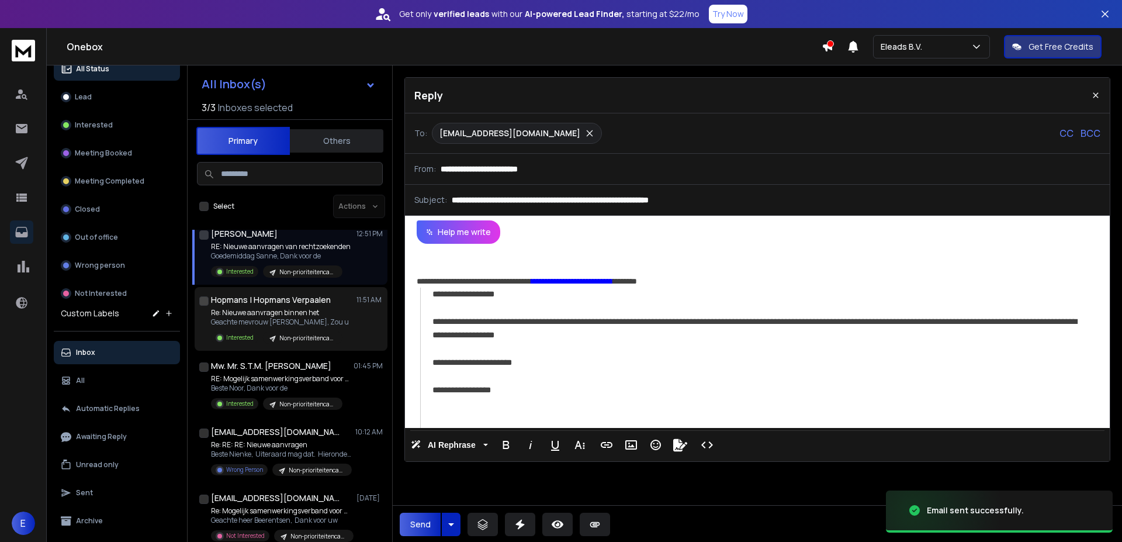
scroll to position [0, 0]
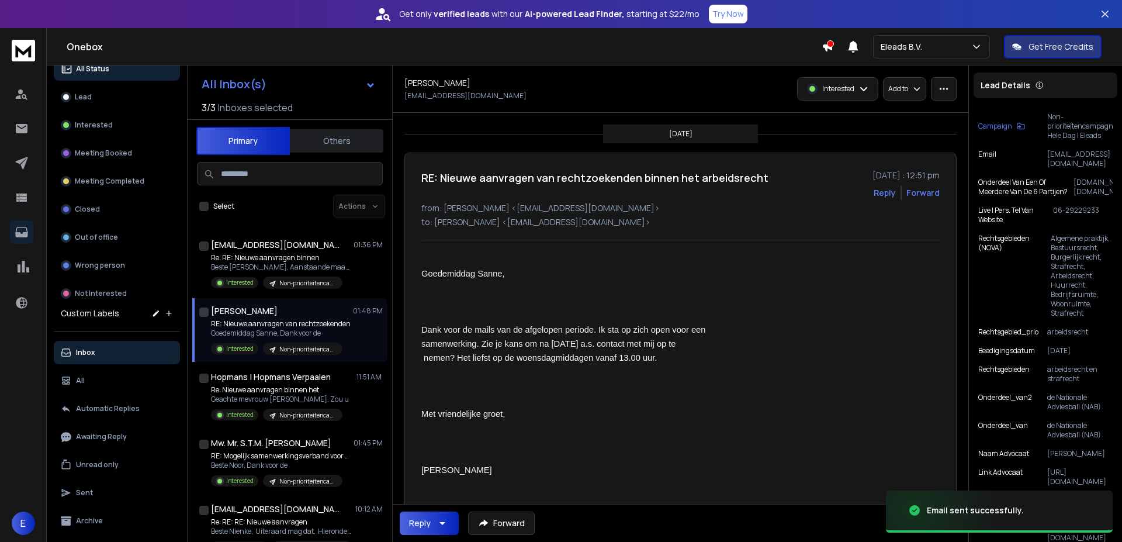
click at [294, 325] on p "RE: Nieuwe aanvragen van rechtzoekenden" at bounding box center [281, 323] width 140 height 9
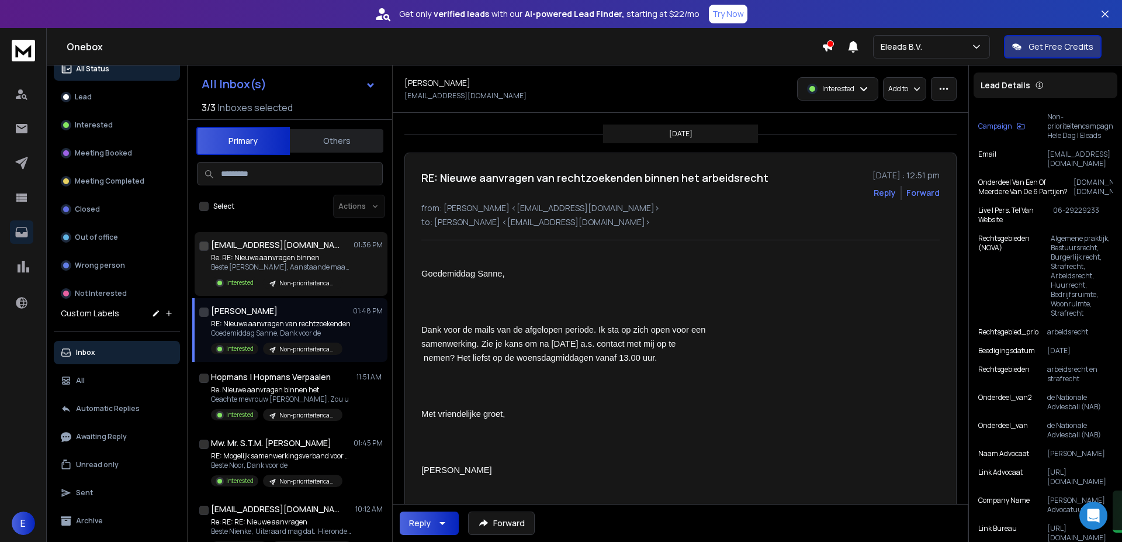
click at [291, 259] on p "Re: RE: Nieuwe aanvragen binnen" at bounding box center [281, 257] width 140 height 9
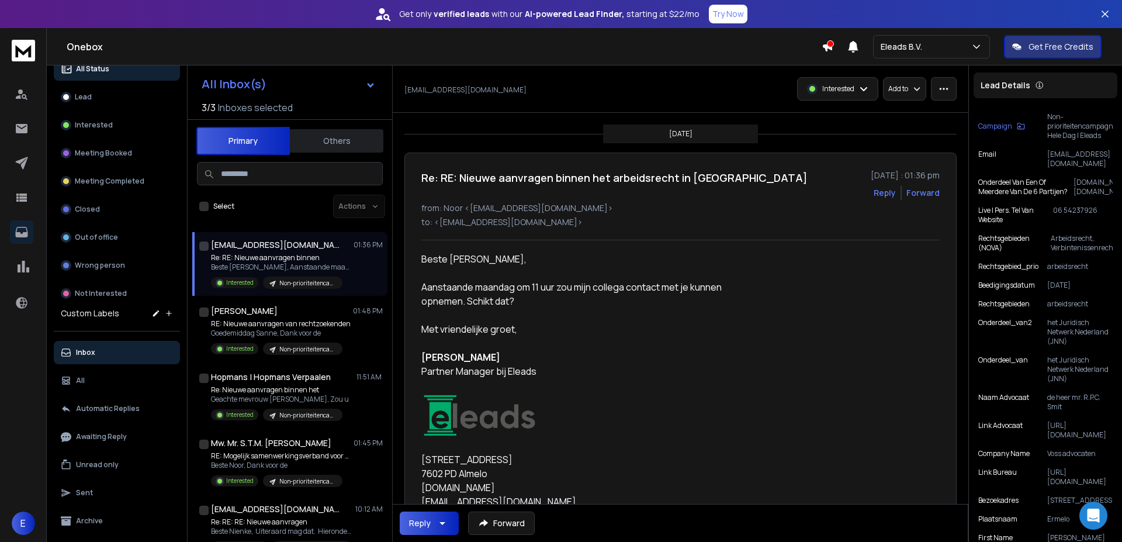
click at [327, 259] on p "Re: RE: Nieuwe aanvragen binnen" at bounding box center [281, 257] width 140 height 9
